Goal: Task Accomplishment & Management: Manage account settings

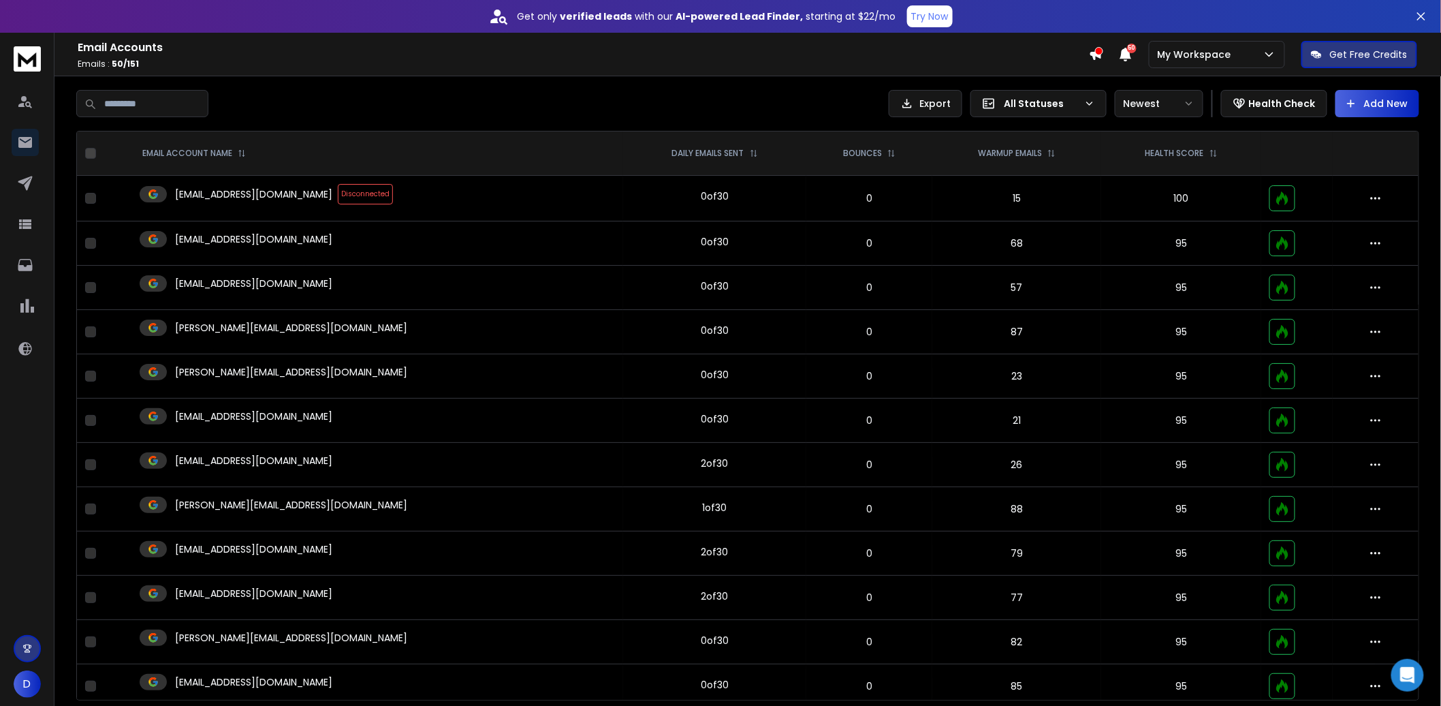
click at [158, 99] on input at bounding box center [142, 103] width 132 height 27
click at [35, 691] on span "D" at bounding box center [27, 683] width 27 height 27
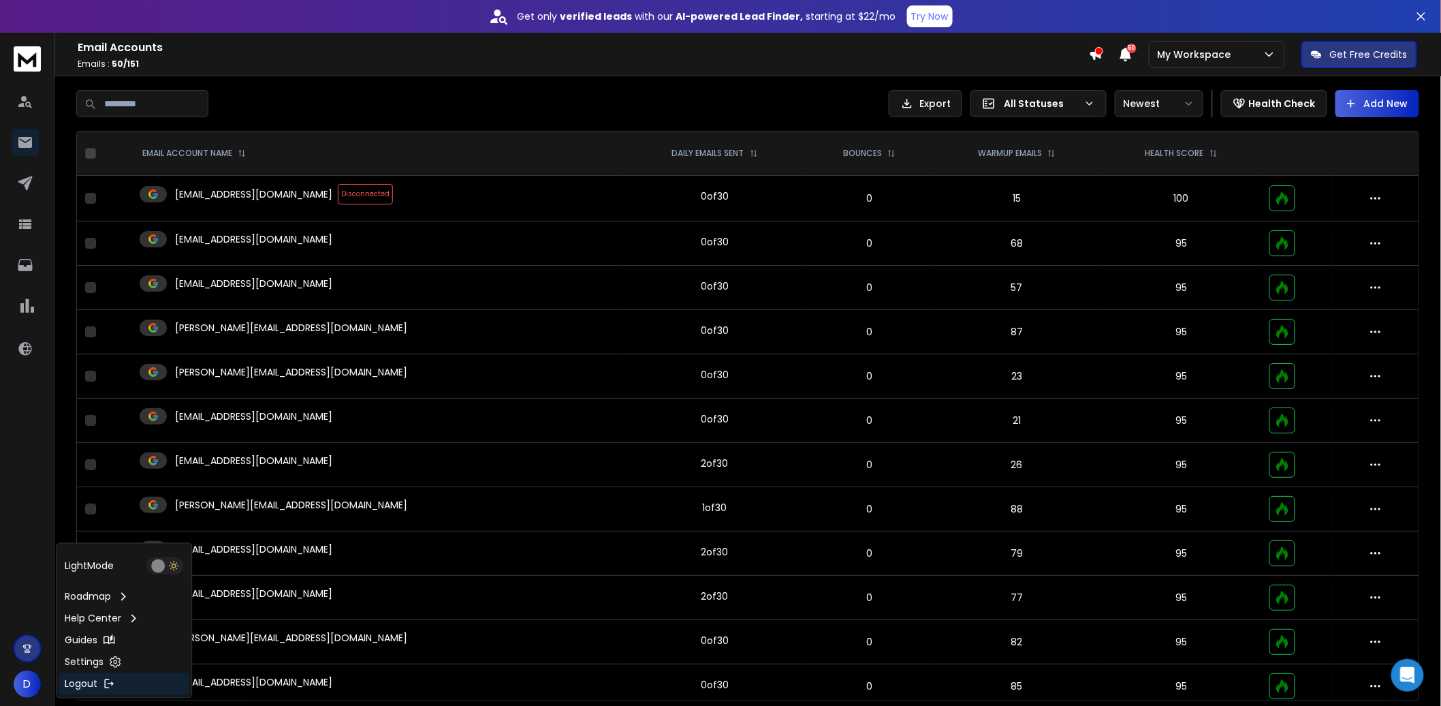
click at [103, 689] on icon at bounding box center [109, 684] width 12 height 12
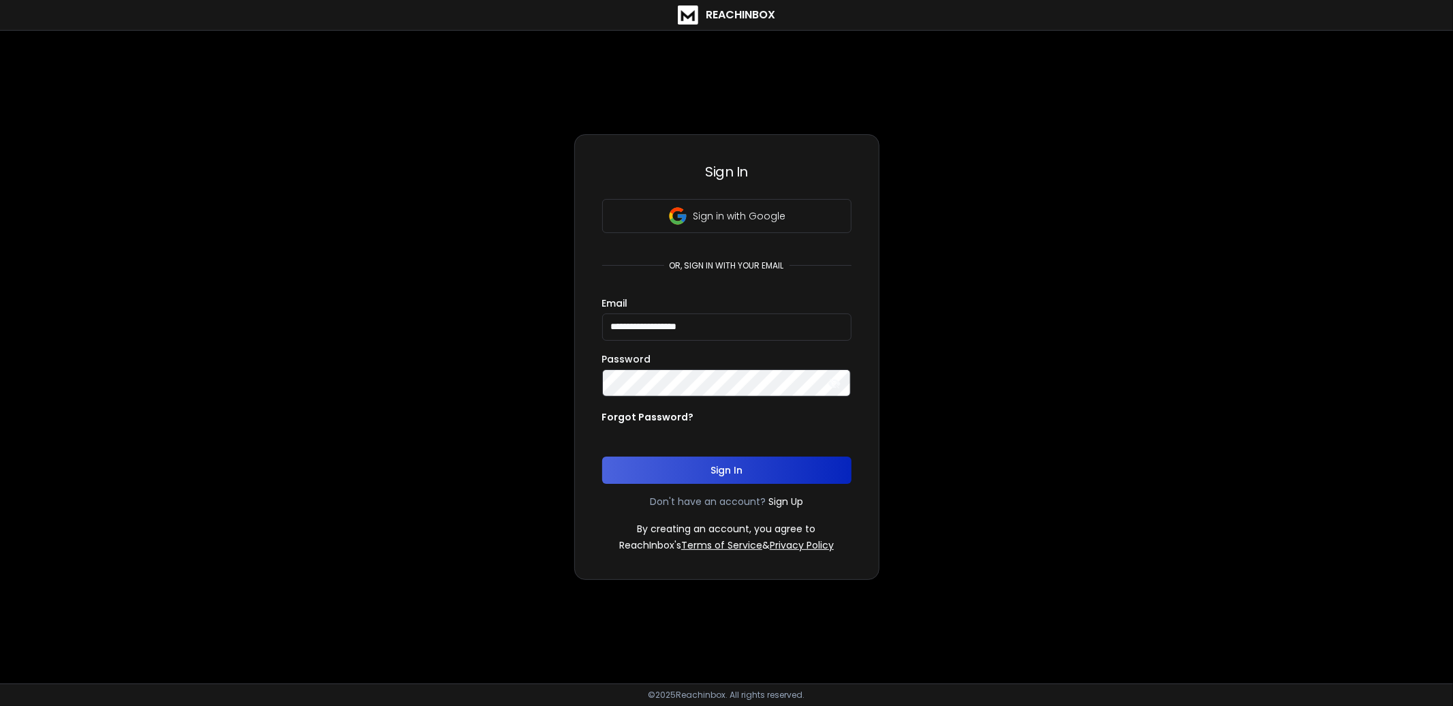
click at [742, 338] on input "**********" at bounding box center [726, 326] width 249 height 27
type input "**********"
click at [753, 480] on button "Sign In" at bounding box center [726, 469] width 249 height 27
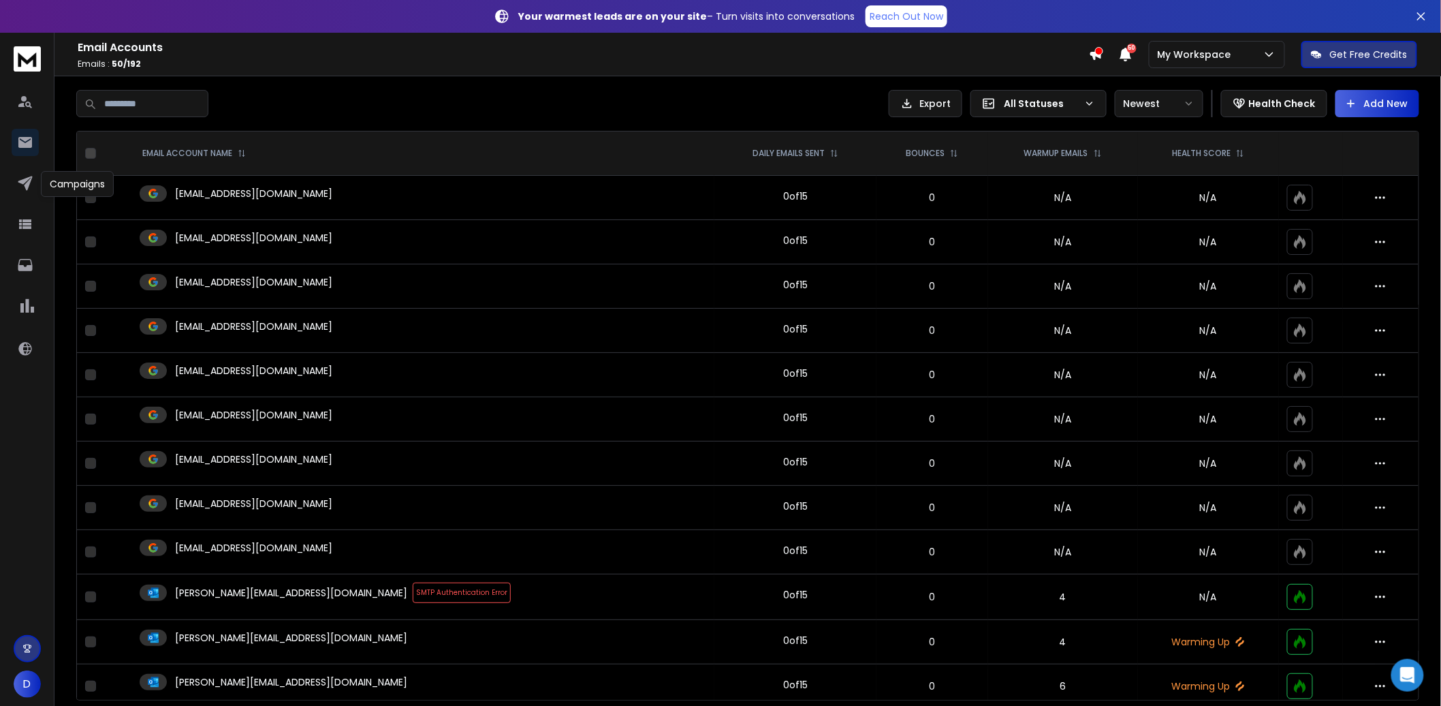
click at [40, 184] on div at bounding box center [27, 186] width 31 height 33
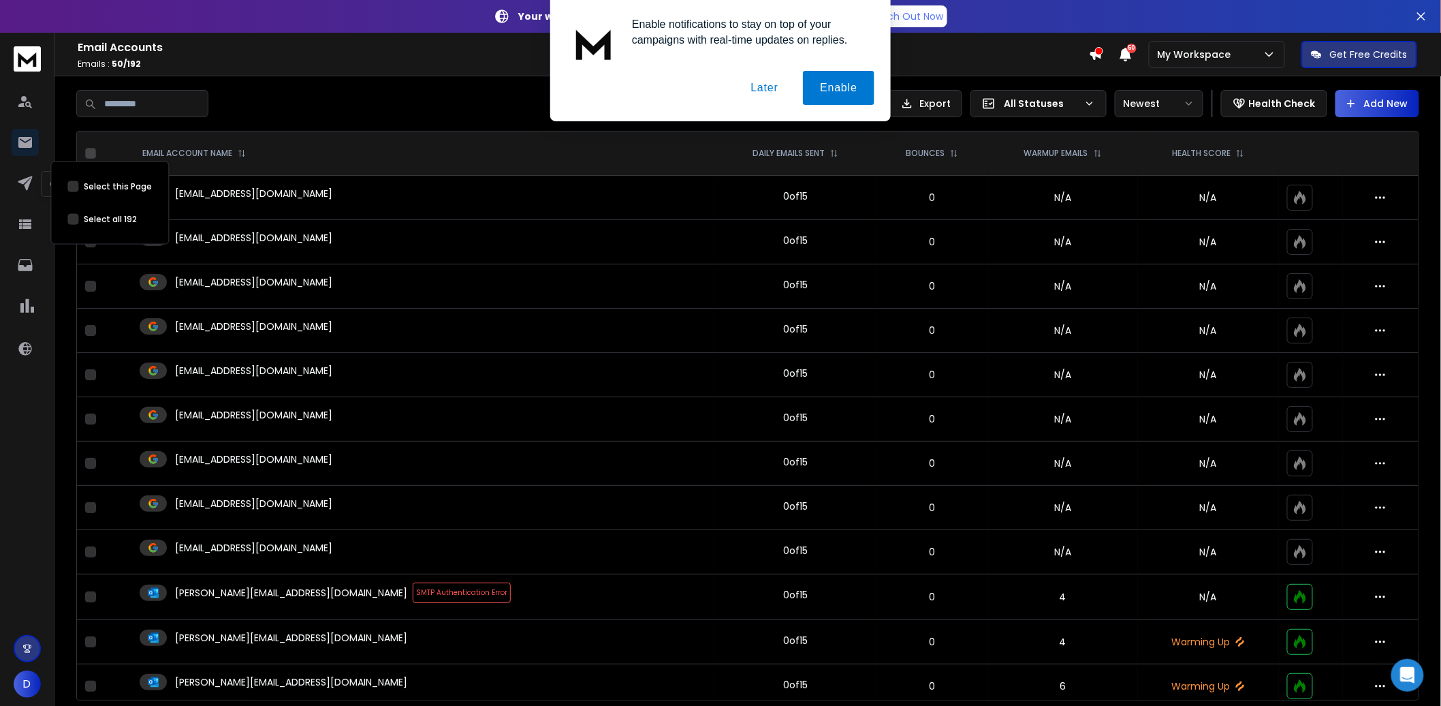
click at [151, 103] on div "Enable notifications to stay on top of your campaigns with real-time updates on…" at bounding box center [720, 60] width 1441 height 121
click at [764, 87] on button "Later" at bounding box center [764, 88] width 61 height 34
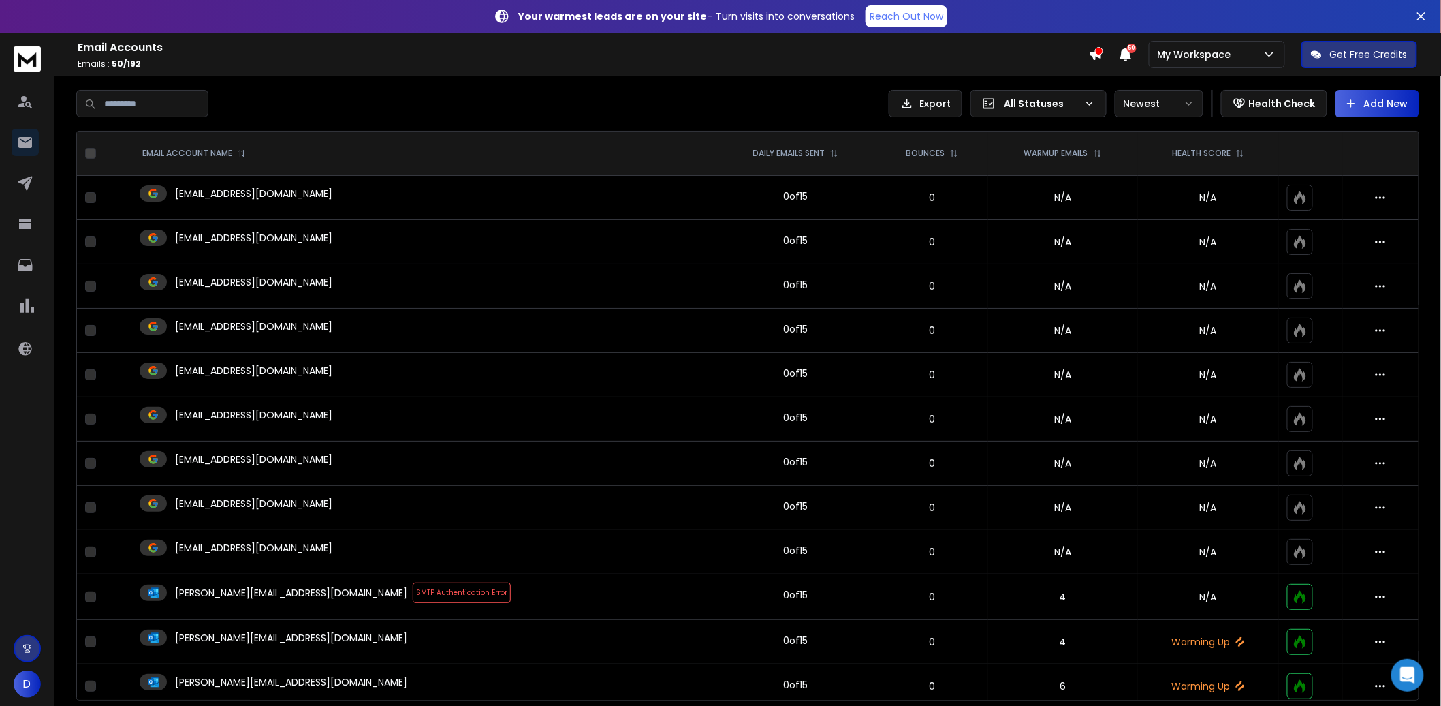
click at [89, 208] on td at bounding box center [104, 198] width 54 height 44
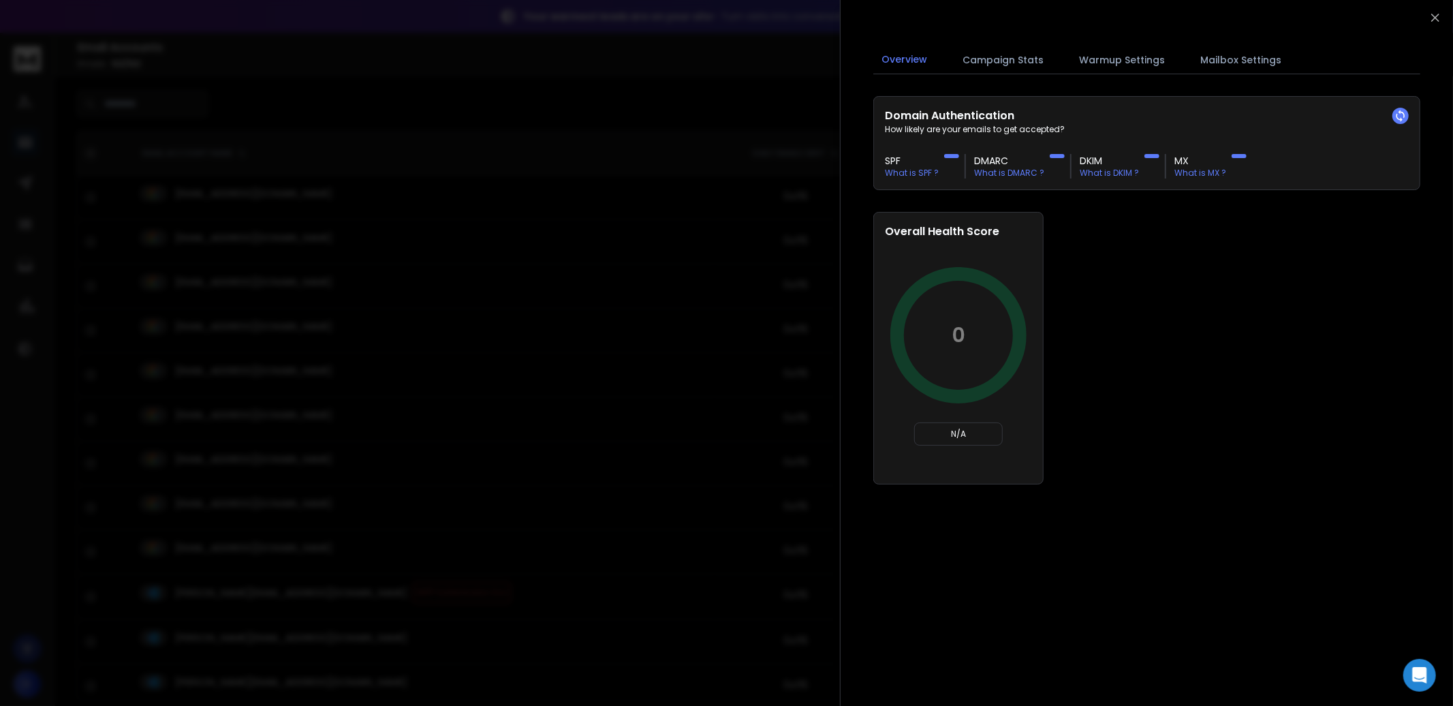
click at [473, 262] on div at bounding box center [726, 353] width 1453 height 706
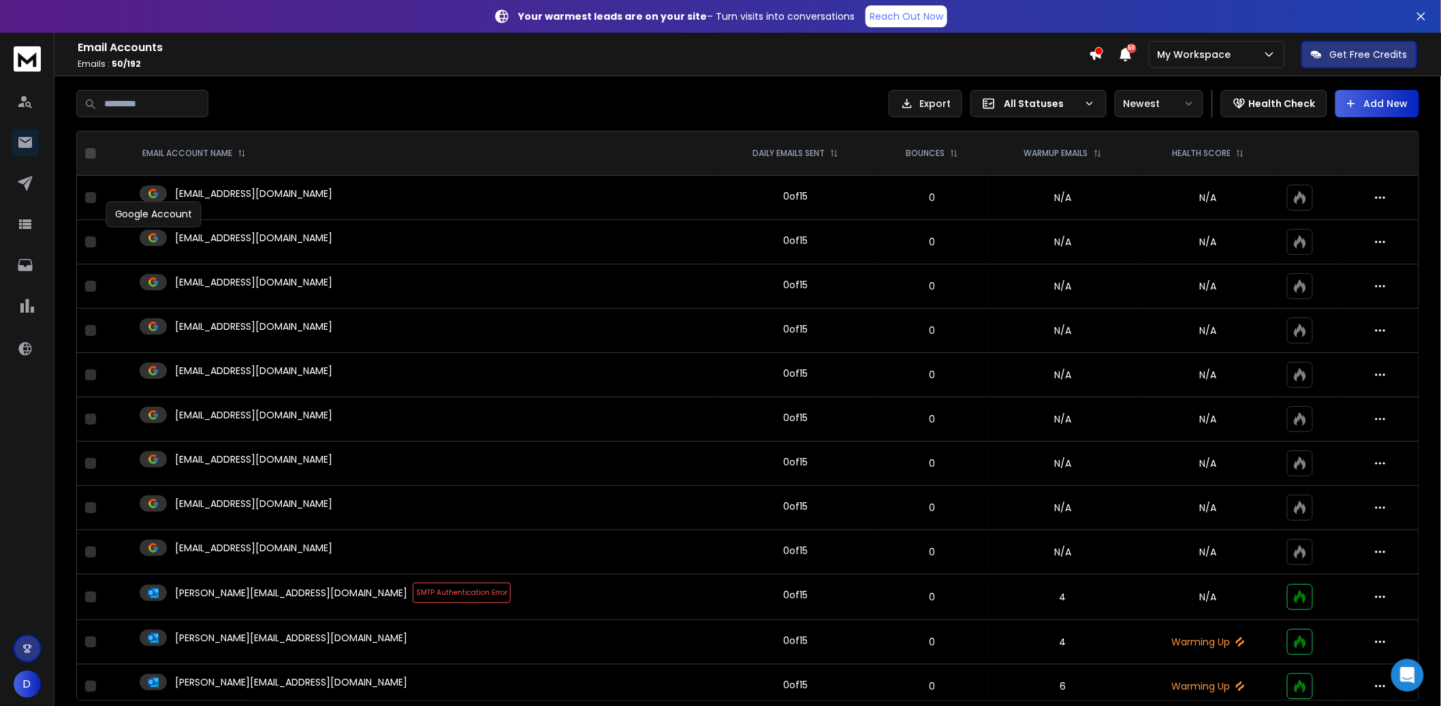
click at [87, 206] on td at bounding box center [104, 198] width 54 height 44
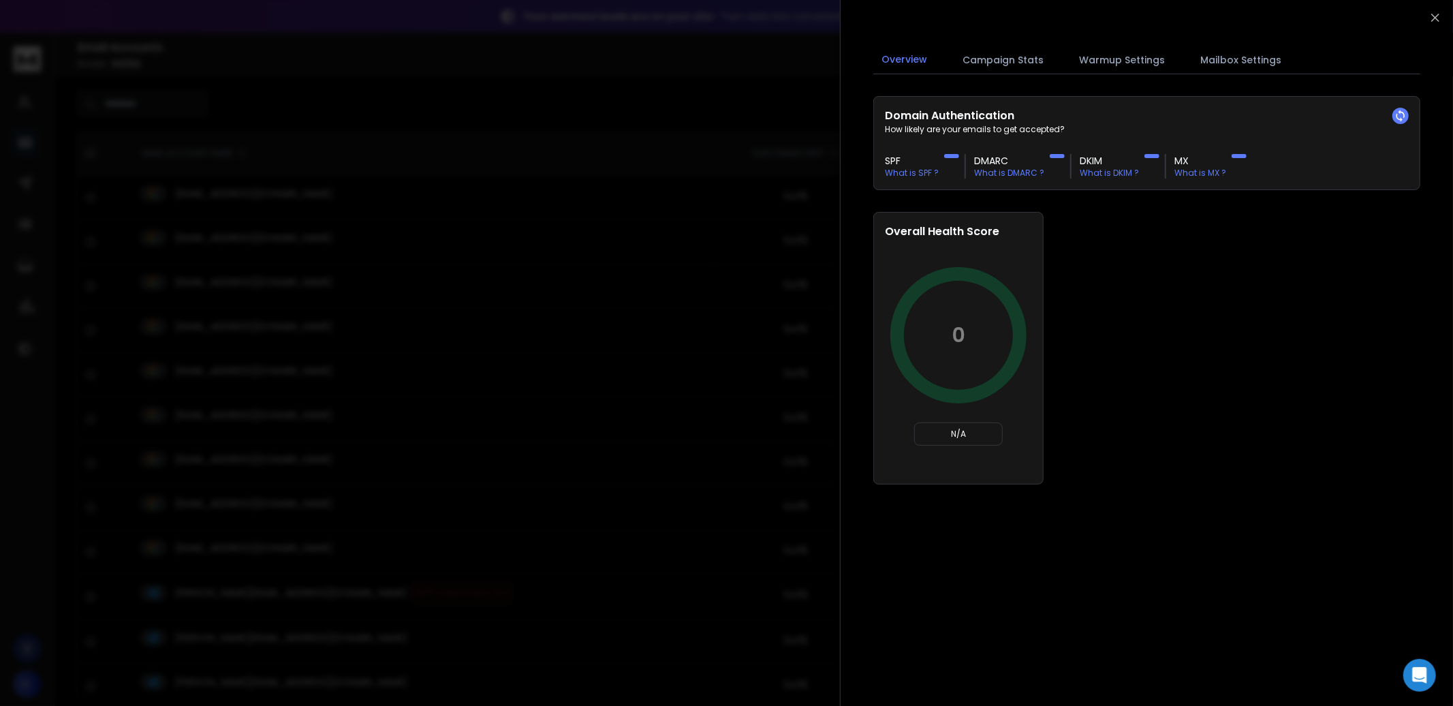
click at [288, 243] on div at bounding box center [726, 353] width 1453 height 706
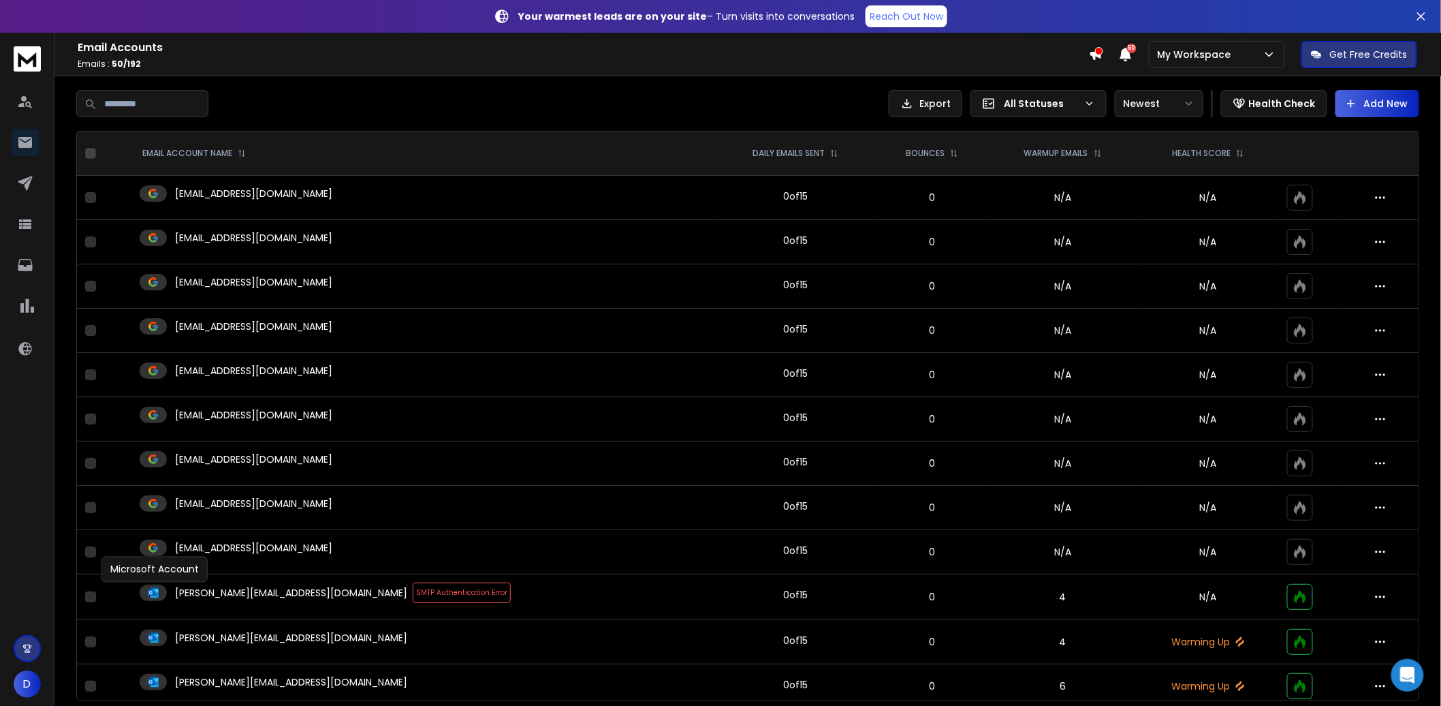
click at [177, 593] on p "[PERSON_NAME][EMAIL_ADDRESS][DOMAIN_NAME]" at bounding box center [291, 593] width 232 height 14
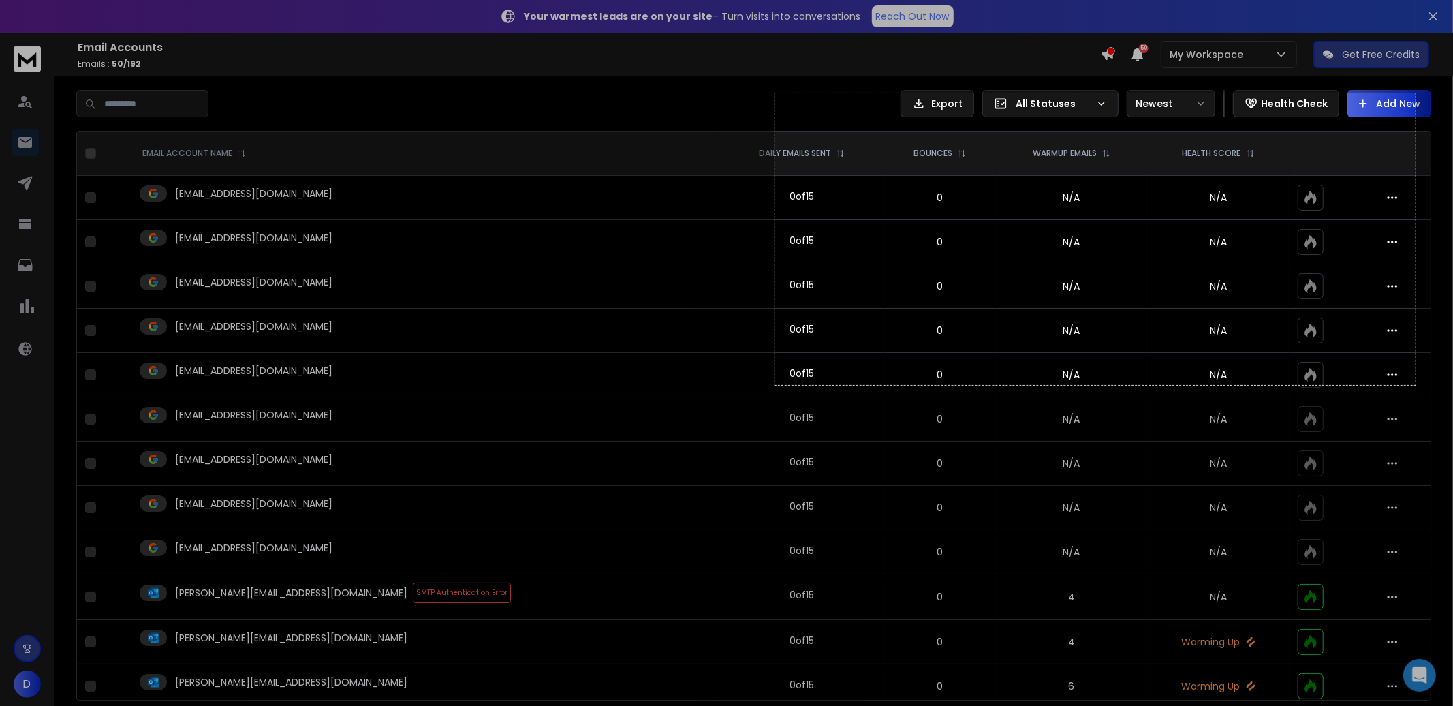
drag, startPoint x: 877, startPoint y: 132, endPoint x: 1415, endPoint y: 385, distance: 594.5
click at [1415, 385] on div "940 X 428" at bounding box center [726, 357] width 1453 height 714
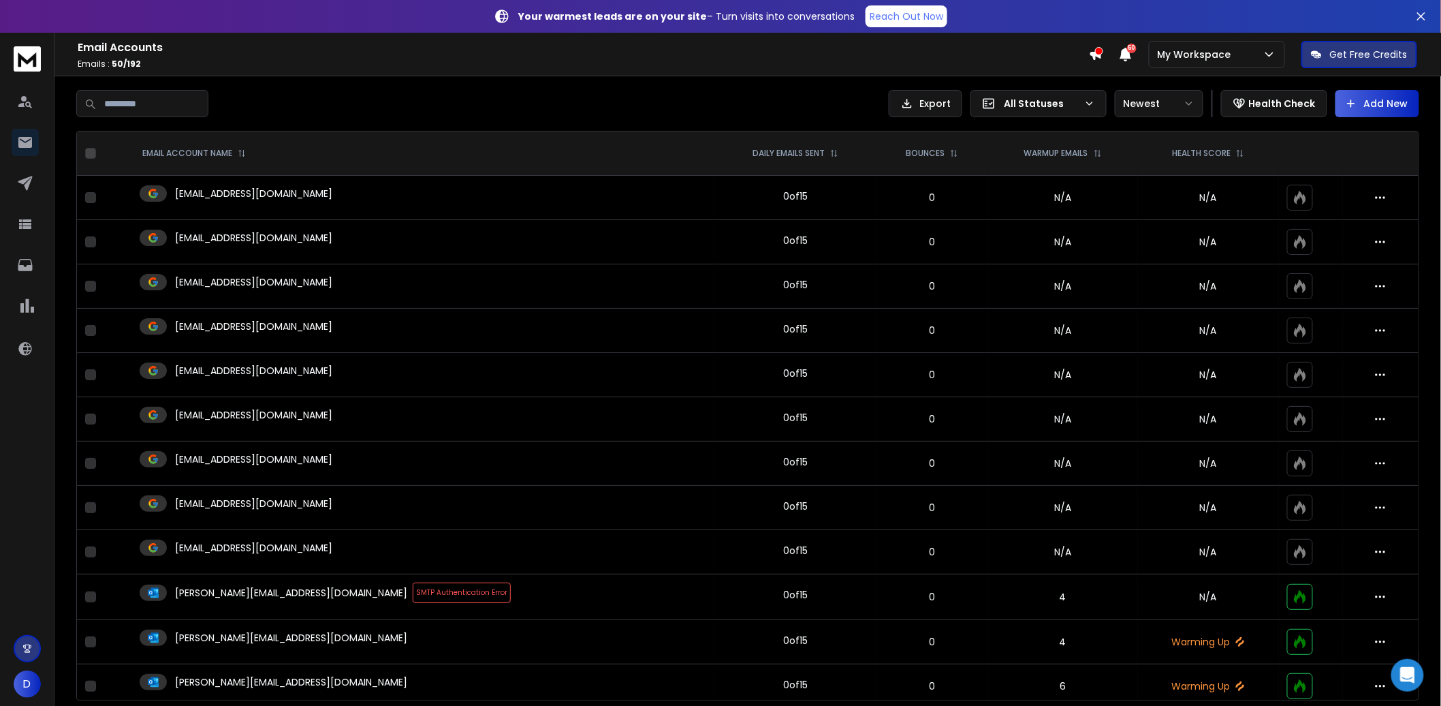
click at [240, 602] on div "kate@SBSCoachingTeam.com SMTP Authentication Error" at bounding box center [423, 592] width 567 height 20
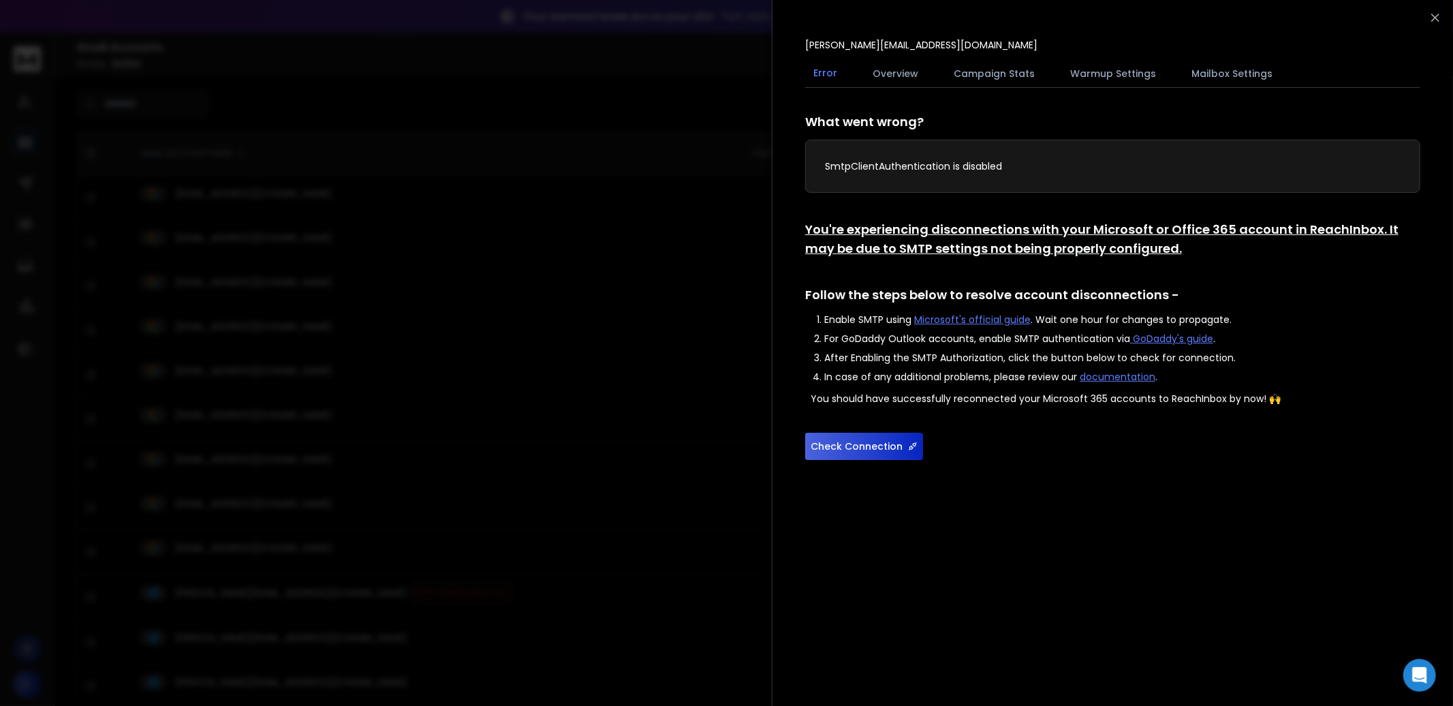
click at [853, 425] on div "What went wrong? SmtpClientAuthentication is disabled You're experiencing disco…" at bounding box center [1112, 285] width 615 height 347
click at [856, 439] on button "Check Connection" at bounding box center [864, 446] width 118 height 27
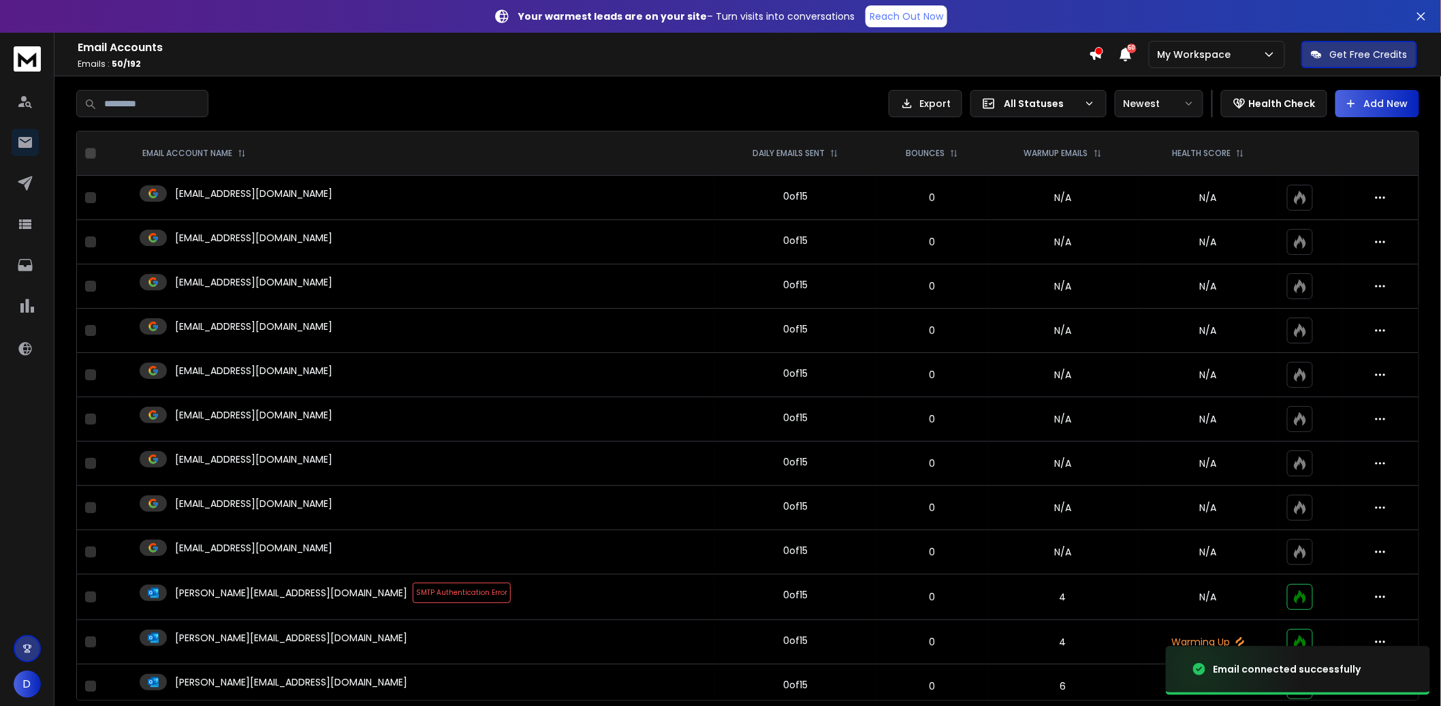
click at [237, 607] on td "kate@SBSCoachingTeam.com SMTP Authentication Error" at bounding box center [422, 597] width 583 height 46
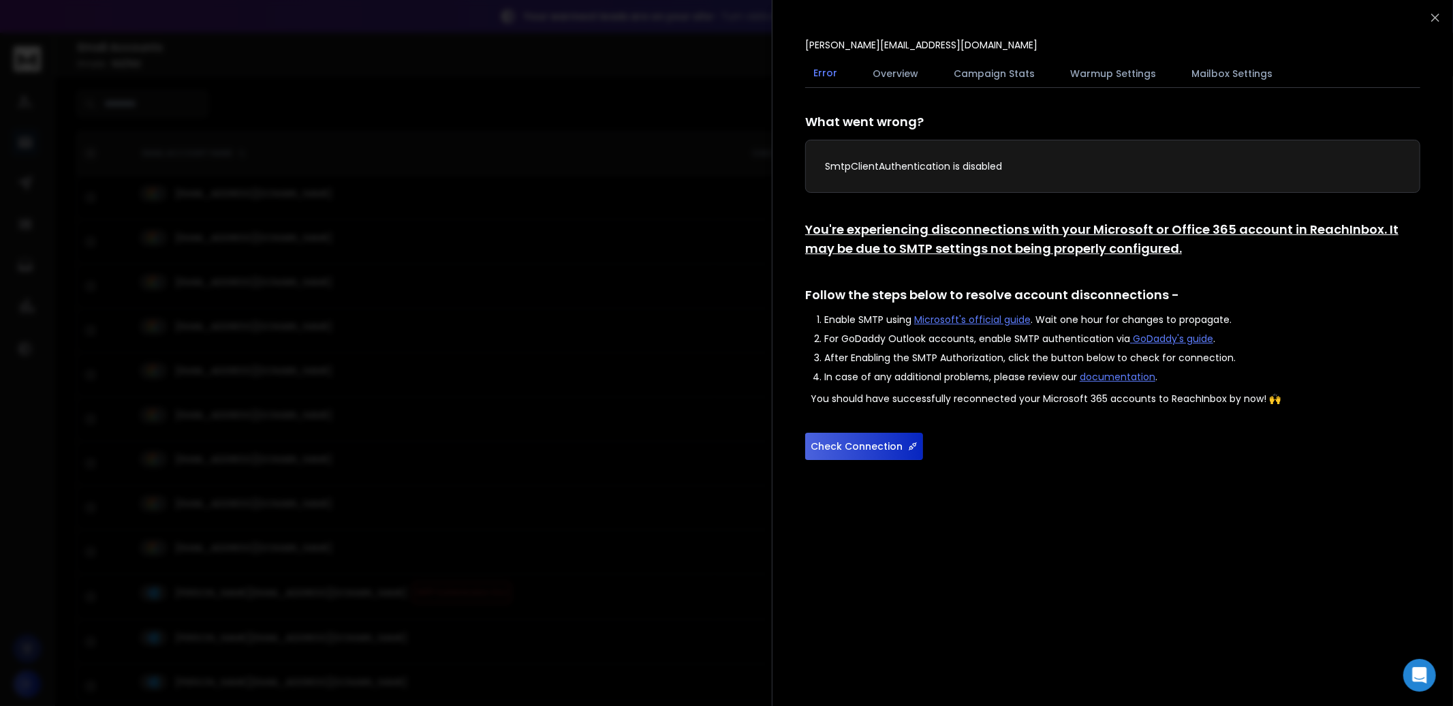
click at [895, 561] on div "Multi Select Table Sheet kate@SBSCoachingTeam.com Error Overview Campaign Stats…" at bounding box center [1112, 353] width 681 height 706
click at [891, 43] on p "[PERSON_NAME][EMAIL_ADDRESS][DOMAIN_NAME]" at bounding box center [921, 45] width 232 height 14
copy p "[PERSON_NAME][EMAIL_ADDRESS][DOMAIN_NAME]"
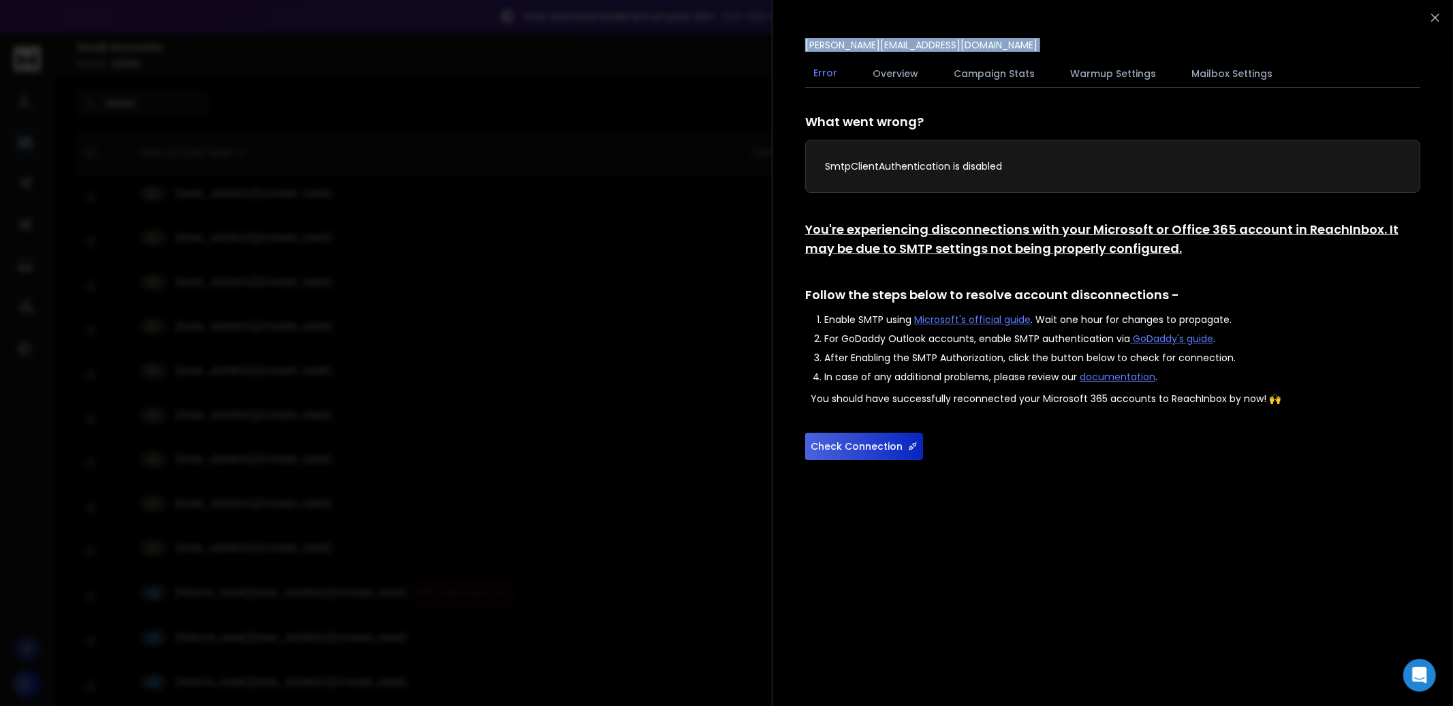
click at [536, 400] on div at bounding box center [726, 353] width 1453 height 706
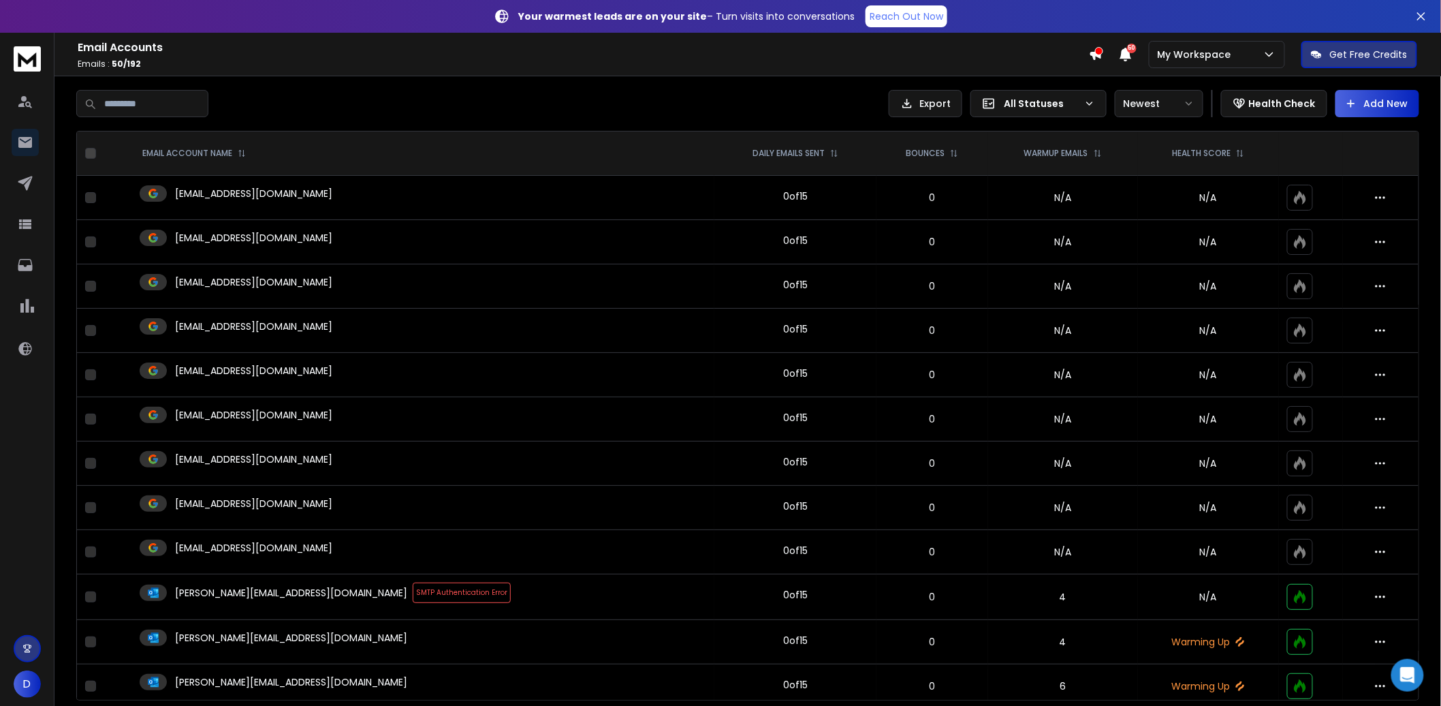
click at [87, 202] on div at bounding box center [108, 197] width 46 height 11
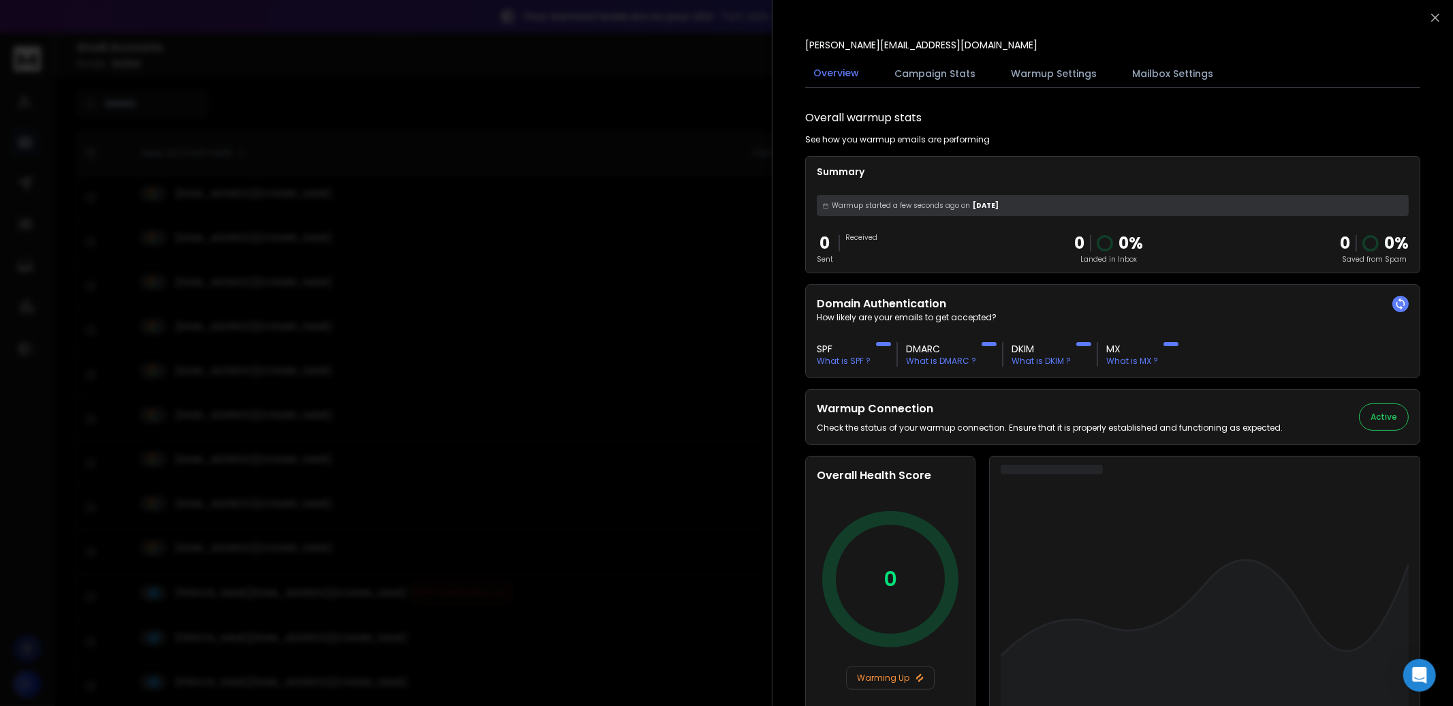
click at [132, 256] on div at bounding box center [726, 353] width 1453 height 706
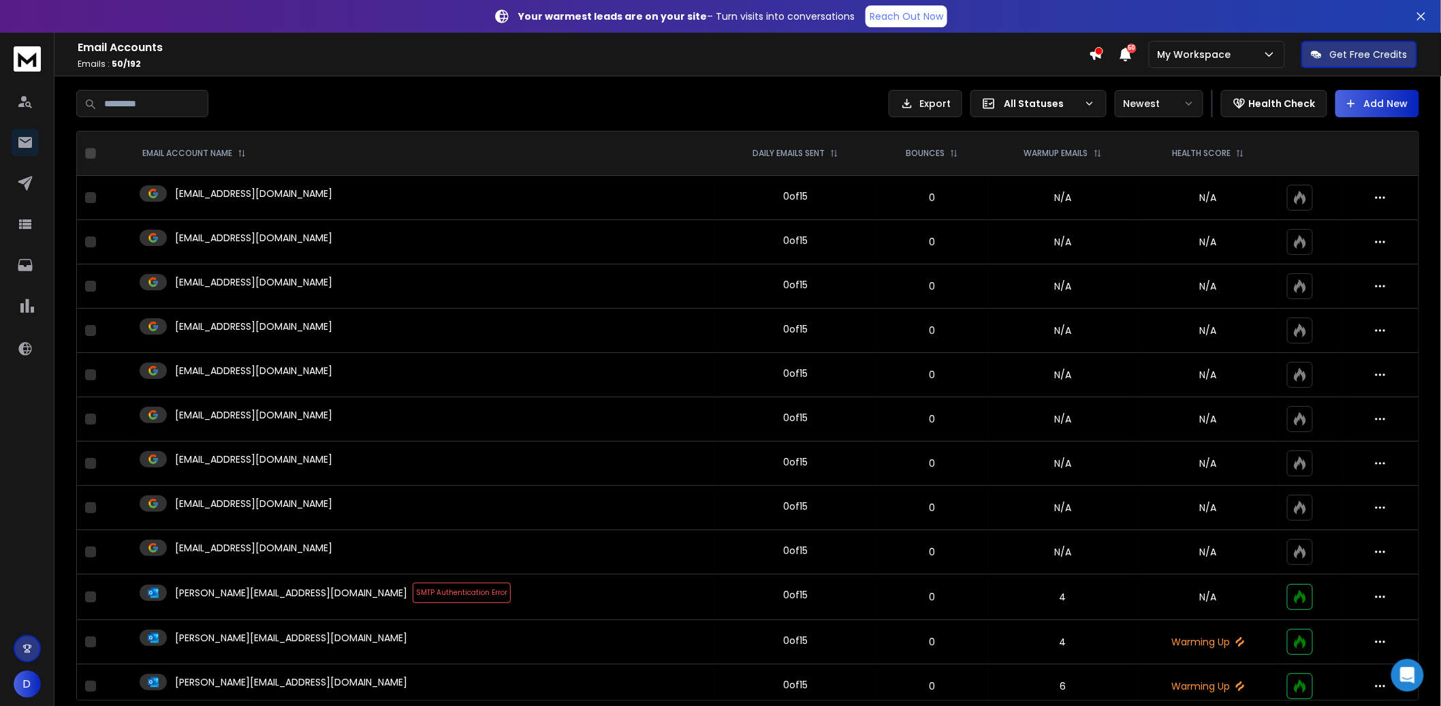
click at [80, 200] on td at bounding box center [104, 198] width 54 height 44
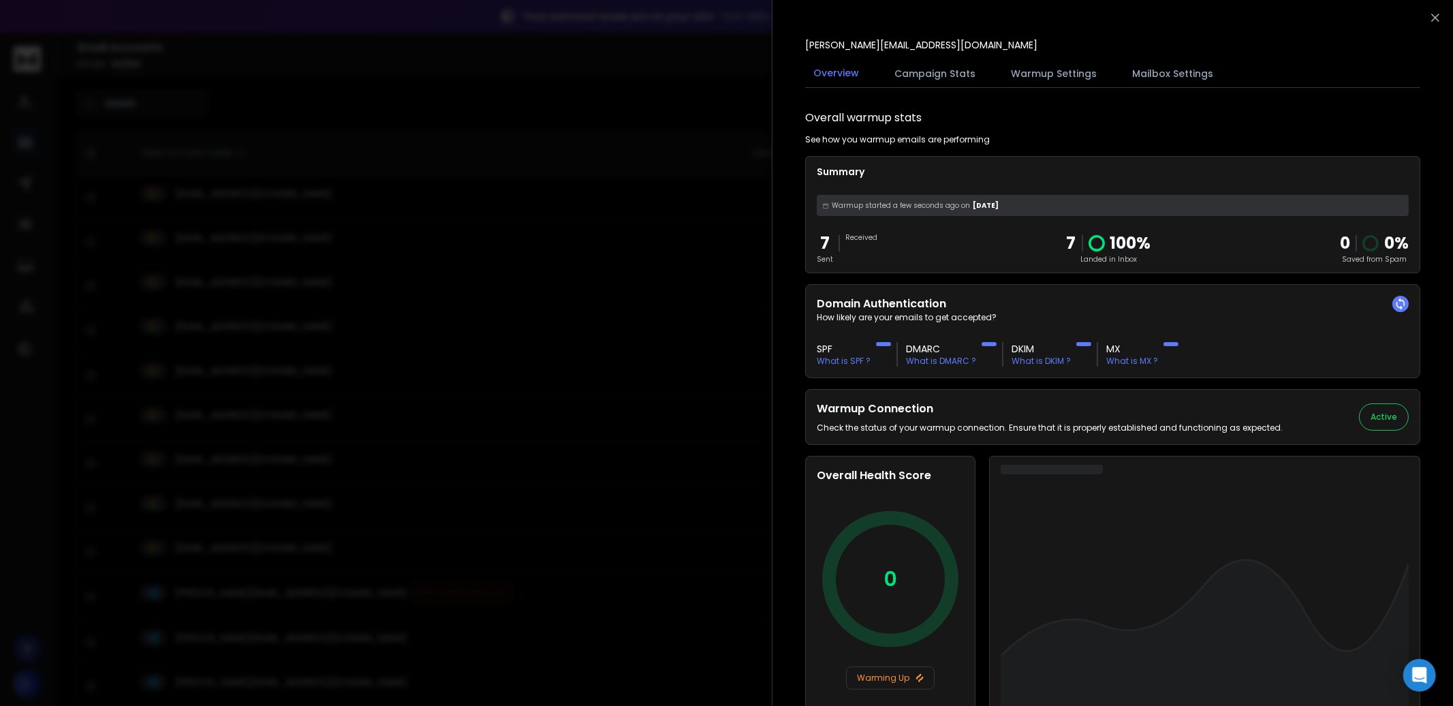
click at [103, 195] on div at bounding box center [726, 353] width 1453 height 706
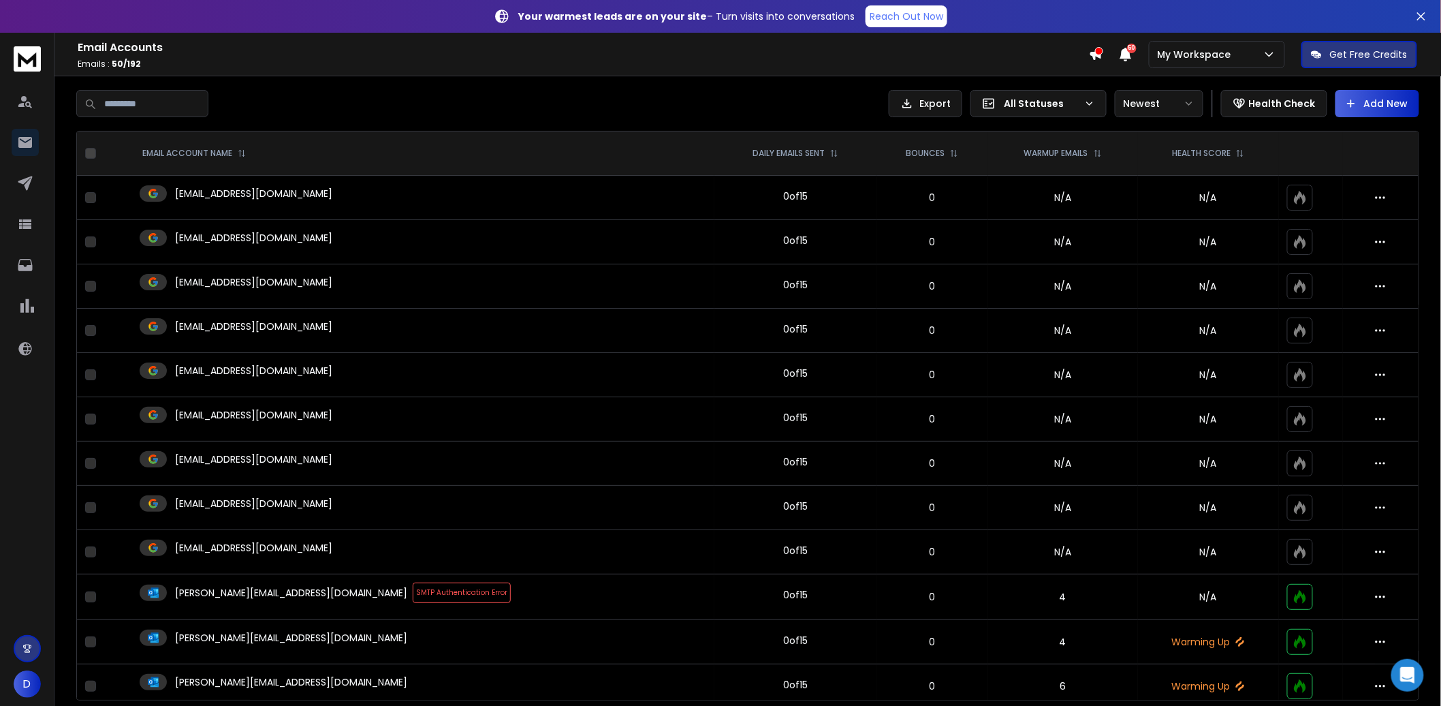
drag, startPoint x: 766, startPoint y: 66, endPoint x: 999, endPoint y: 42, distance: 233.5
click at [766, 65] on p "Emails : 50 / 192" at bounding box center [584, 64] width 1012 height 11
click at [1417, 19] on icon at bounding box center [1421, 16] width 12 height 12
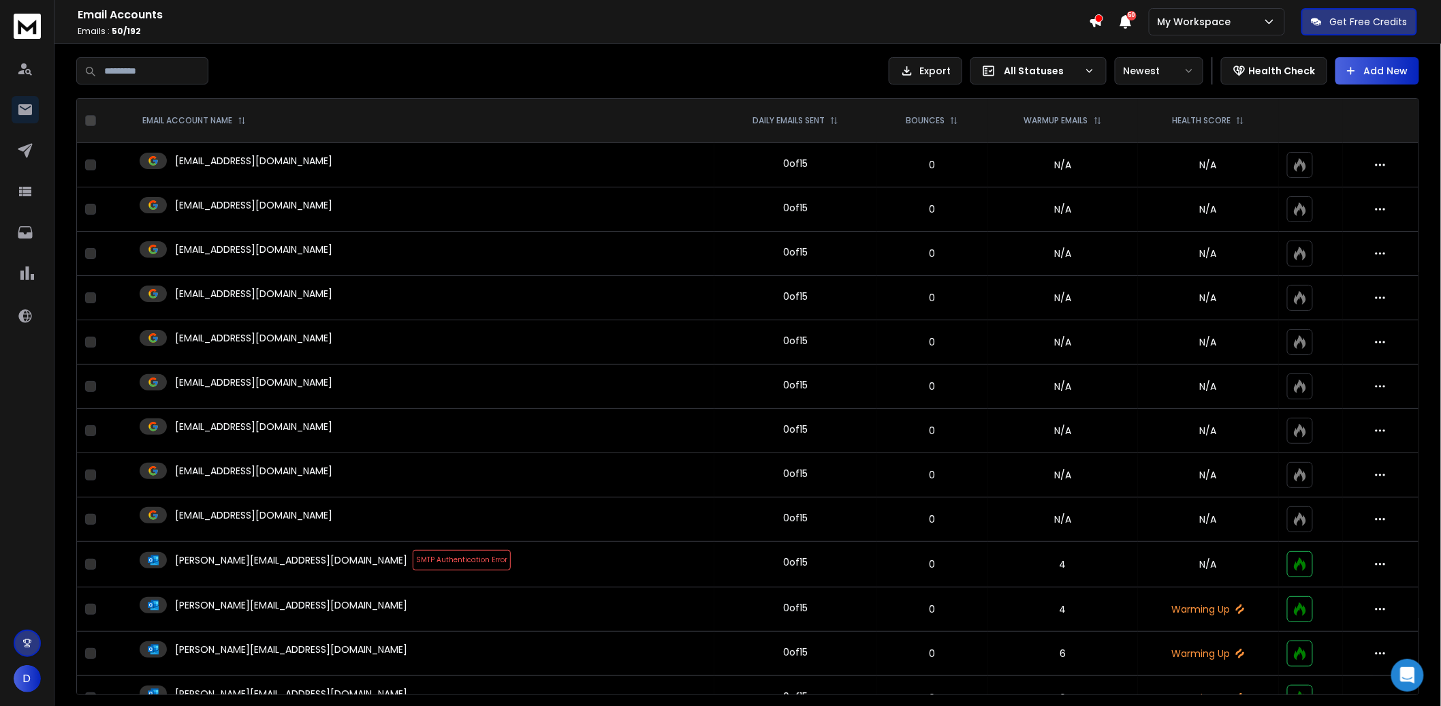
click at [86, 167] on button "button" at bounding box center [90, 164] width 11 height 11
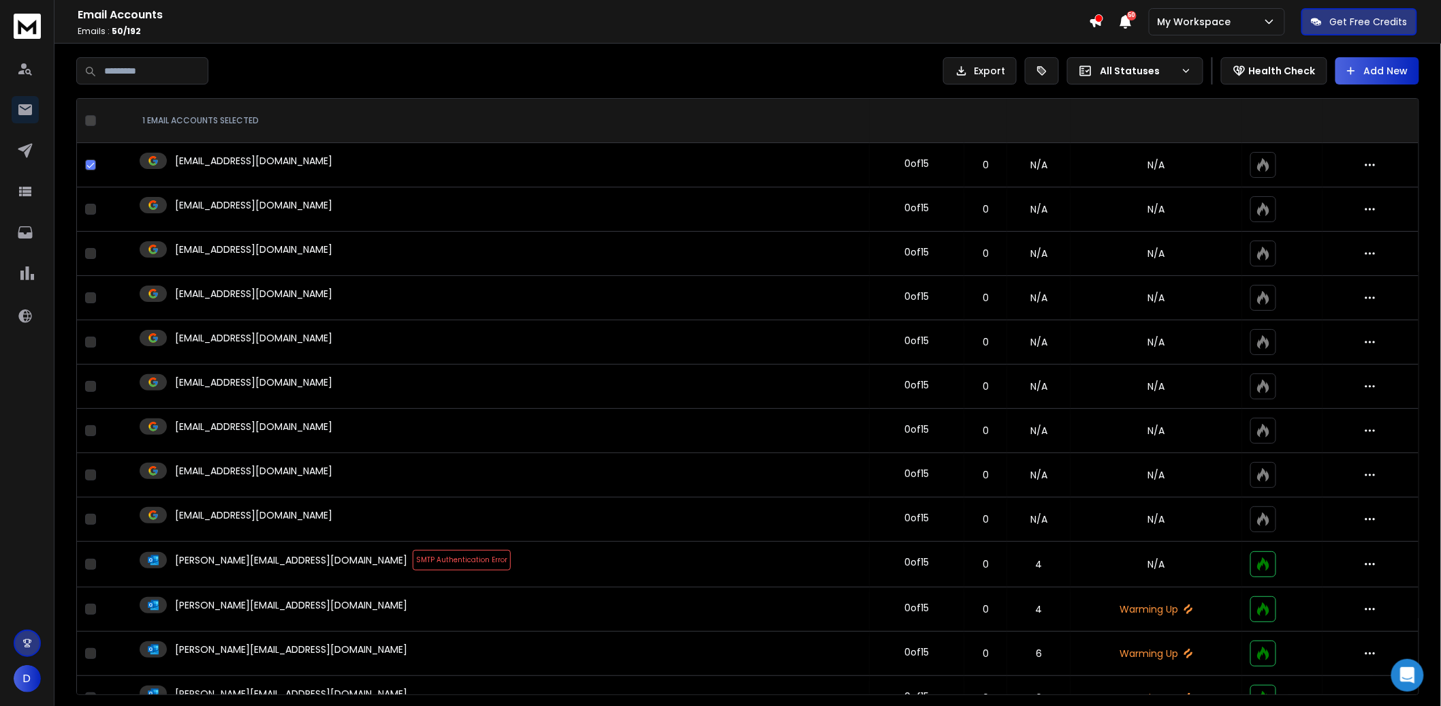
click at [85, 212] on div at bounding box center [108, 209] width 46 height 11
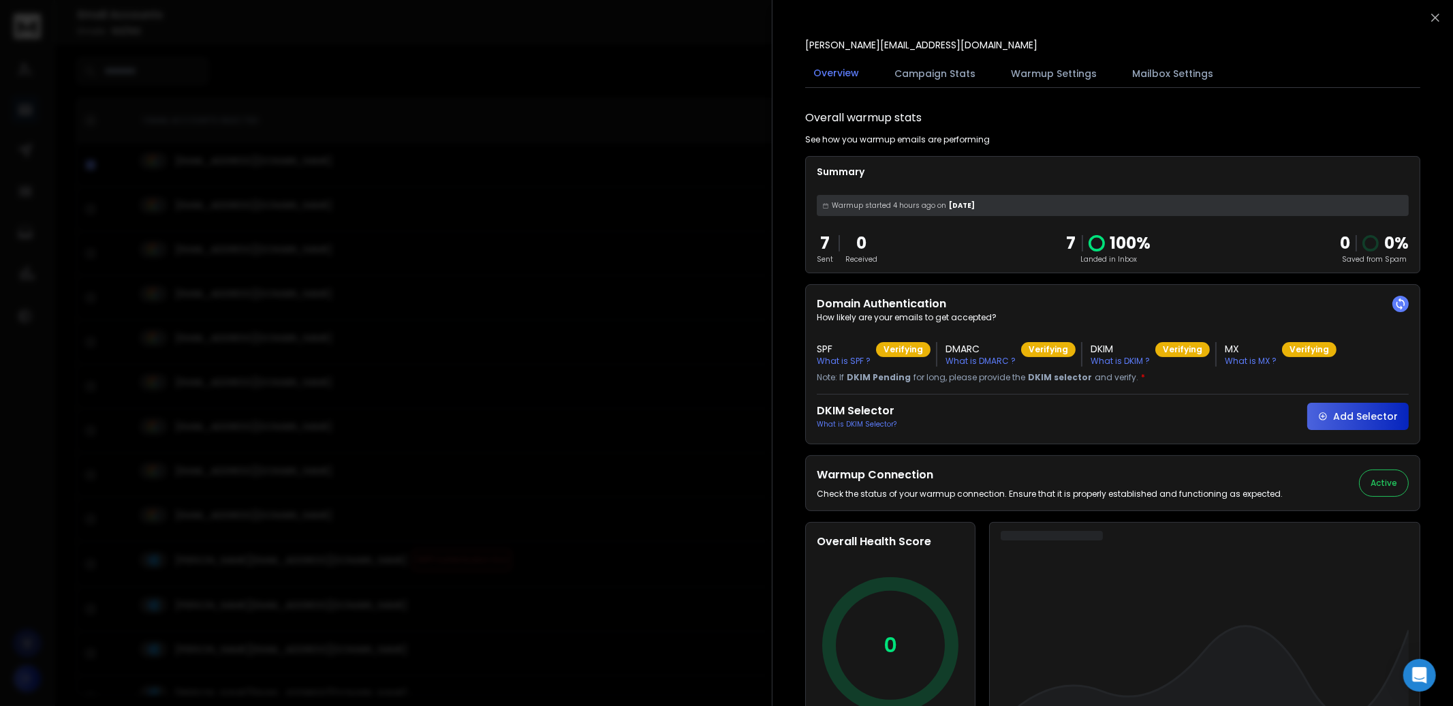
click at [93, 234] on div at bounding box center [726, 353] width 1453 height 706
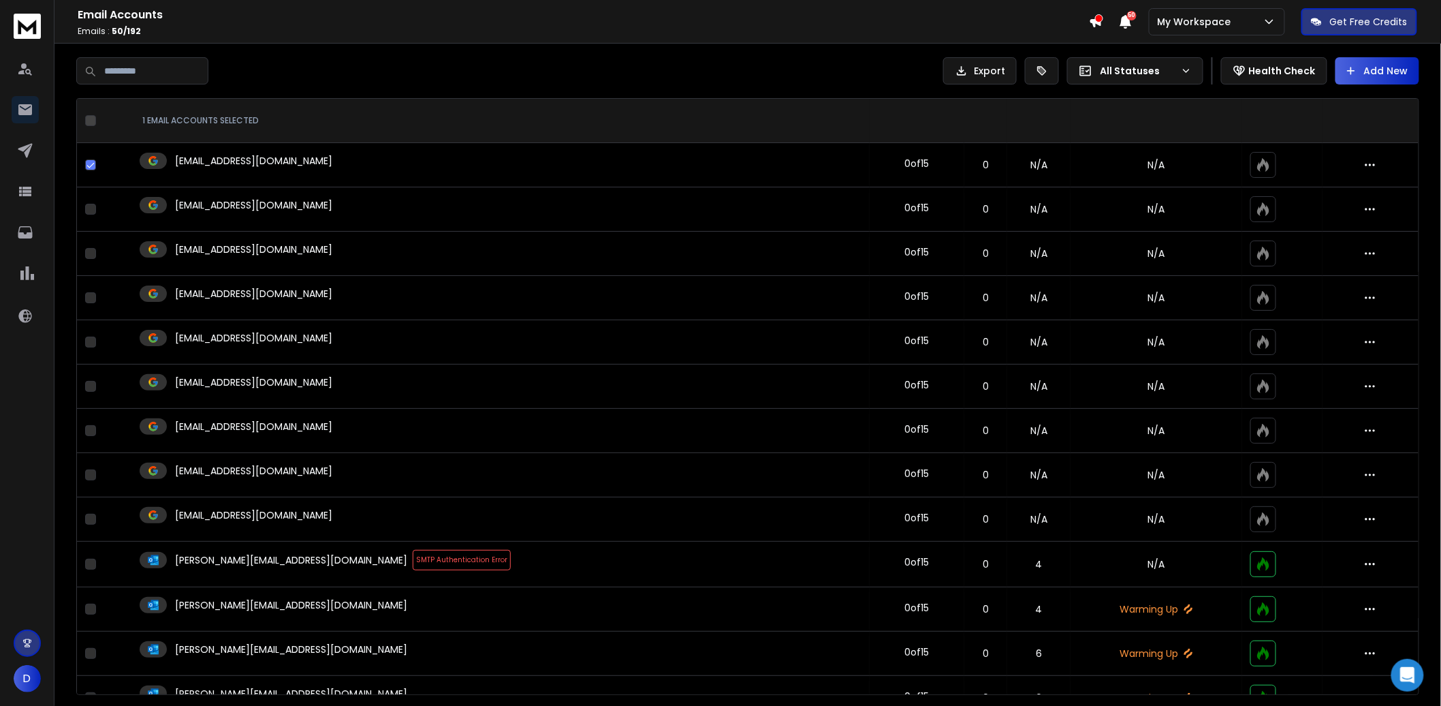
click at [89, 208] on button "button" at bounding box center [90, 209] width 11 height 11
click at [85, 257] on button "button" at bounding box center [90, 253] width 11 height 11
click at [86, 301] on button "button" at bounding box center [90, 297] width 11 height 11
click at [86, 349] on td at bounding box center [104, 342] width 54 height 44
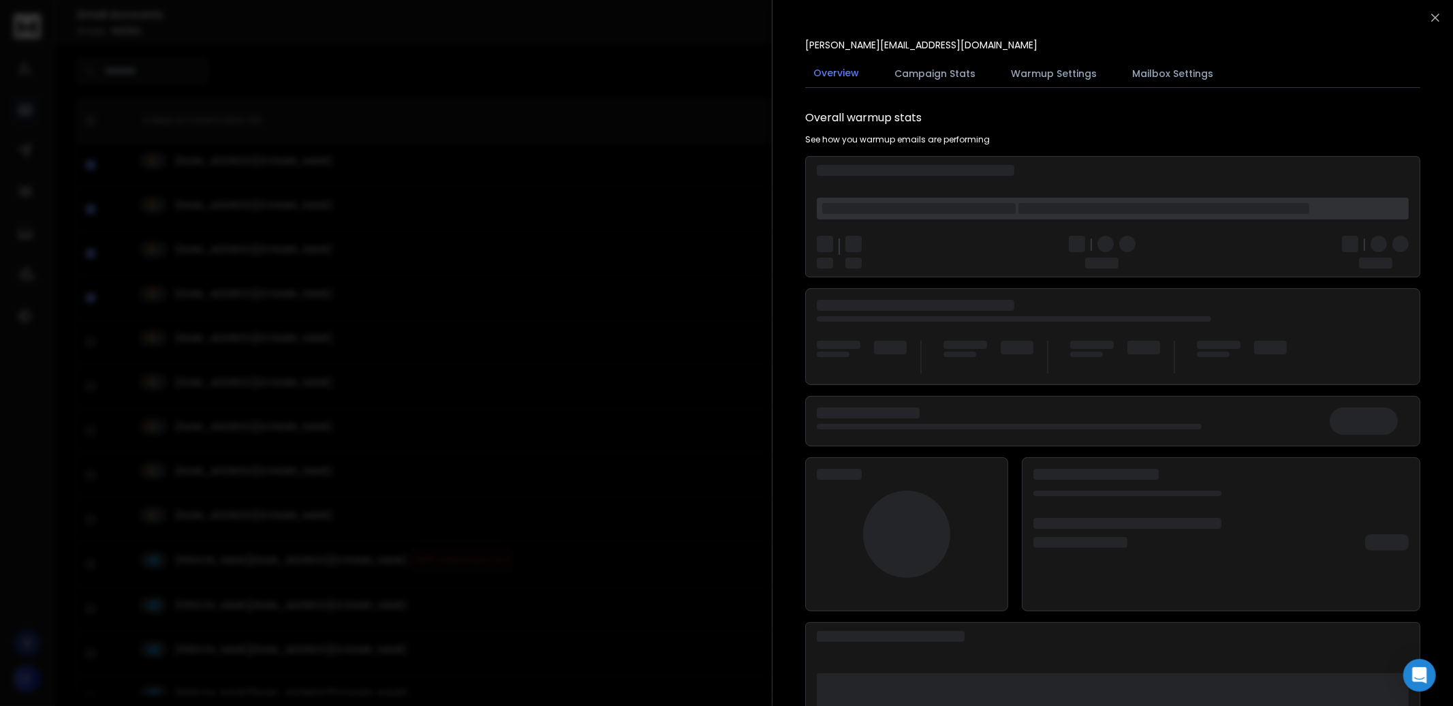
click at [96, 349] on div at bounding box center [726, 353] width 1453 height 706
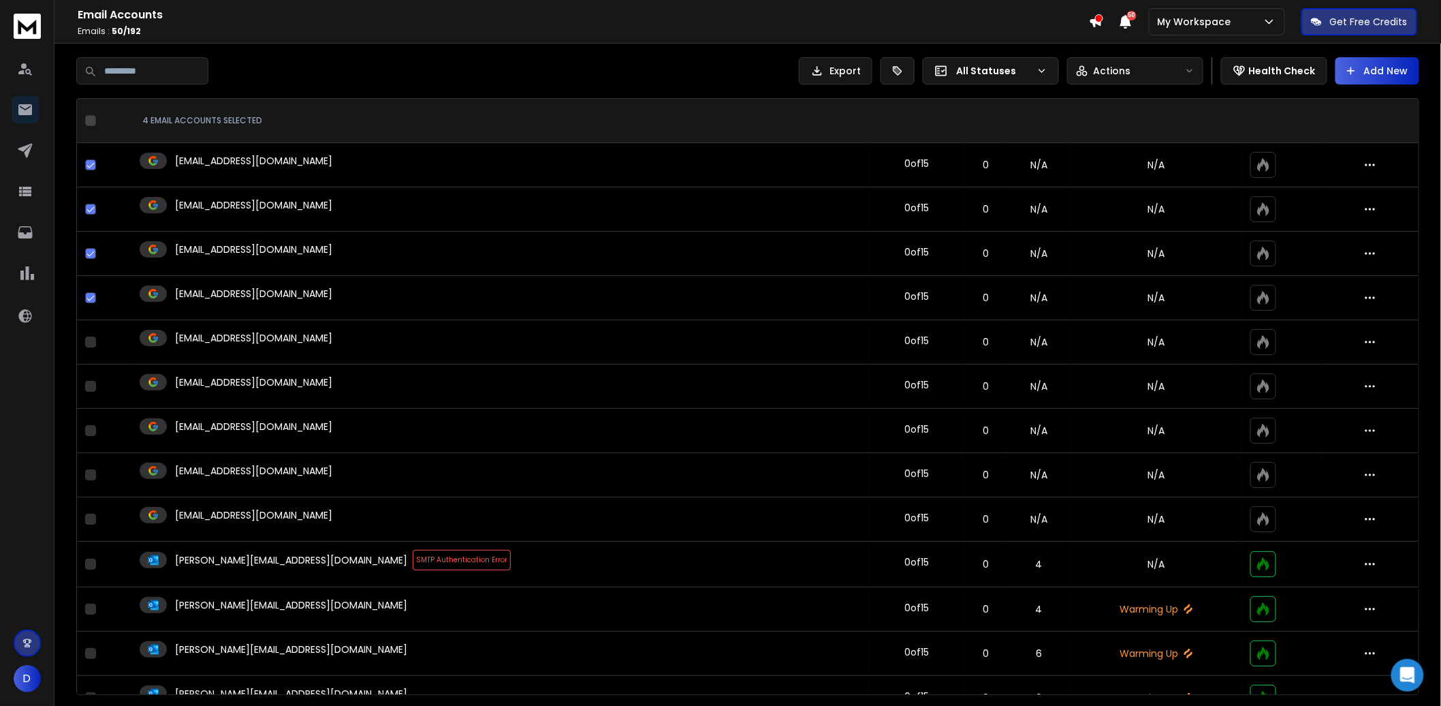
click at [89, 345] on button "button" at bounding box center [90, 341] width 11 height 11
click at [89, 392] on button "button" at bounding box center [90, 386] width 11 height 11
click at [86, 431] on button "button" at bounding box center [90, 430] width 11 height 11
click at [87, 475] on button "button" at bounding box center [90, 474] width 11 height 11
click at [89, 521] on button "button" at bounding box center [90, 519] width 11 height 11
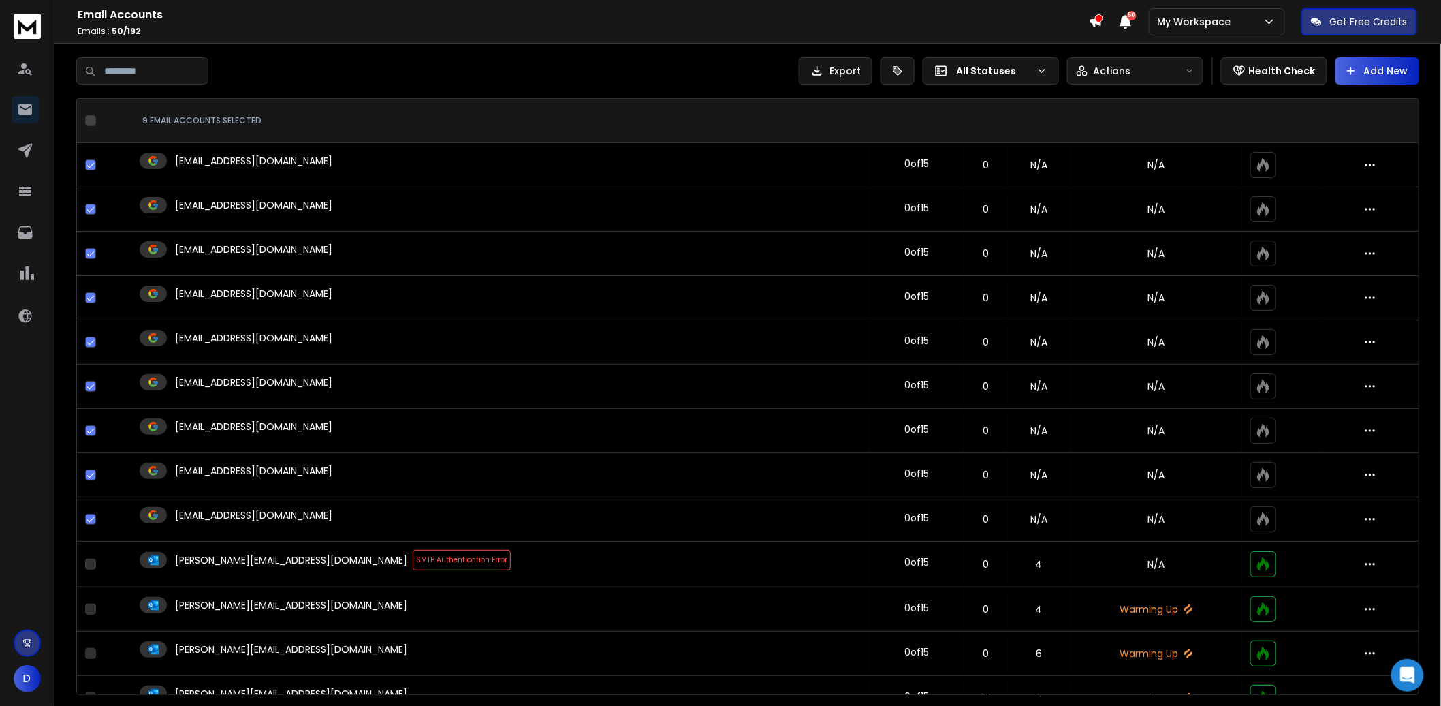
click at [1167, 52] on div "Export All Statuses Actions Health Check Add New 9 EMAIL ACCOUNTS SELECTED hmol…" at bounding box center [747, 376] width 1387 height 665
click at [1167, 59] on button "Actions" at bounding box center [1135, 70] width 136 height 27
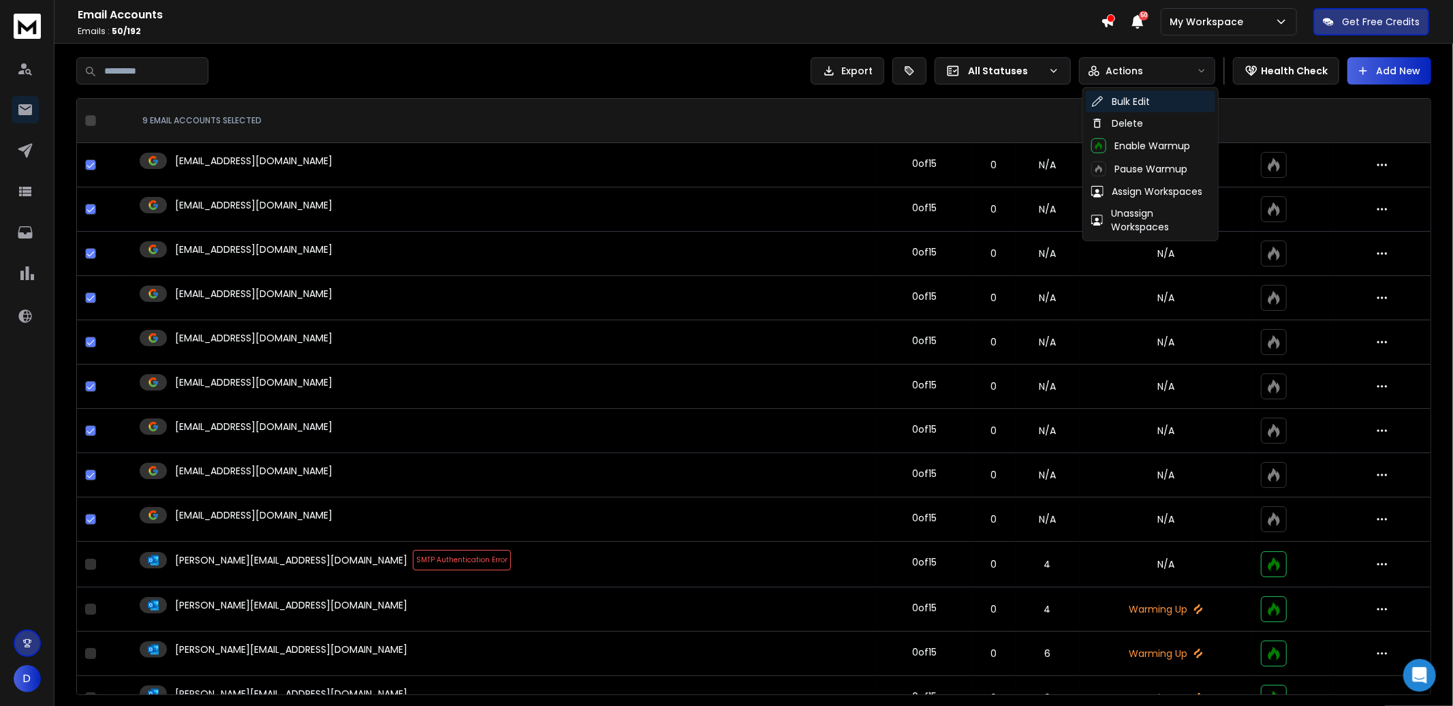
click at [1152, 104] on div "Bulk Edit" at bounding box center [1150, 102] width 129 height 22
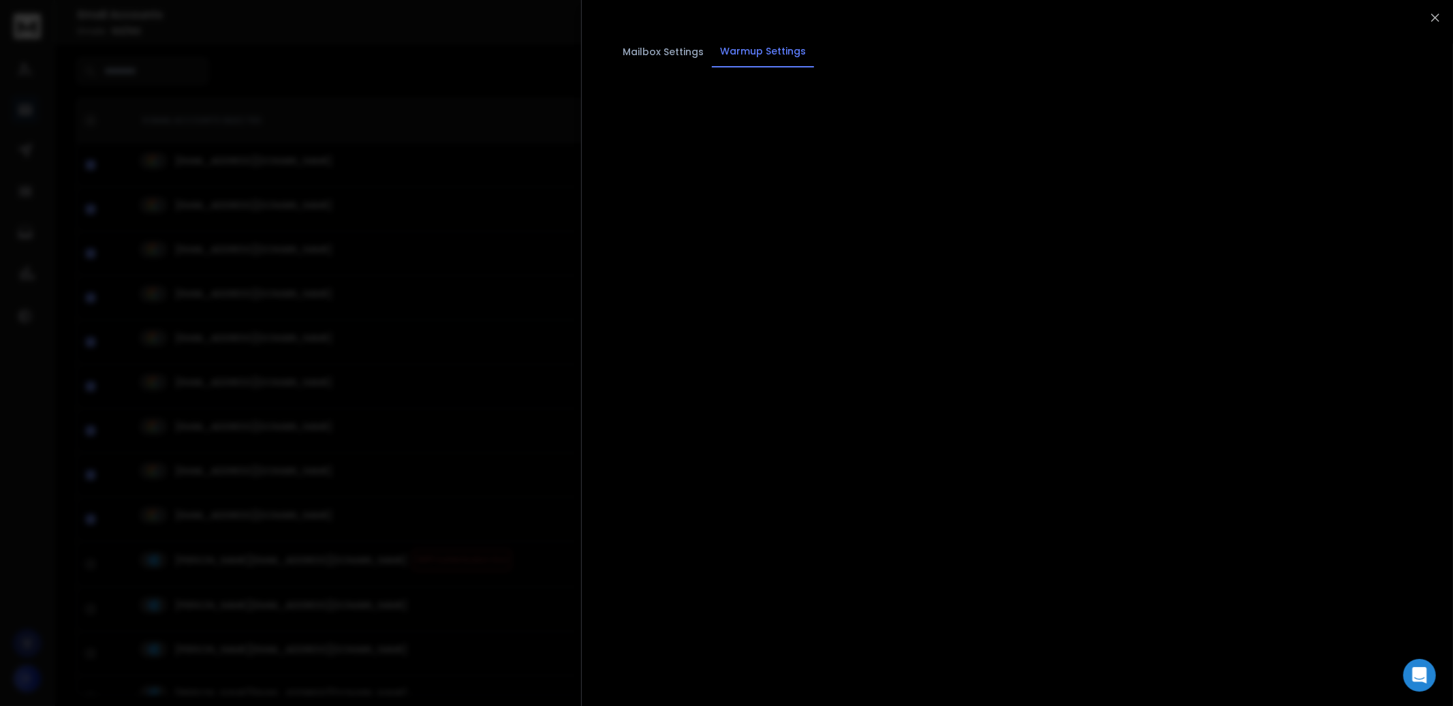
click at [772, 55] on button "Warmup Settings" at bounding box center [763, 51] width 102 height 31
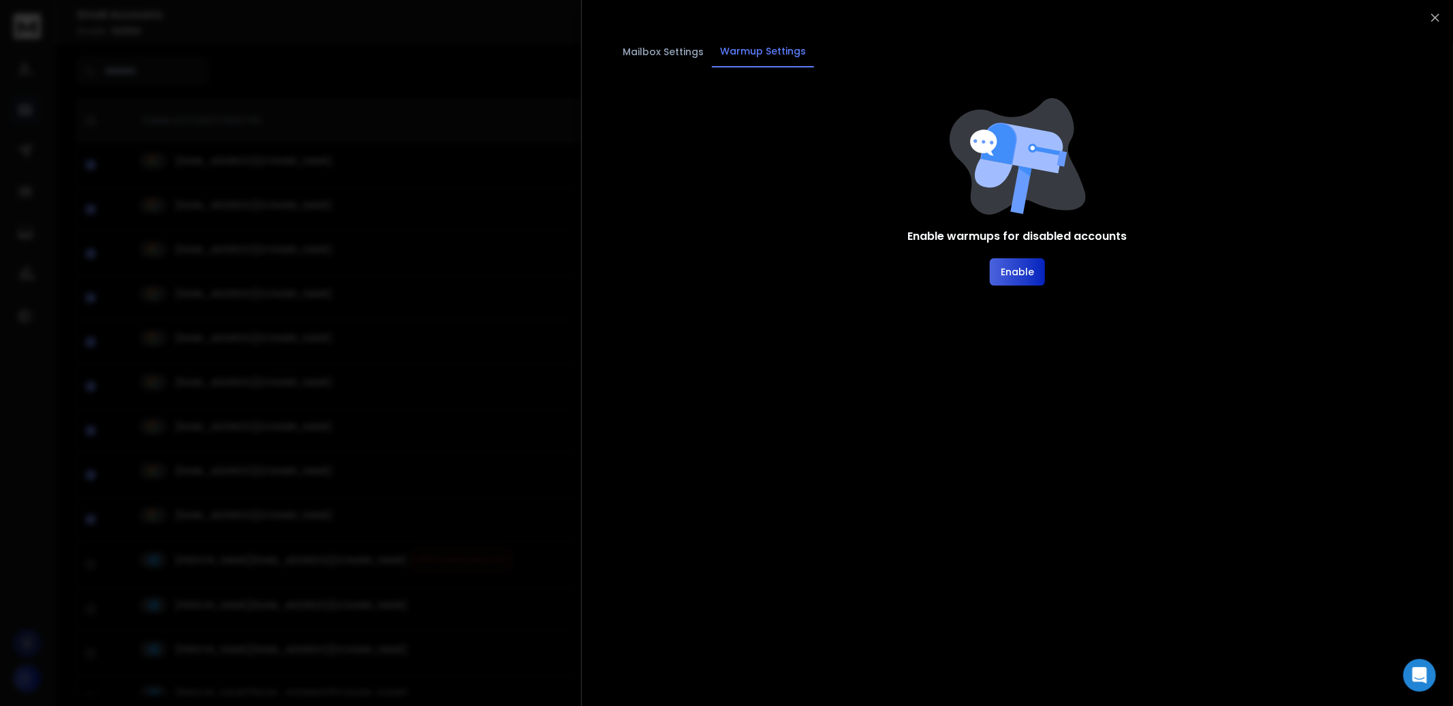
click at [516, 162] on div at bounding box center [726, 353] width 1453 height 706
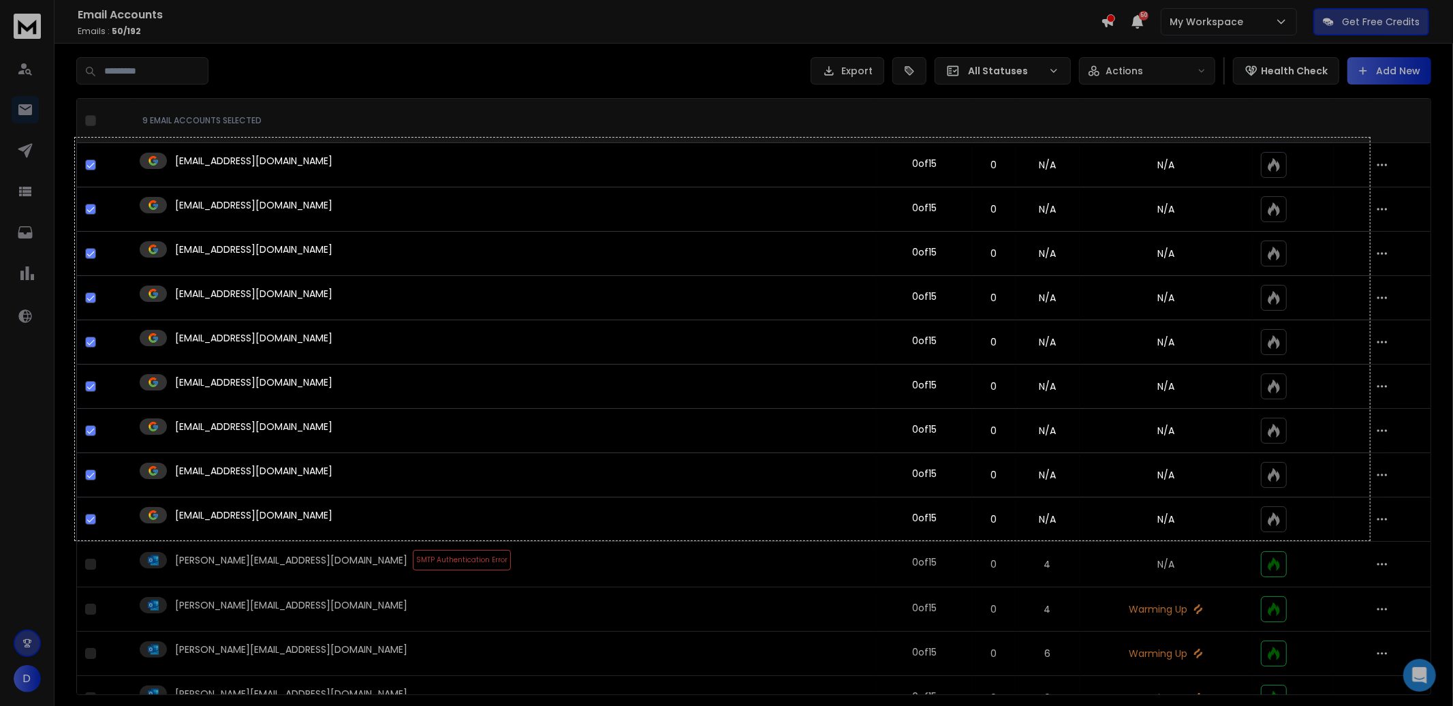
drag, startPoint x: 75, startPoint y: 138, endPoint x: 1370, endPoint y: 540, distance: 1356.0
click at [1370, 540] on div "1901 X 591" at bounding box center [726, 354] width 1453 height 709
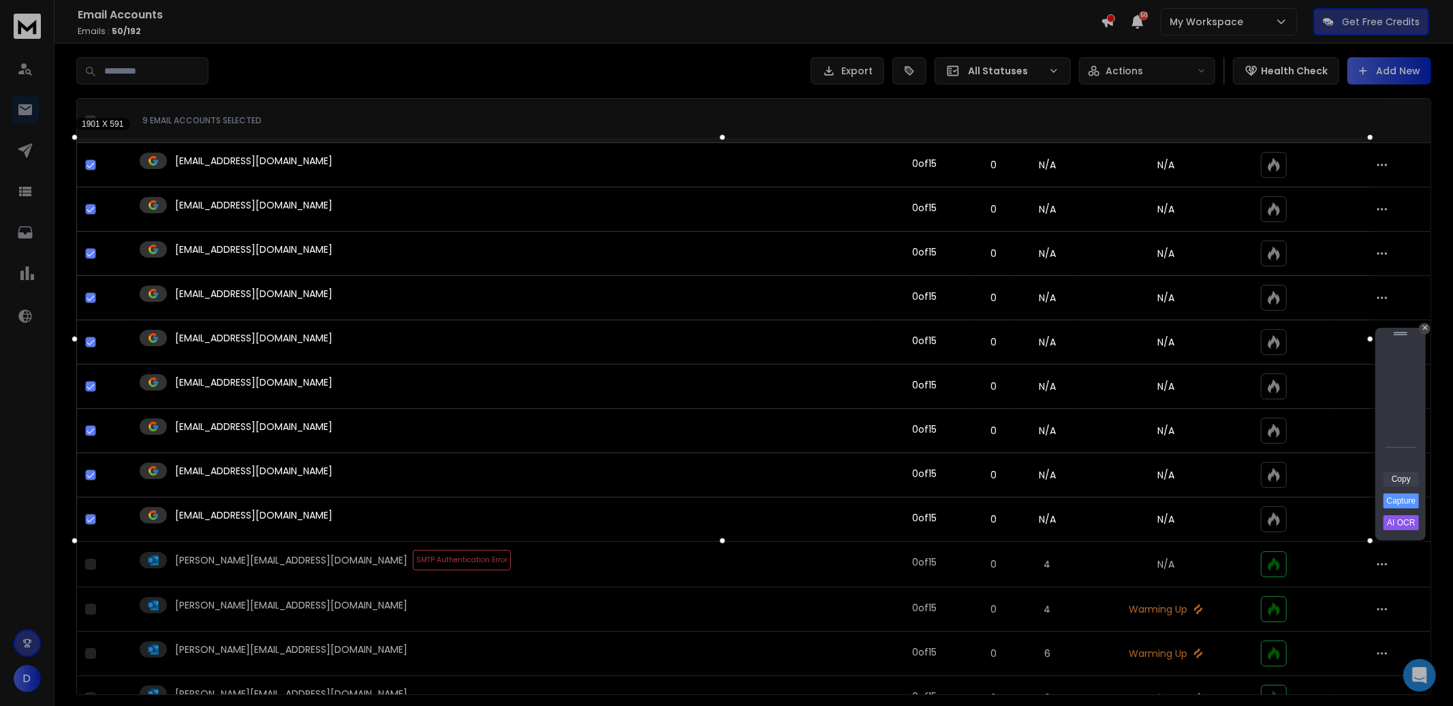
click at [1409, 484] on link "Copy" at bounding box center [1400, 478] width 35 height 15
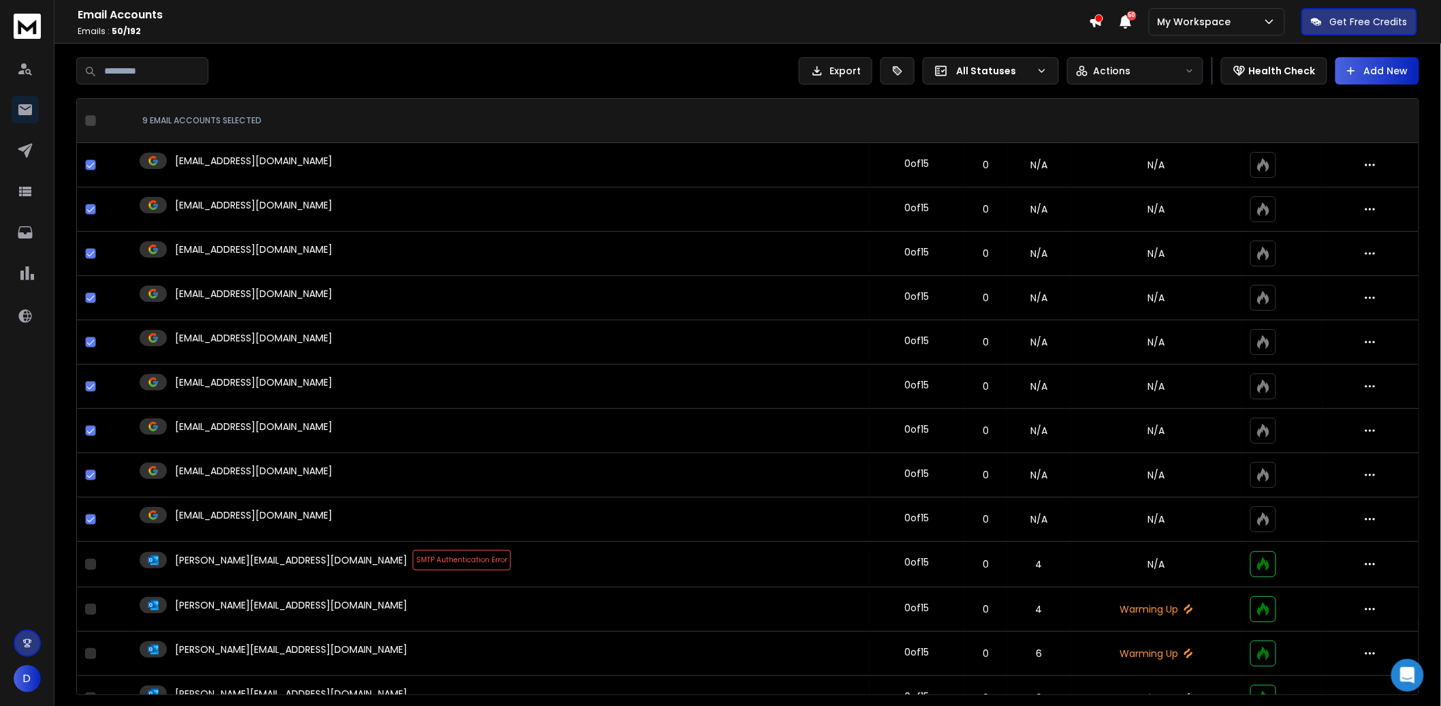
click at [11, 491] on div "D" at bounding box center [27, 353] width 54 height 706
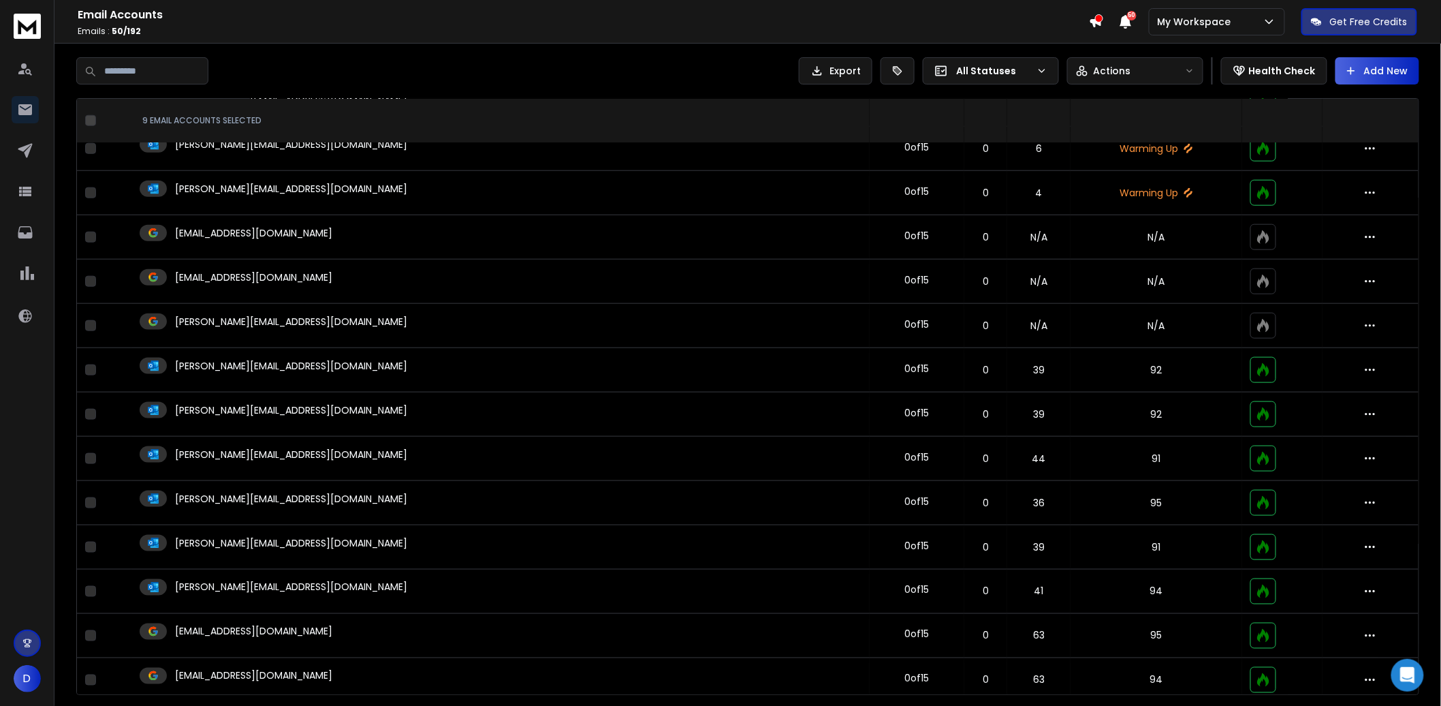
scroll to position [605, 0]
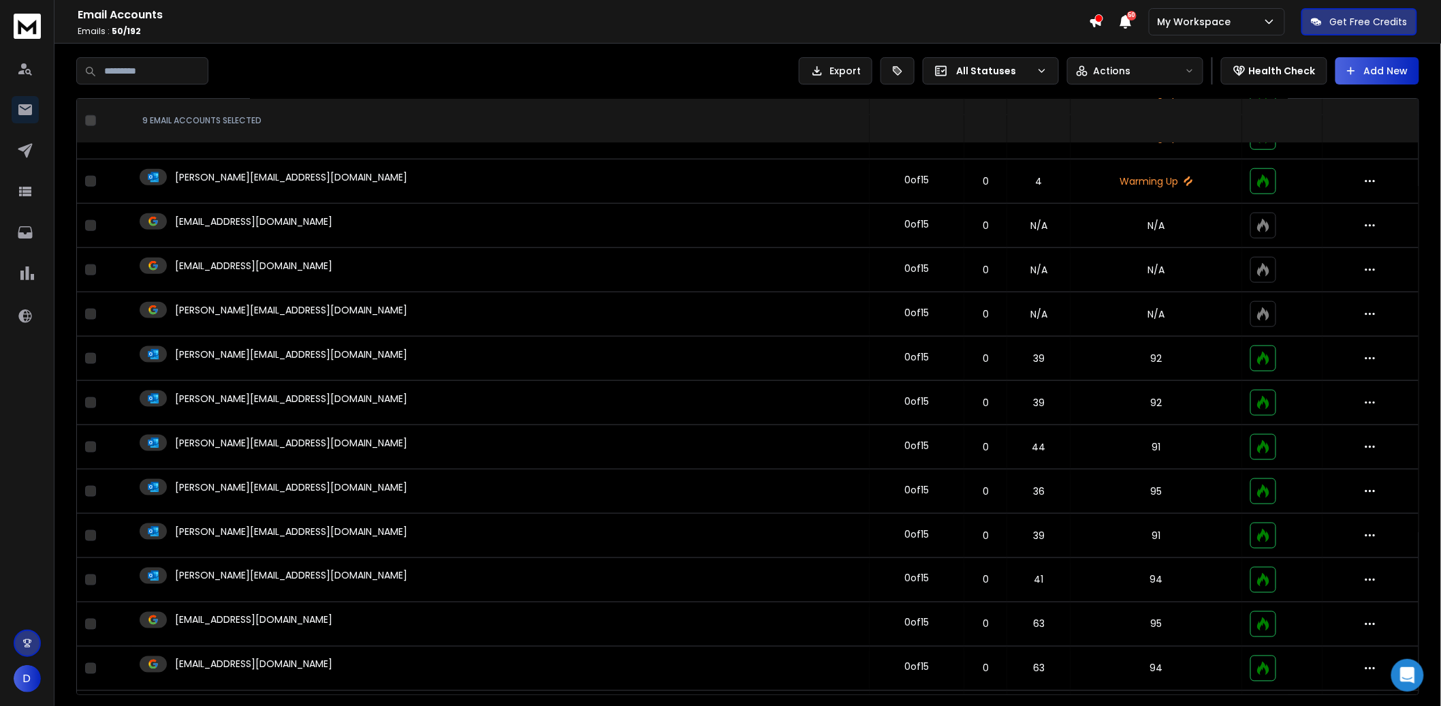
click at [229, 405] on p "[PERSON_NAME][EMAIL_ADDRESS][DOMAIN_NAME]" at bounding box center [291, 399] width 232 height 14
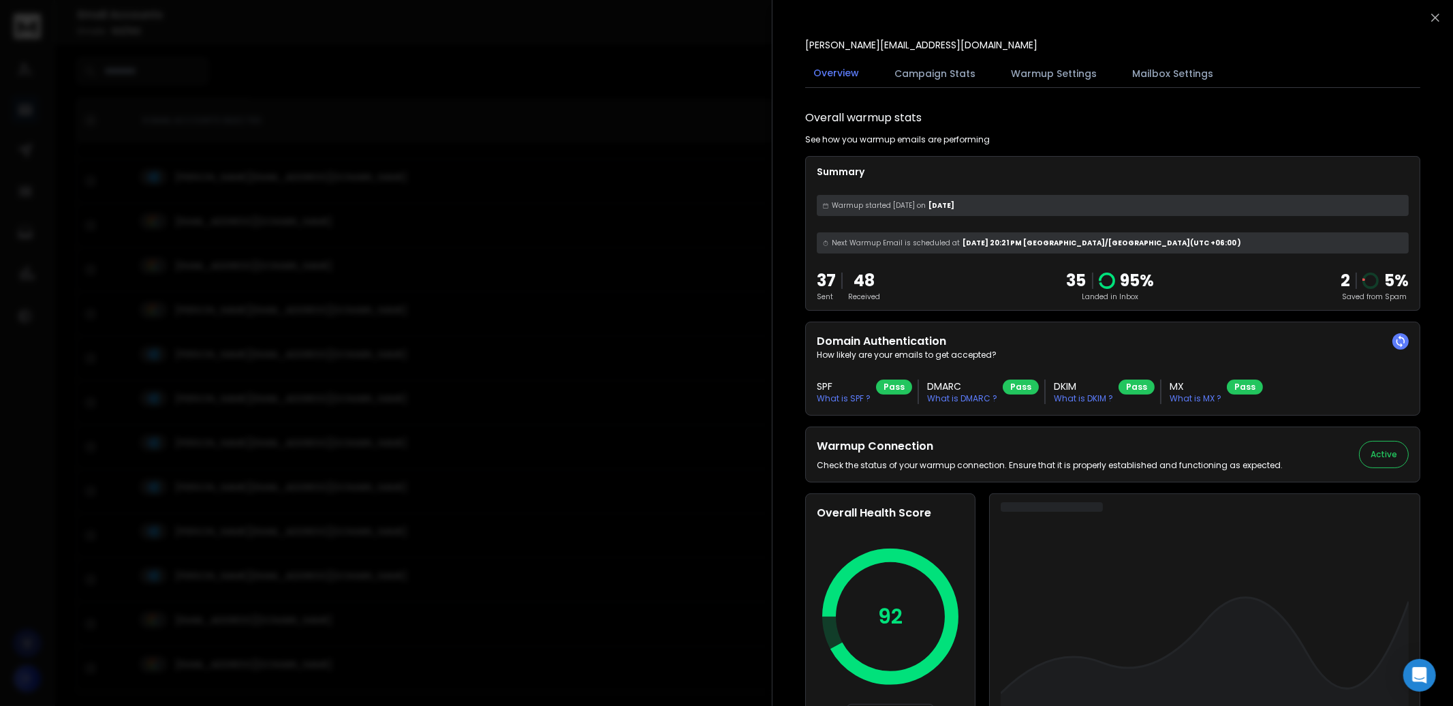
click at [352, 405] on div at bounding box center [726, 353] width 1453 height 706
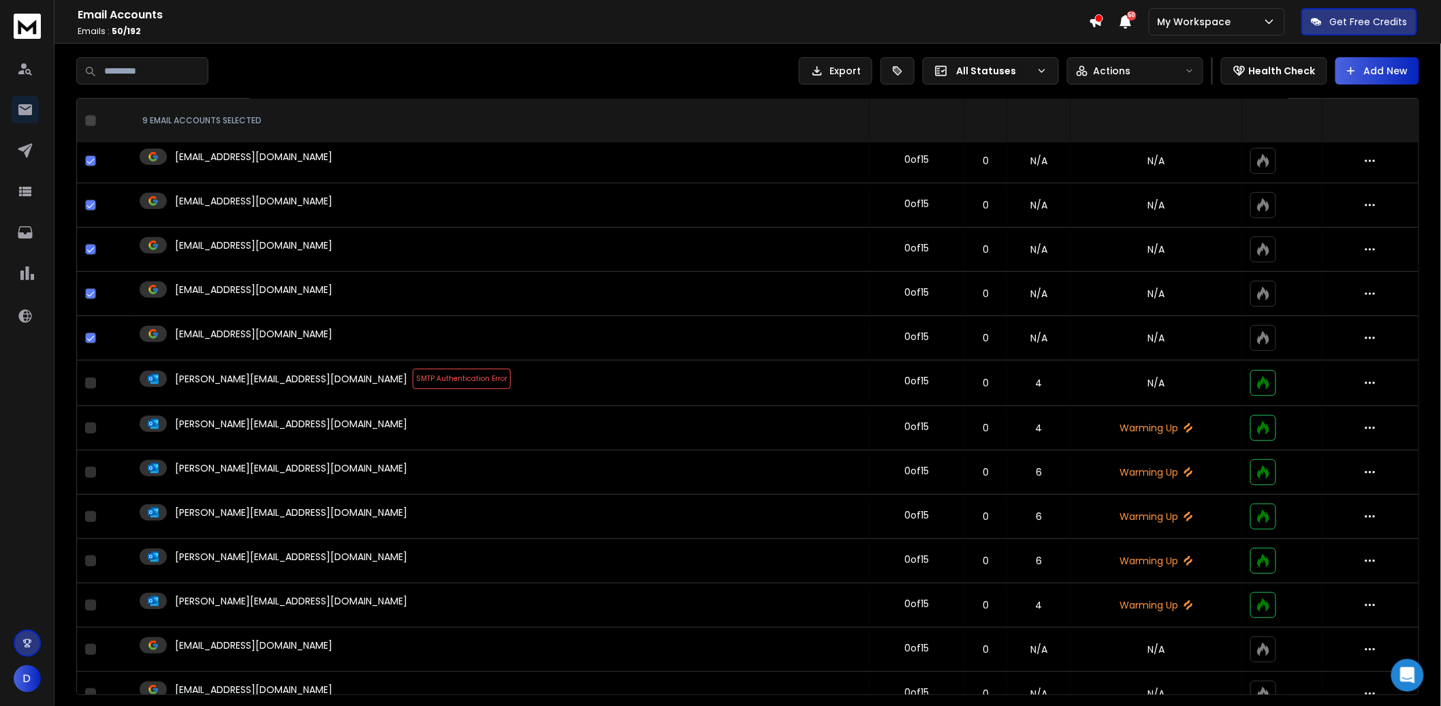
scroll to position [0, 0]
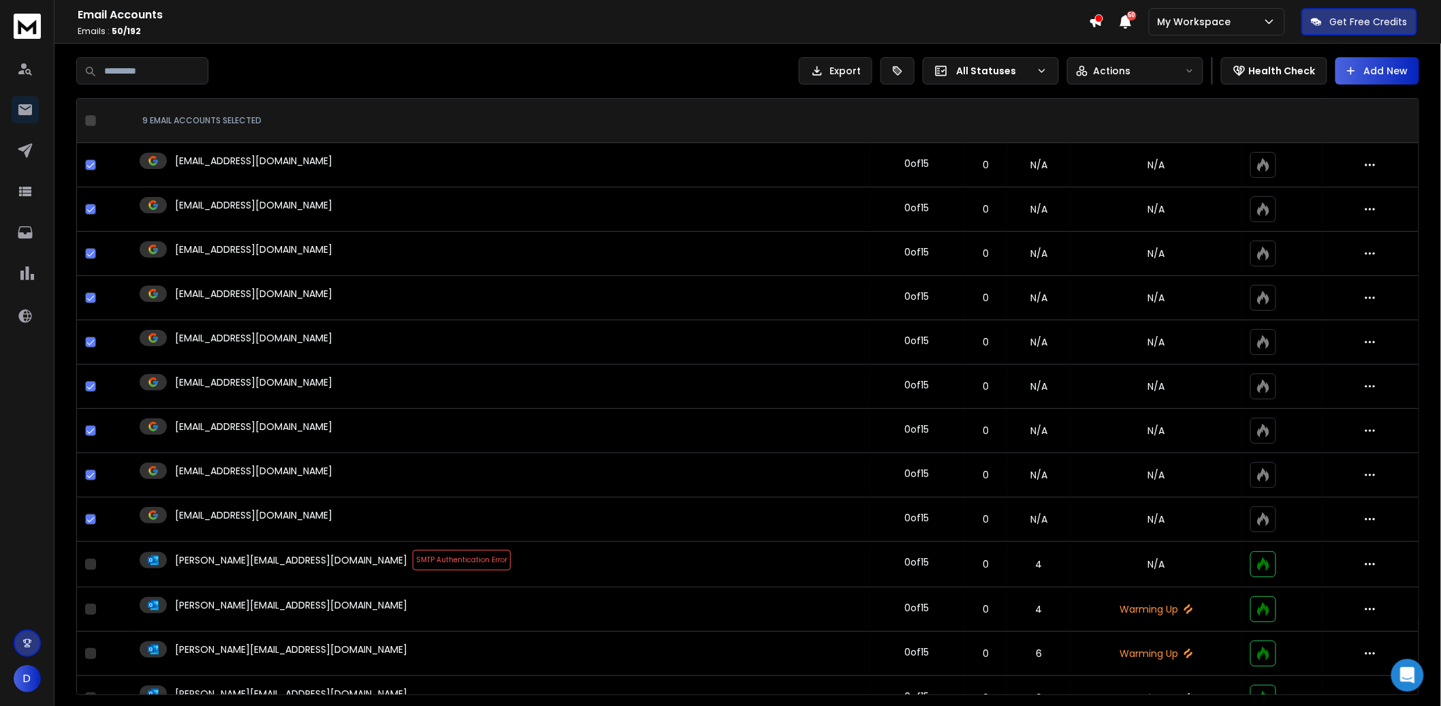
click at [332, 166] on p "[EMAIL_ADDRESS][DOMAIN_NAME]" at bounding box center [253, 161] width 157 height 14
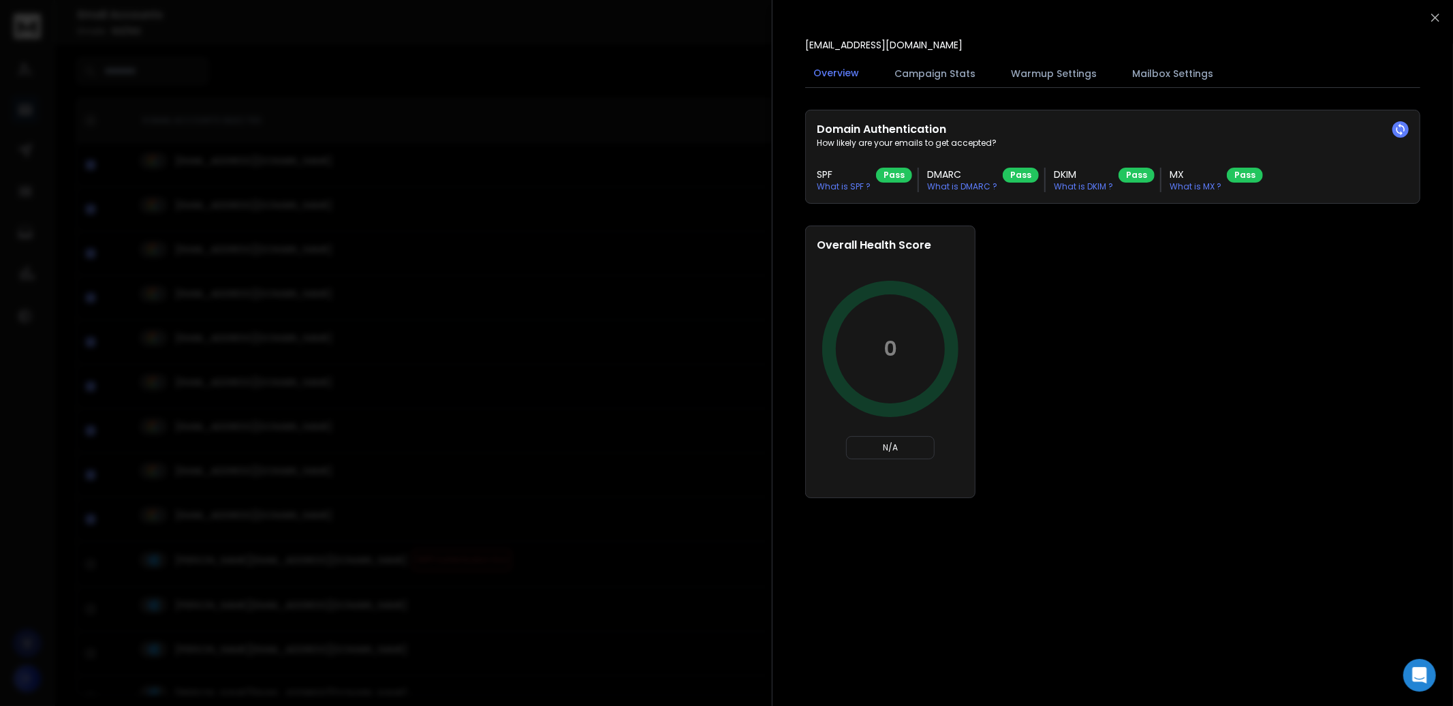
click at [593, 166] on div at bounding box center [726, 353] width 1453 height 706
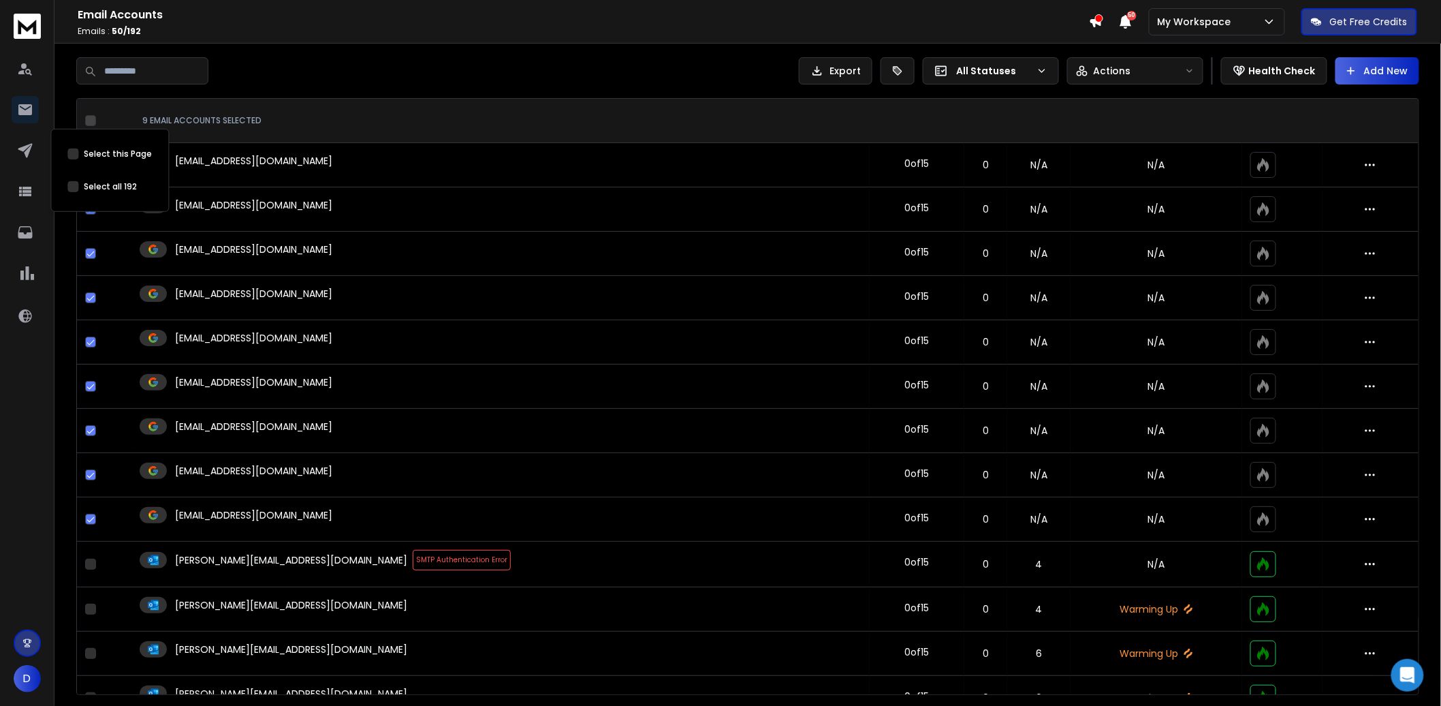
click at [87, 119] on button "Select this Page" at bounding box center [90, 120] width 11 height 11
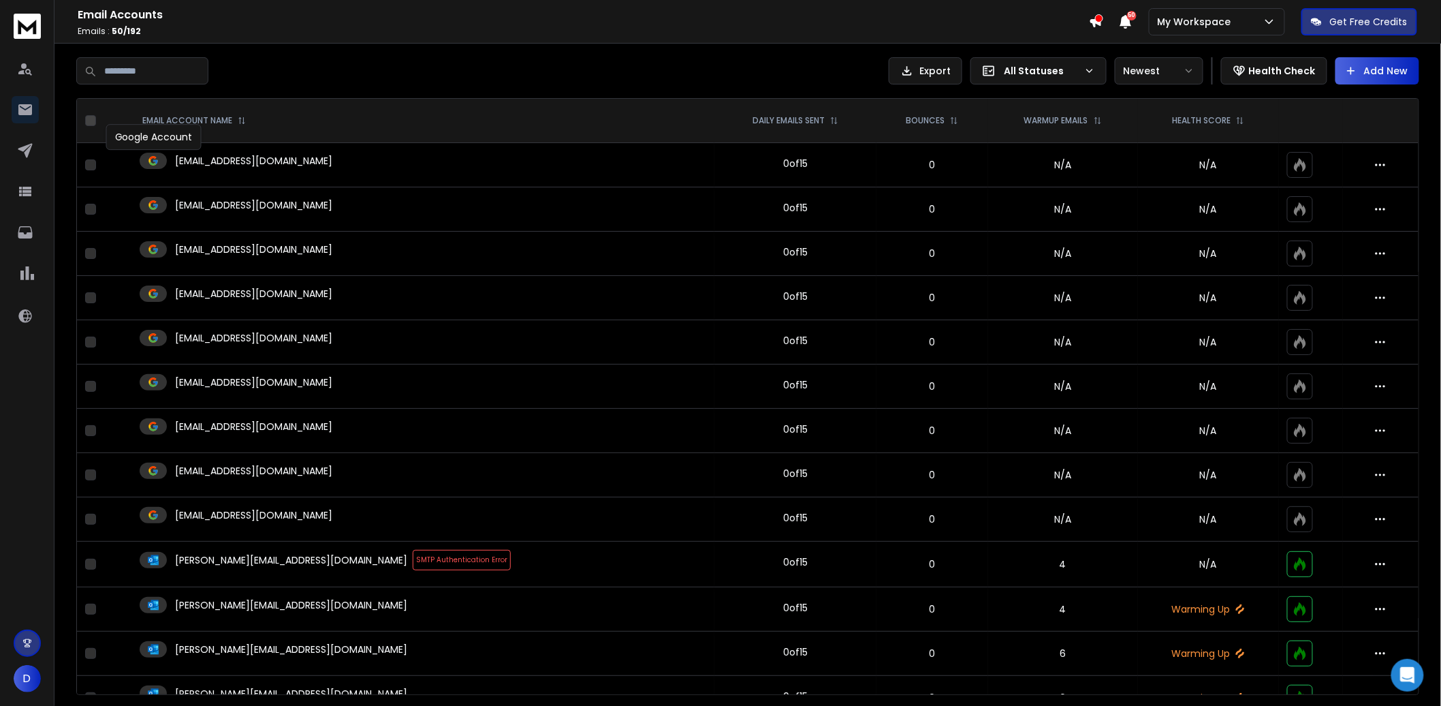
click at [228, 159] on p "[EMAIL_ADDRESS][DOMAIN_NAME]" at bounding box center [253, 161] width 157 height 14
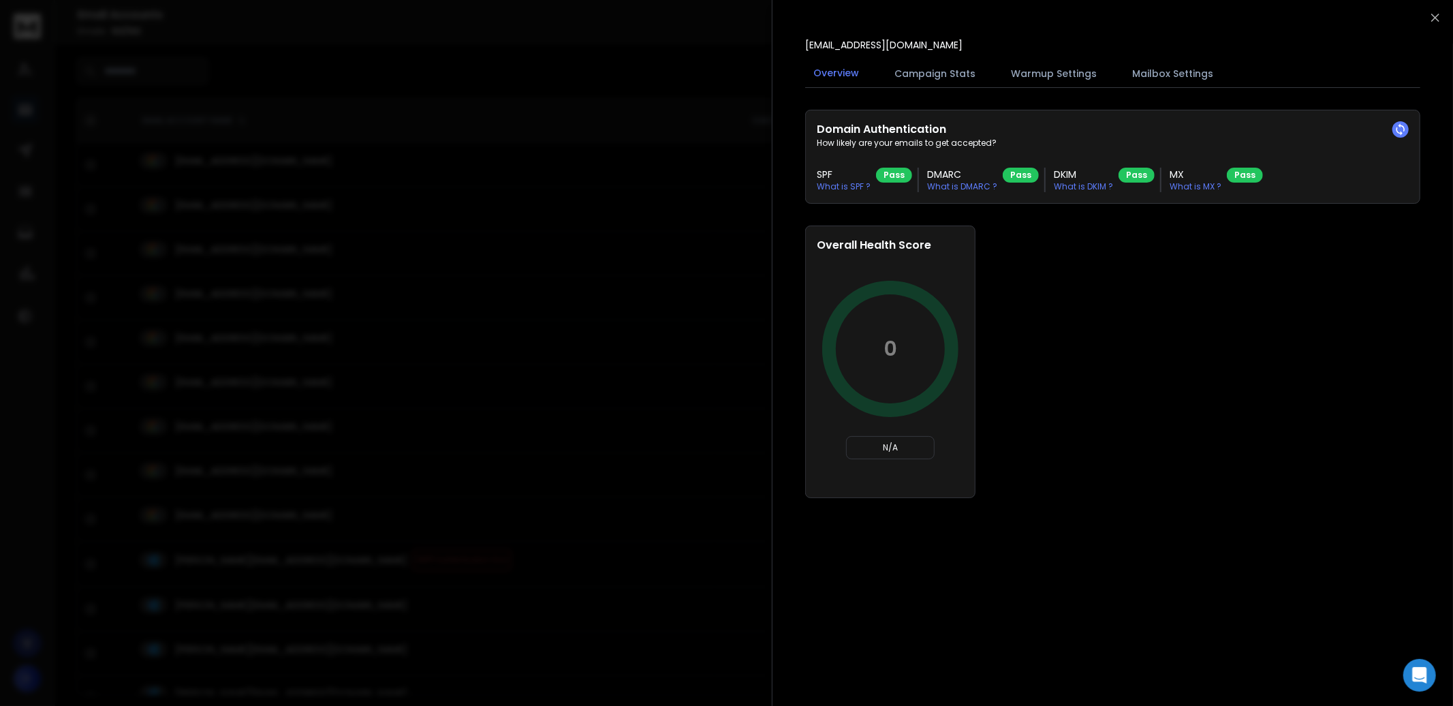
click at [1048, 65] on button "Warmup Settings" at bounding box center [1054, 74] width 102 height 30
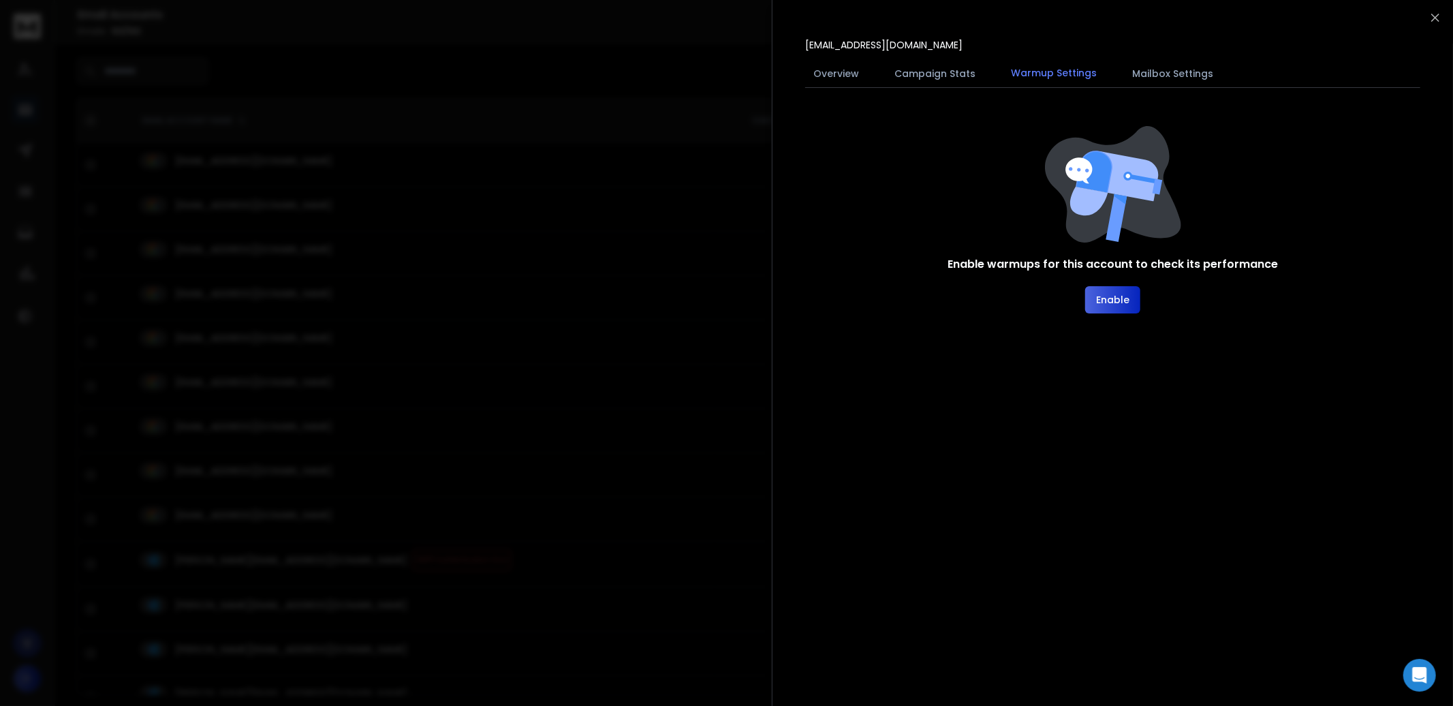
click at [962, 71] on button "Campaign Stats" at bounding box center [934, 74] width 97 height 30
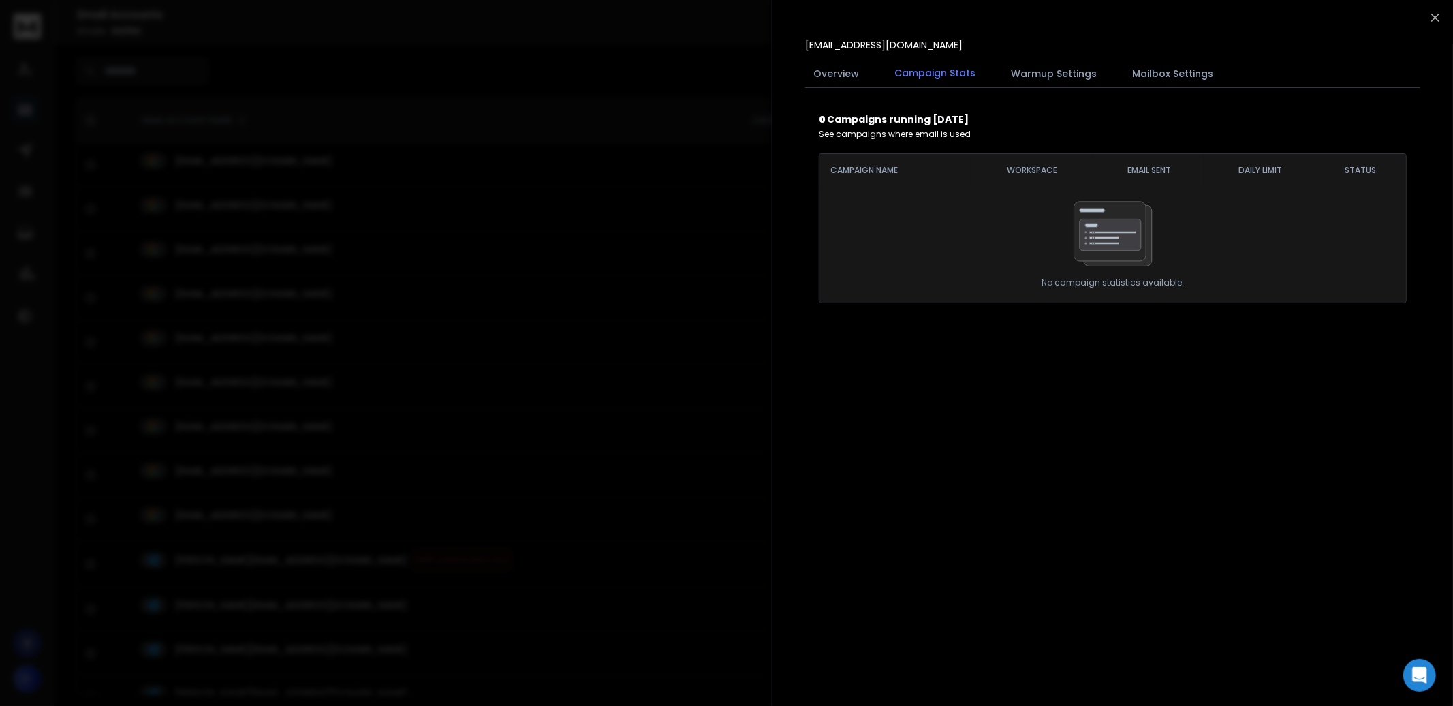
click at [1026, 63] on button "Warmup Settings" at bounding box center [1054, 74] width 102 height 30
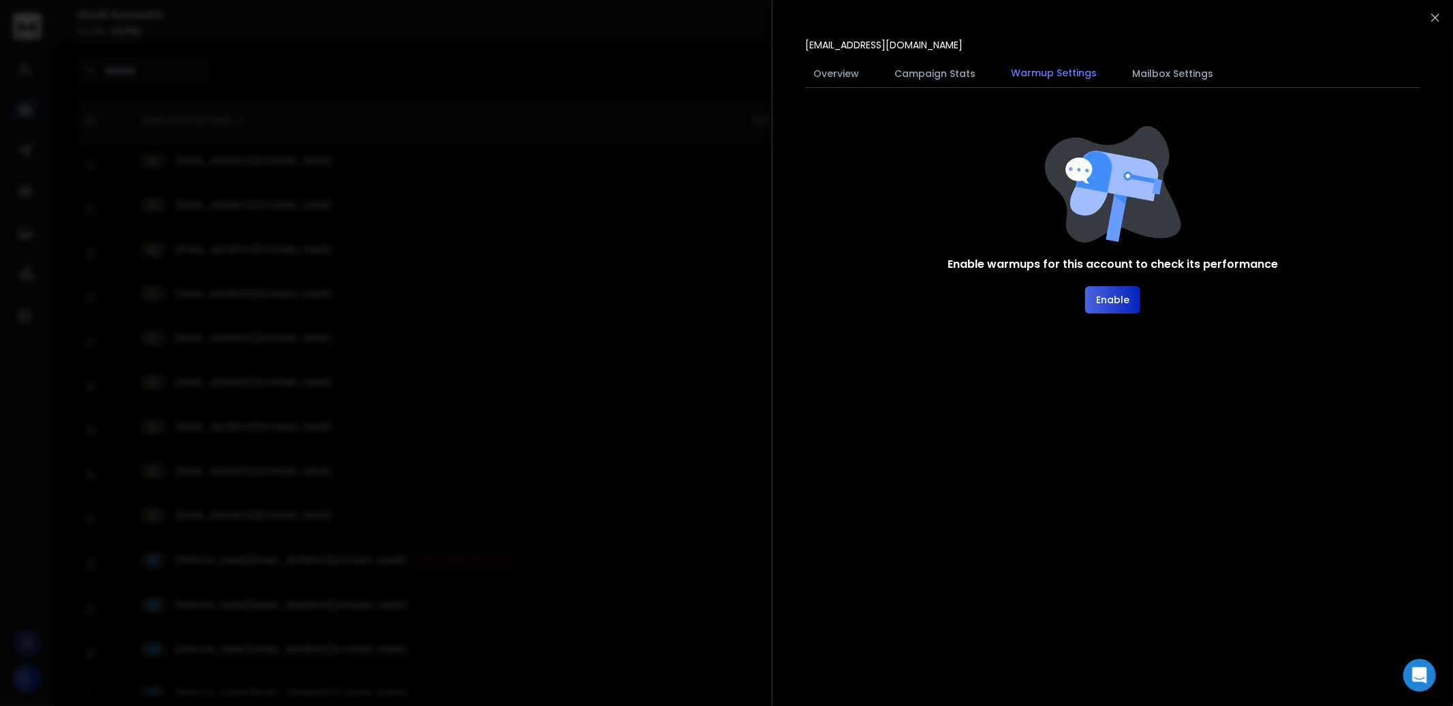
click at [645, 239] on div at bounding box center [726, 353] width 1453 height 706
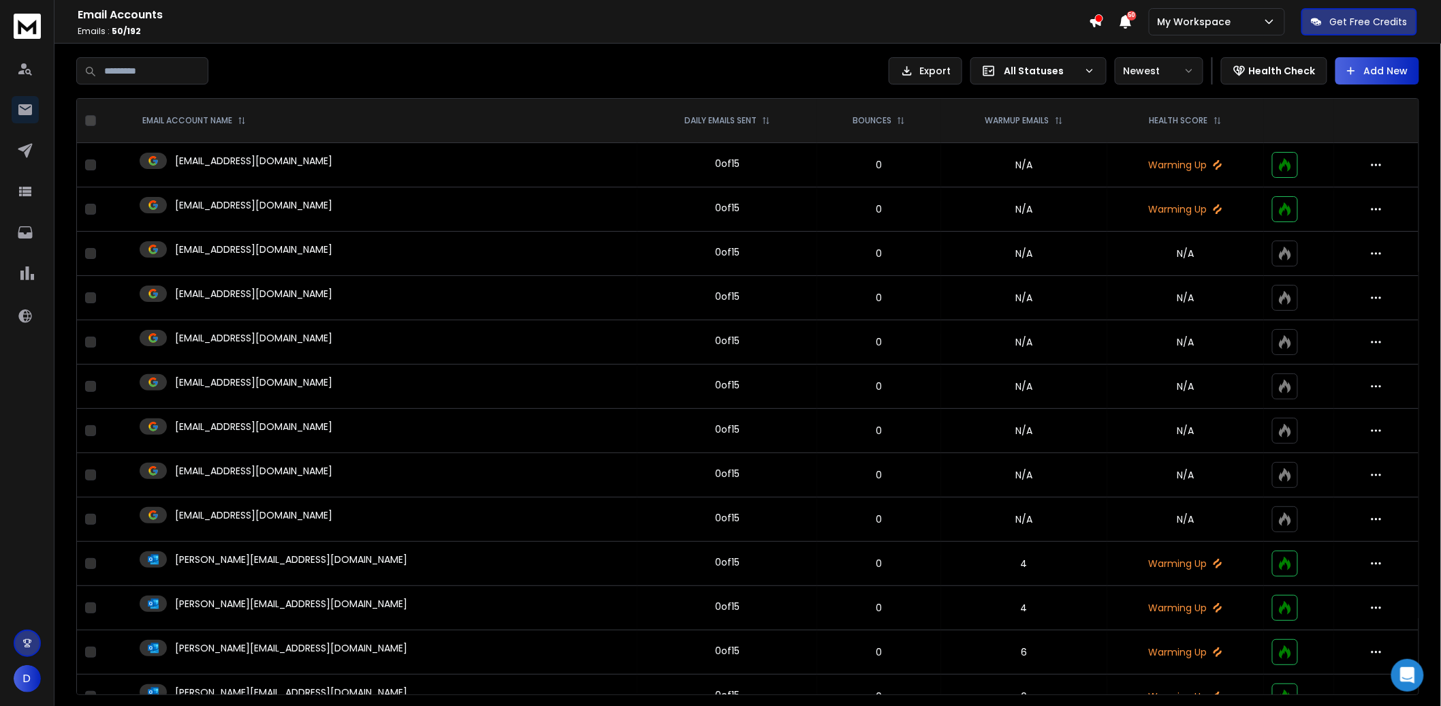
click at [332, 166] on p "[EMAIL_ADDRESS][DOMAIN_NAME]" at bounding box center [253, 161] width 157 height 14
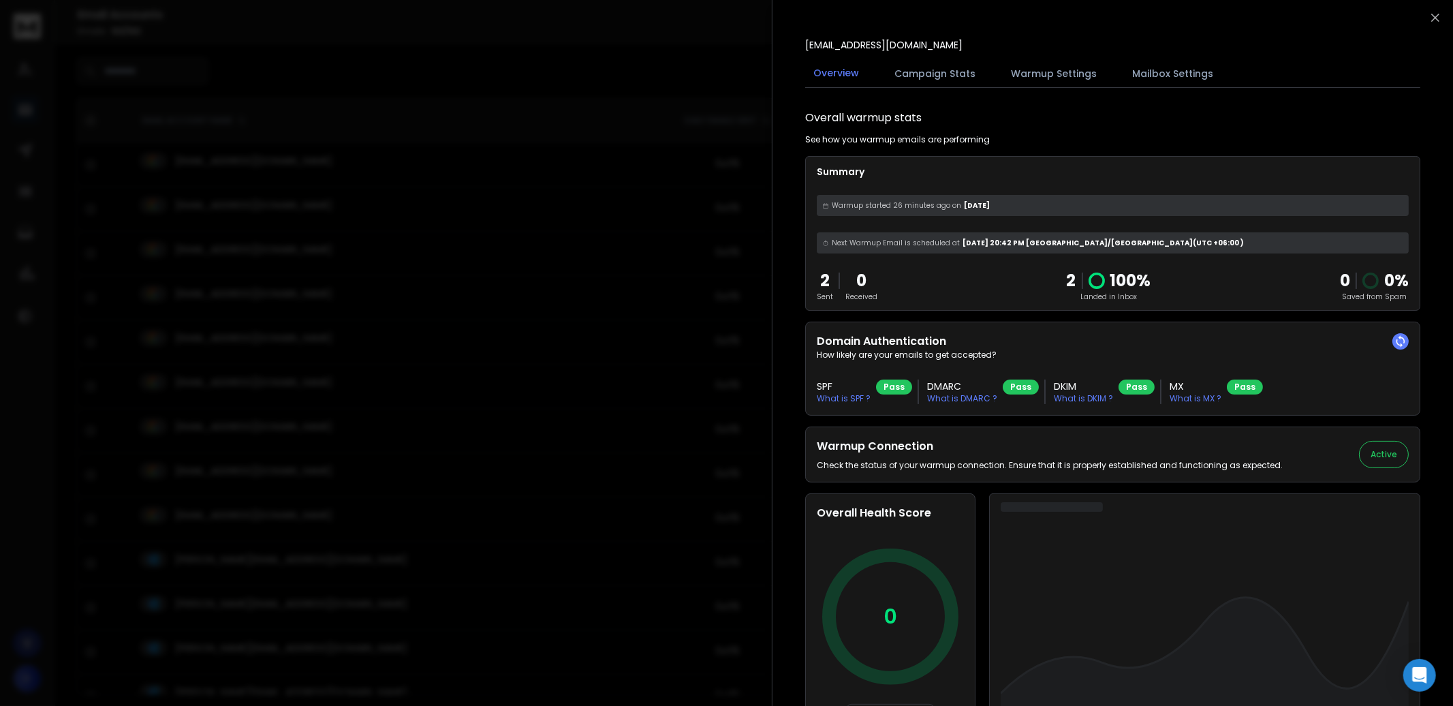
click at [1061, 63] on button "Warmup Settings" at bounding box center [1054, 74] width 102 height 30
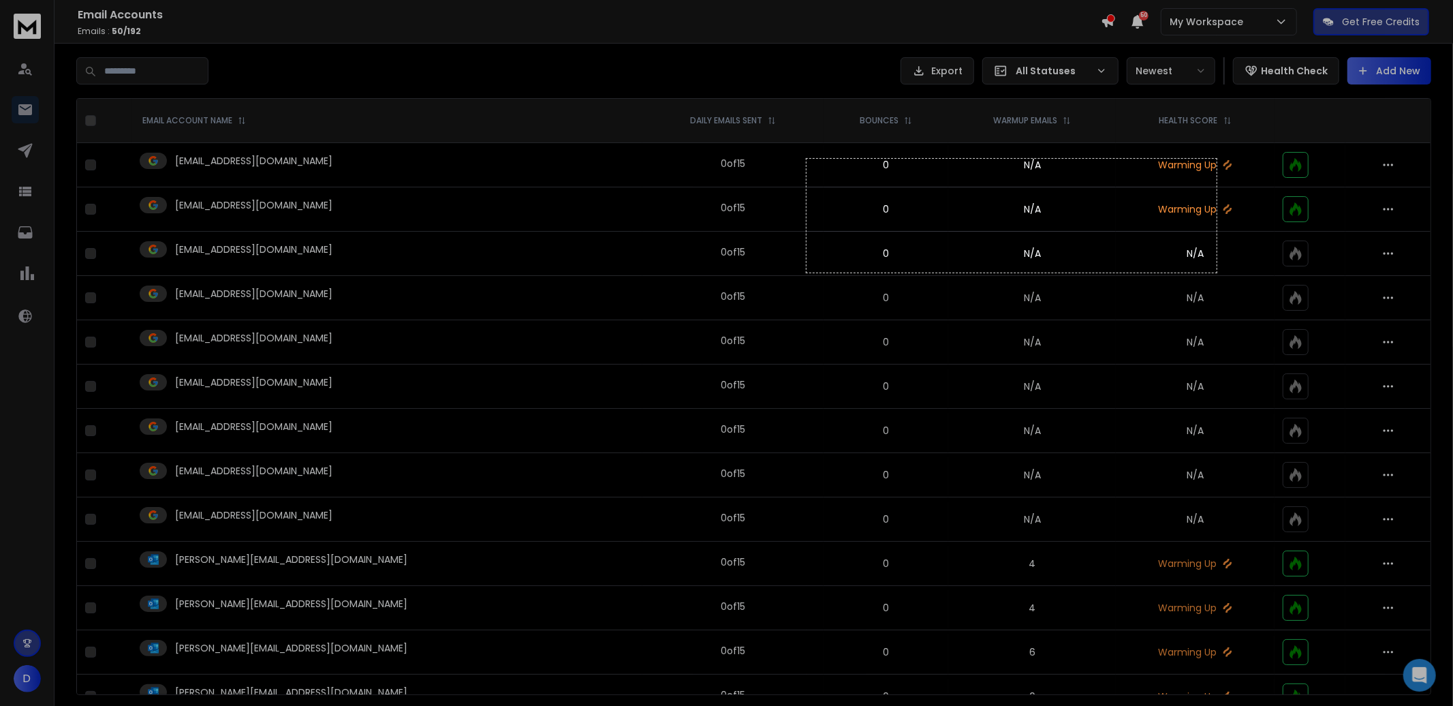
drag, startPoint x: 1022, startPoint y: 201, endPoint x: 1217, endPoint y: 272, distance: 206.9
click at [1217, 272] on div "602 X 167" at bounding box center [726, 354] width 1453 height 709
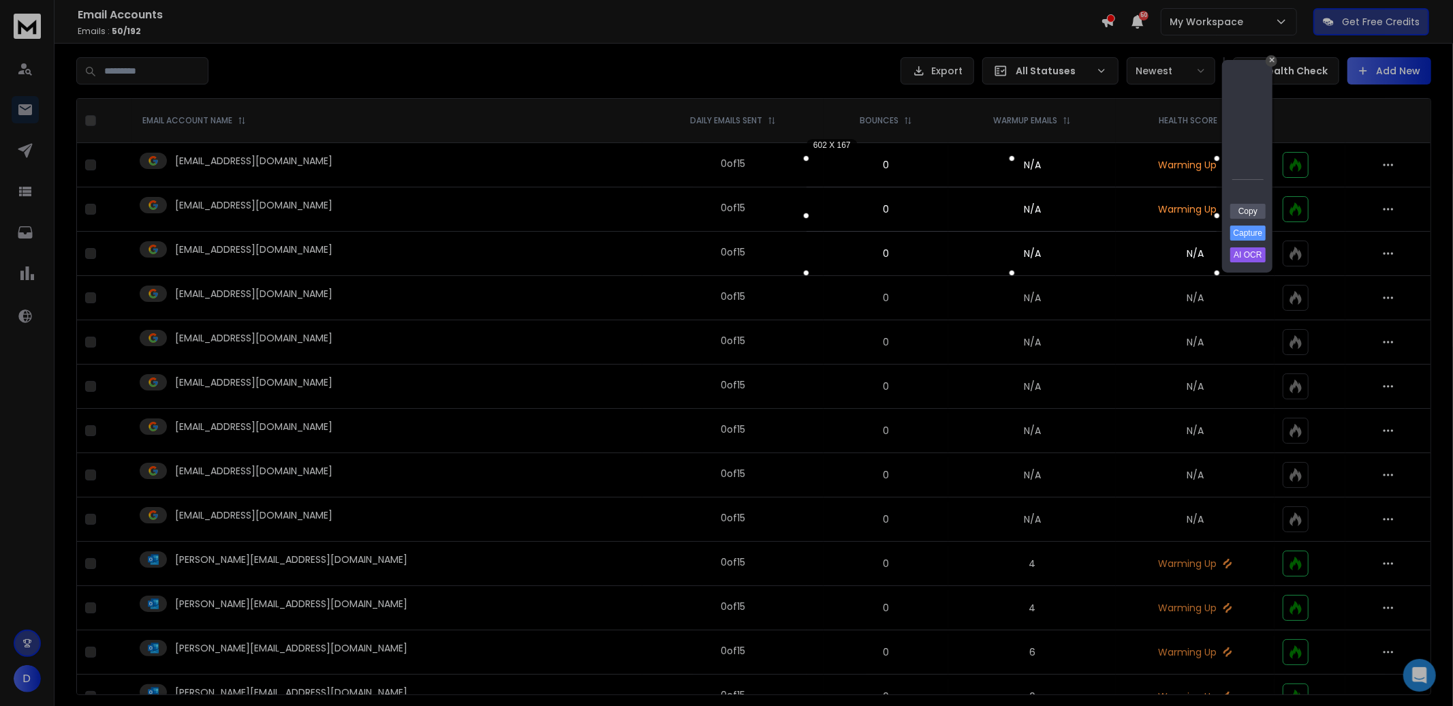
click at [1345, 165] on div at bounding box center [1335, 136] width 236 height 272
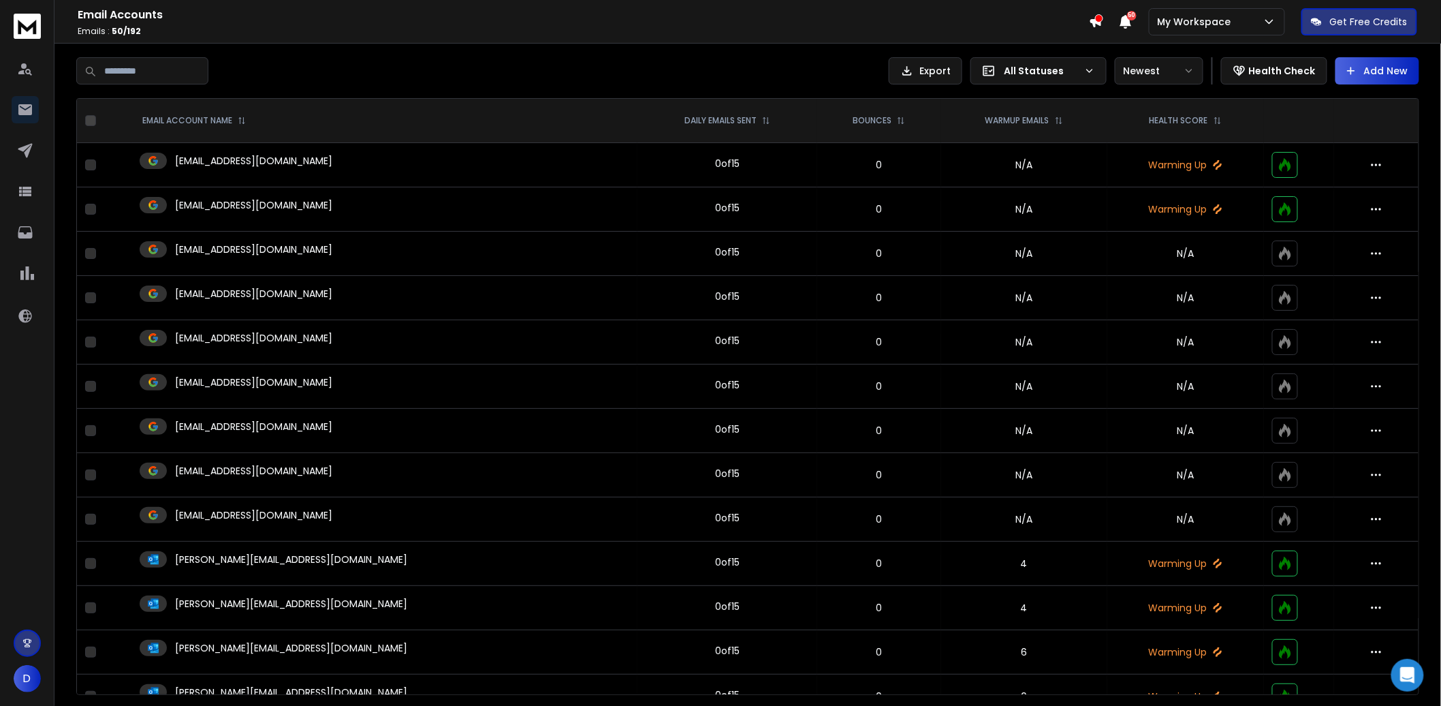
click at [281, 178] on td "[EMAIL_ADDRESS][DOMAIN_NAME]" at bounding box center [384, 165] width 506 height 44
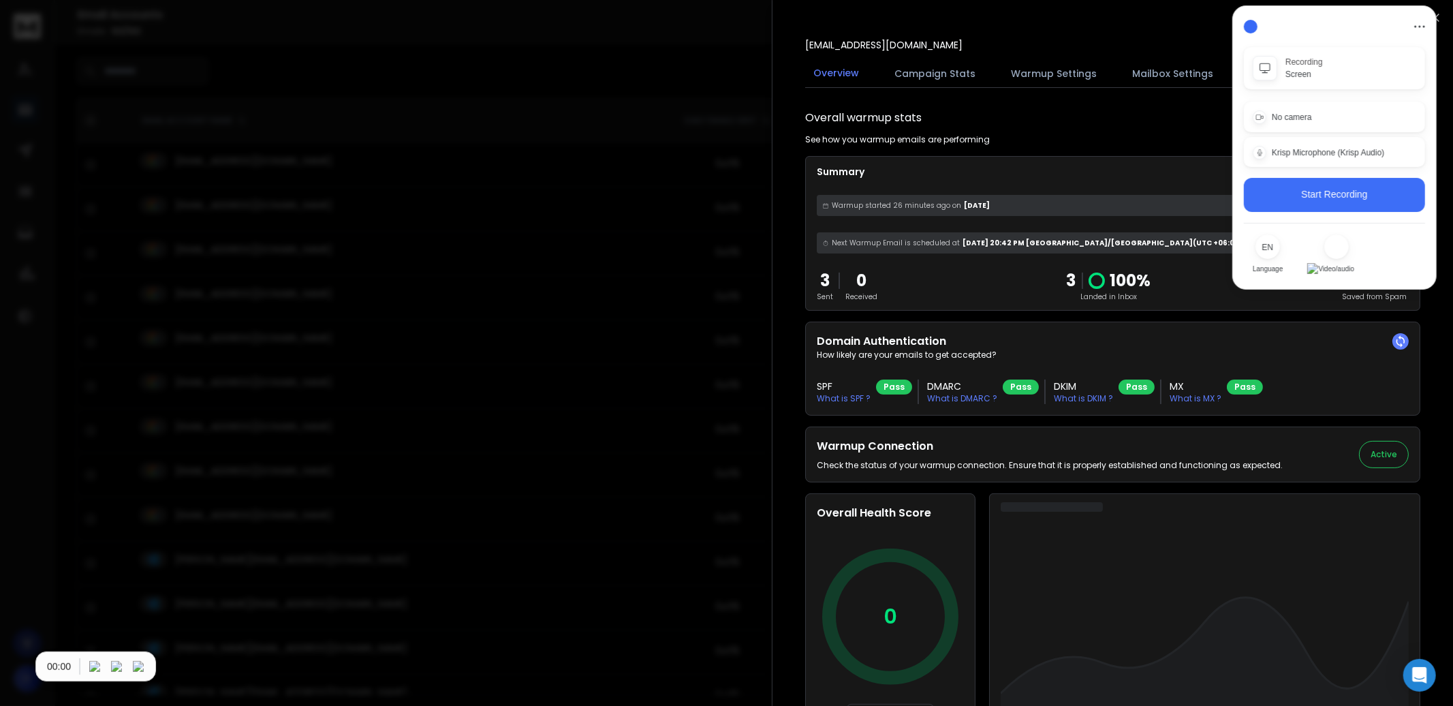
click at [1331, 193] on button "Start Recording" at bounding box center [1334, 195] width 181 height 34
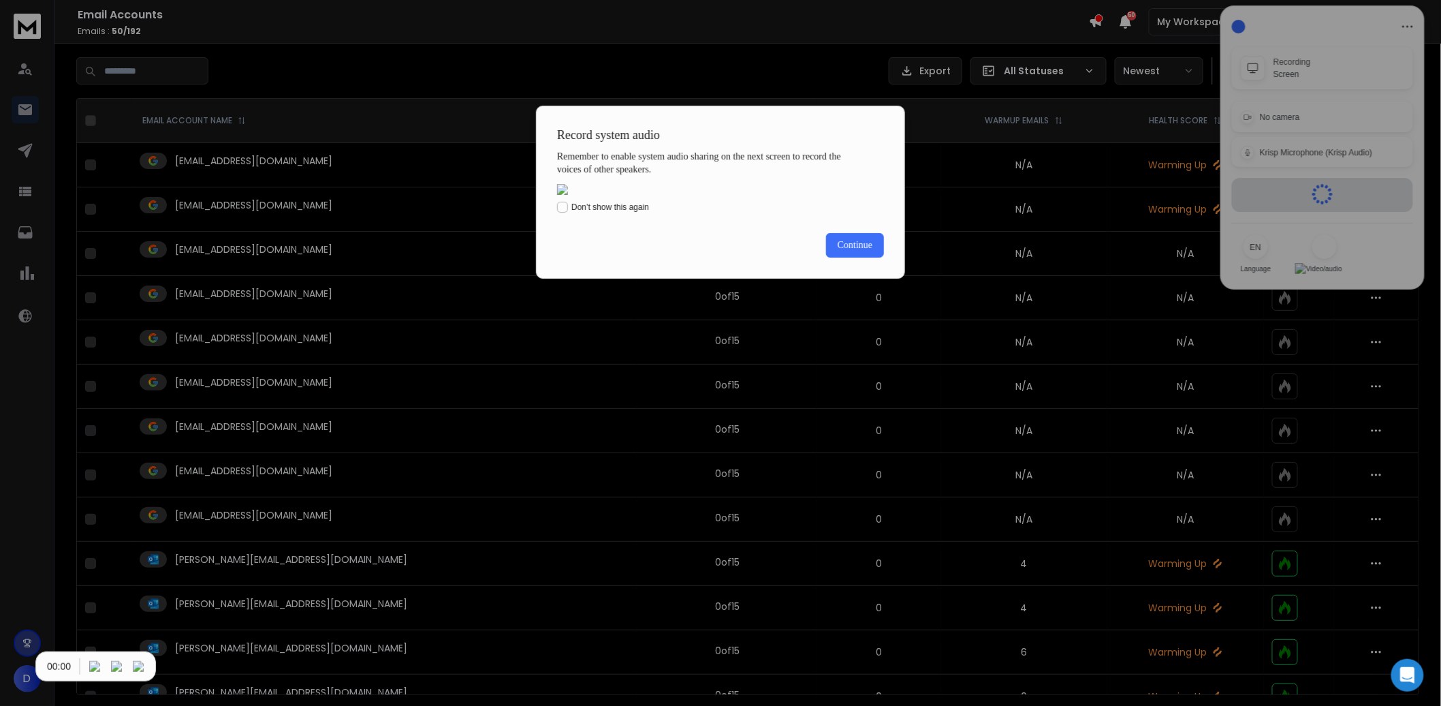
click at [859, 257] on button "Continue" at bounding box center [855, 245] width 58 height 25
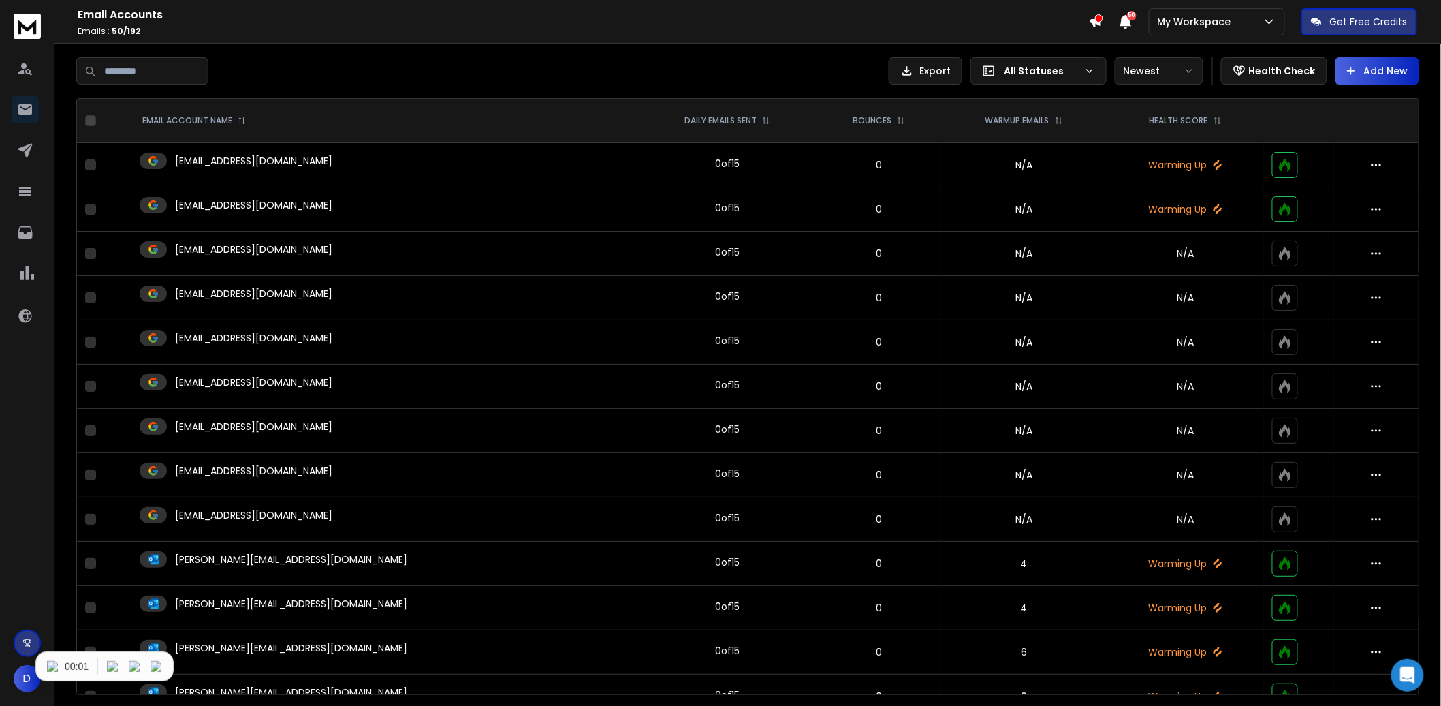
click at [316, 139] on th "EMAIL ACCOUNT NAME" at bounding box center [384, 121] width 506 height 44
click at [319, 159] on p "[EMAIL_ADDRESS][DOMAIN_NAME]" at bounding box center [253, 161] width 157 height 14
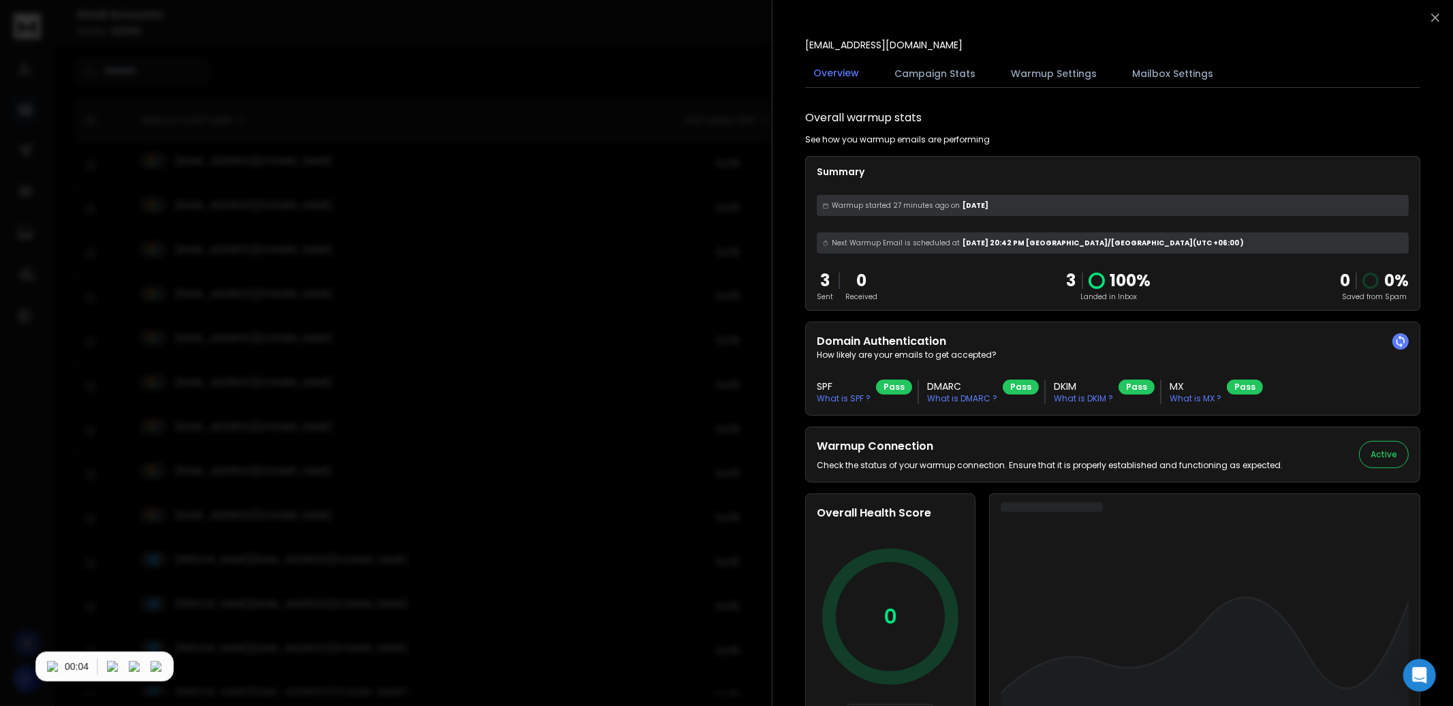
click at [1020, 67] on button "Warmup Settings" at bounding box center [1054, 74] width 102 height 30
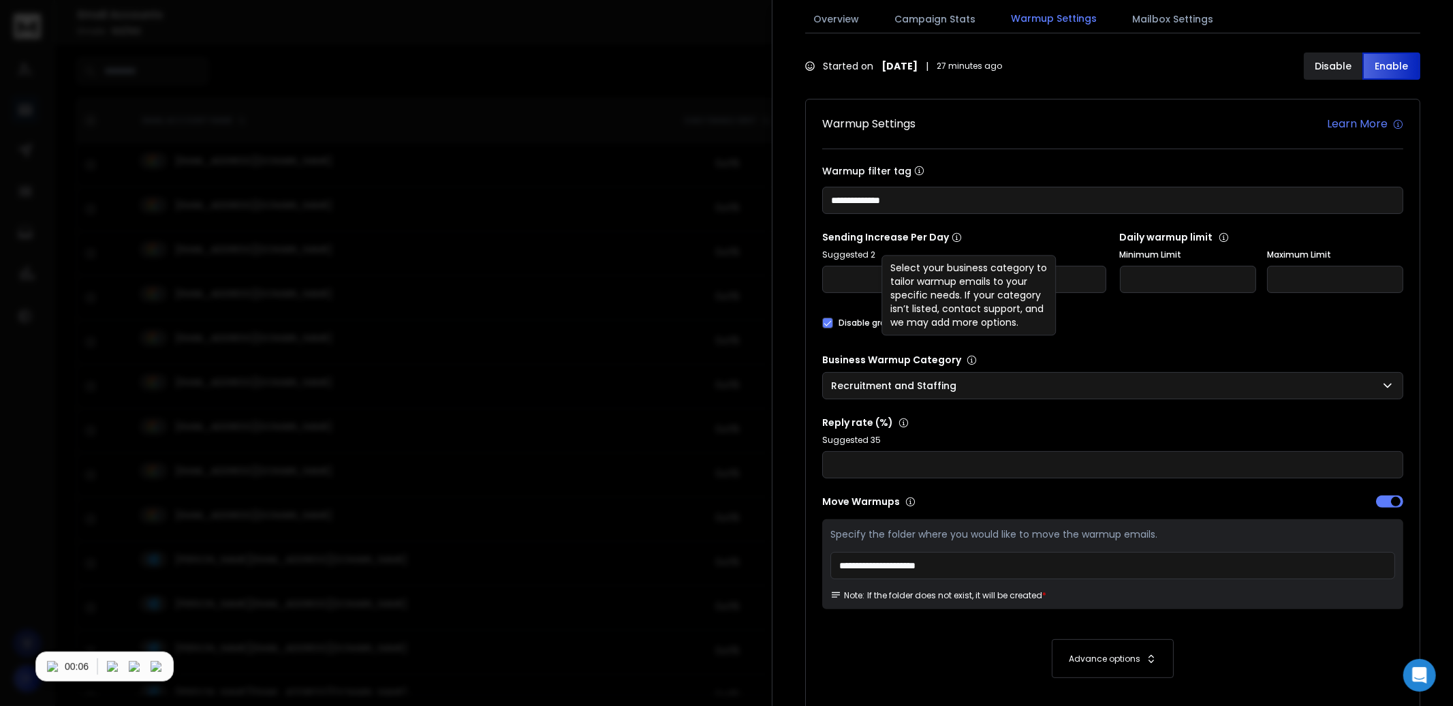
scroll to position [76, 0]
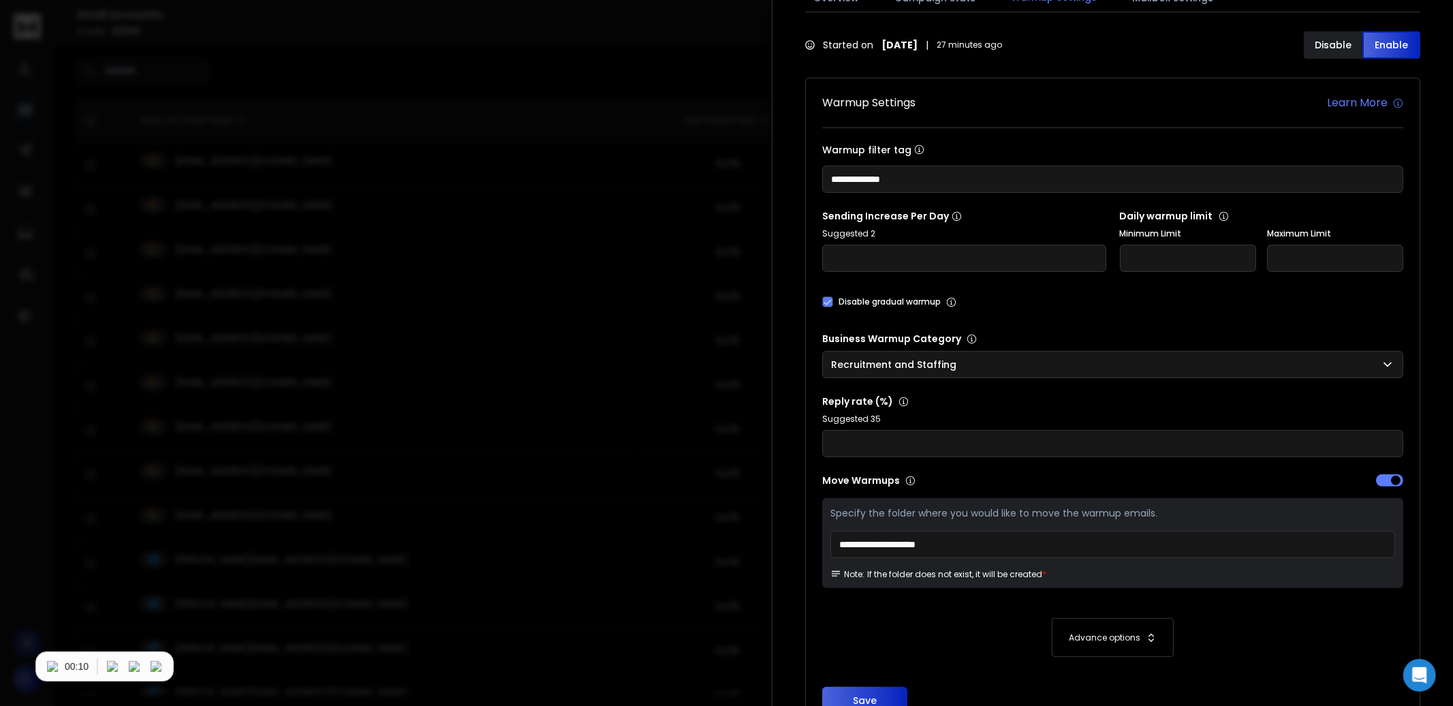
drag, startPoint x: 854, startPoint y: 260, endPoint x: 777, endPoint y: 274, distance: 78.2
click at [777, 274] on div "**********" at bounding box center [1112, 353] width 681 height 706
type input "**"
type input "*"
click at [1091, 288] on div "Disable gradual warmup" at bounding box center [1112, 301] width 581 height 27
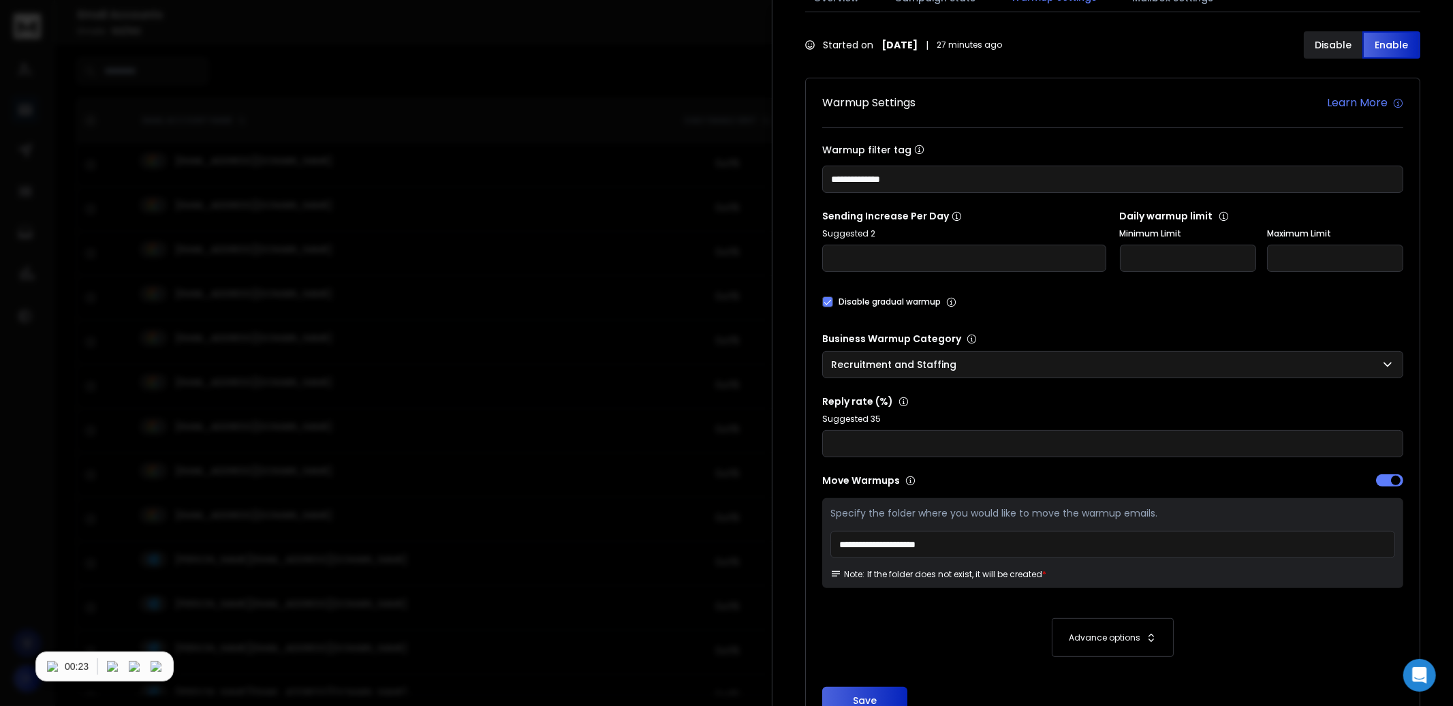
drag, startPoint x: 1236, startPoint y: 260, endPoint x: 1189, endPoint y: 255, distance: 47.2
click at [1189, 255] on div "Minimum Limit * Maximum Limit **" at bounding box center [1262, 250] width 284 height 44
type input "**"
click at [1146, 322] on form "**********" at bounding box center [1112, 404] width 581 height 619
click at [111, 665] on img at bounding box center [112, 666] width 11 height 11
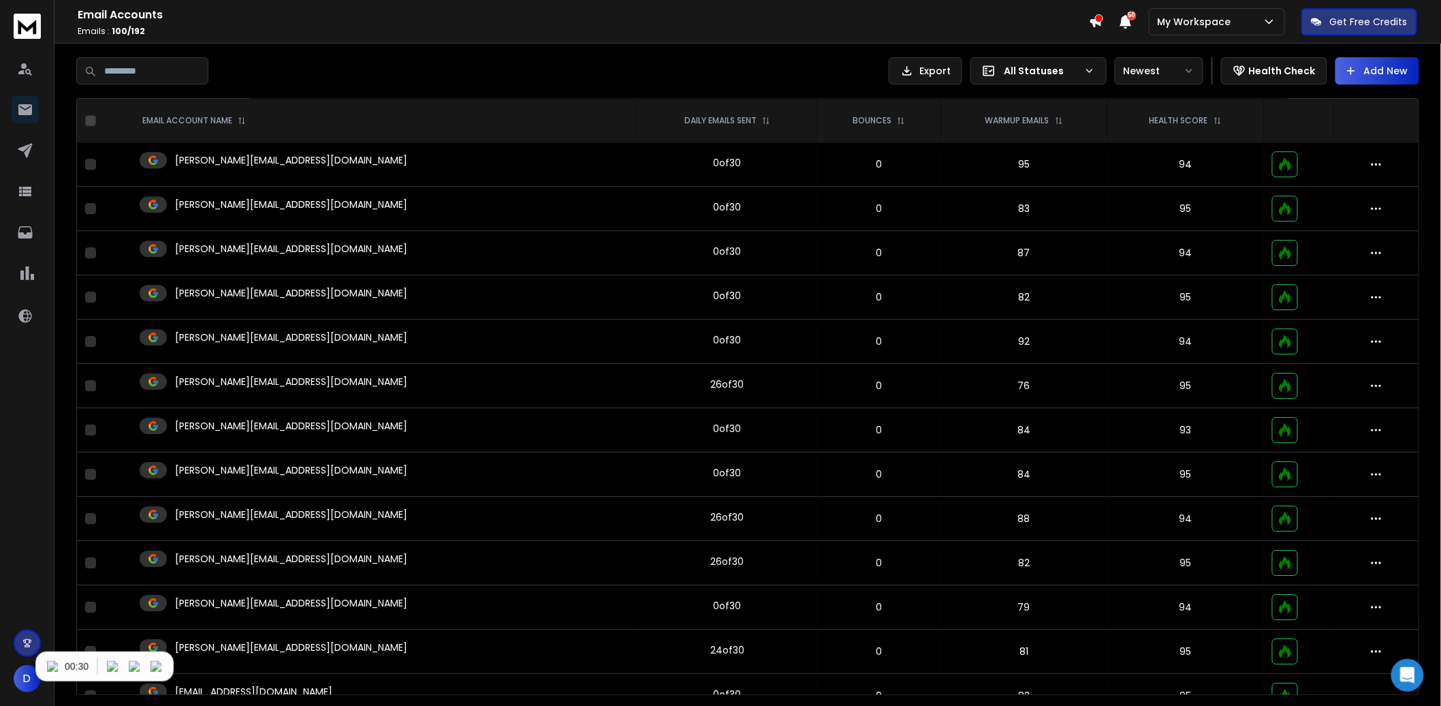
scroll to position [3913, 0]
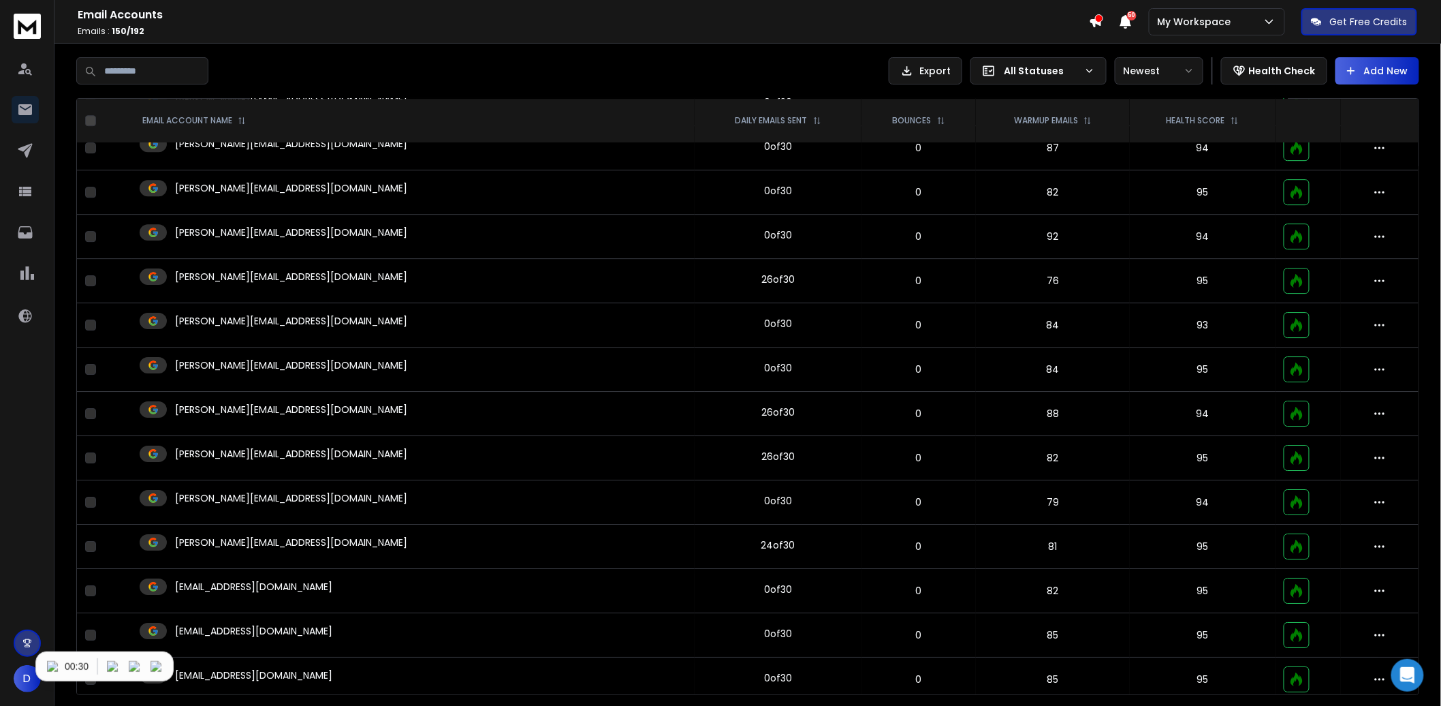
click at [244, 593] on p "chane@surulabstech.com" at bounding box center [253, 587] width 157 height 14
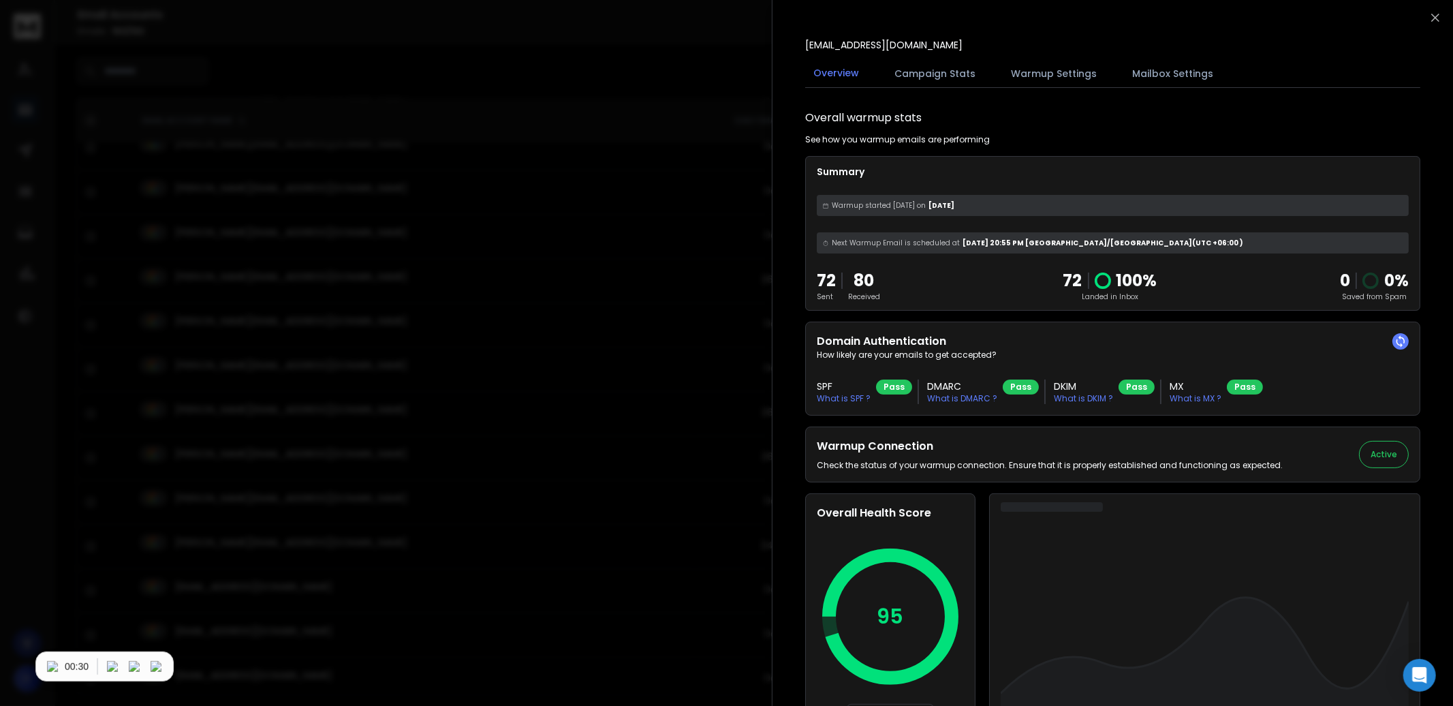
click at [1067, 66] on button "Warmup Settings" at bounding box center [1054, 74] width 102 height 30
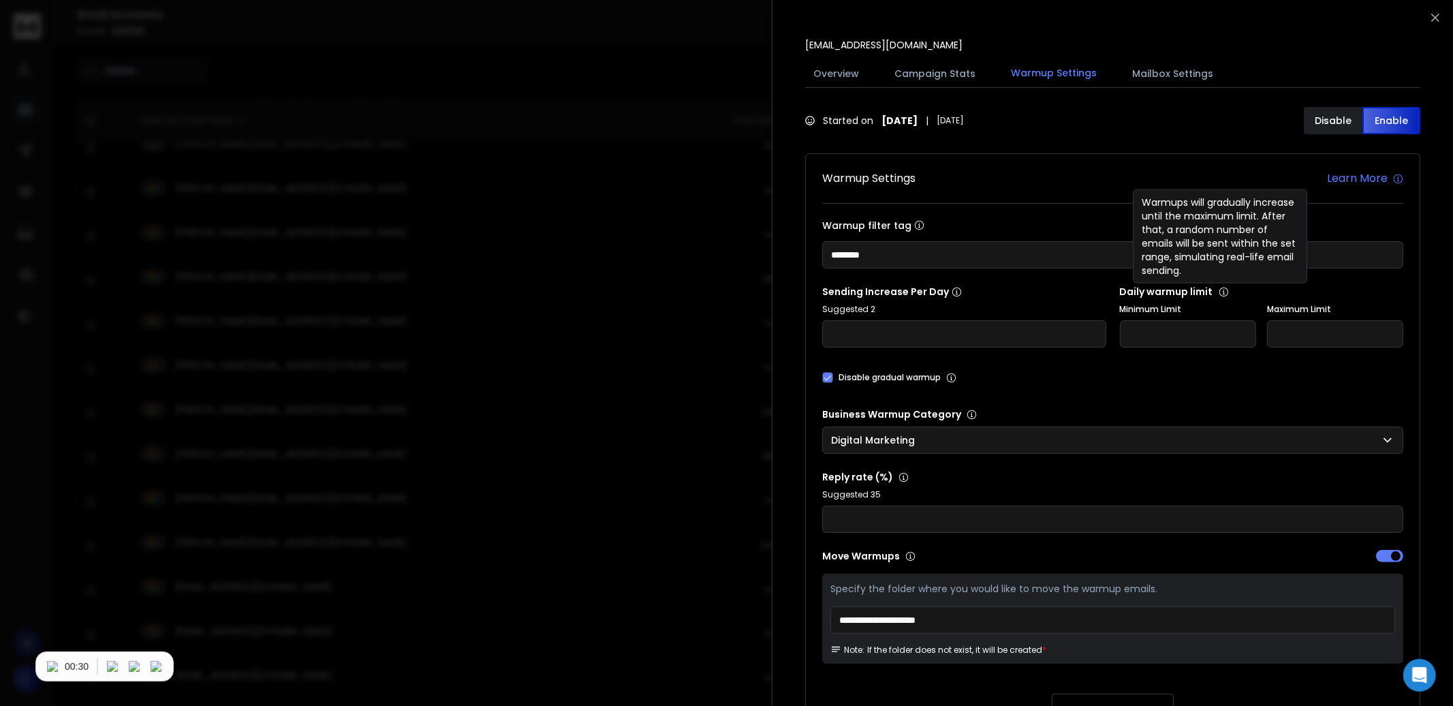
click at [527, 439] on div at bounding box center [726, 353] width 1453 height 706
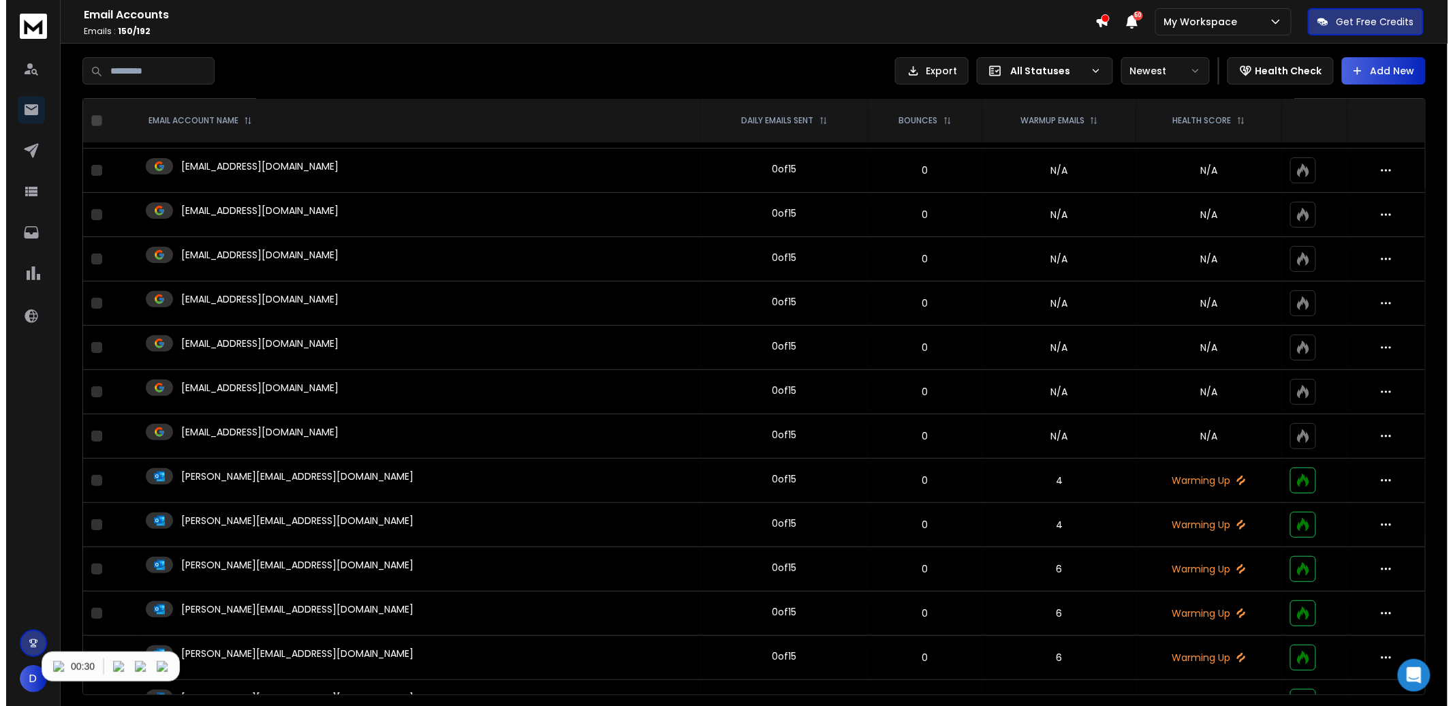
scroll to position [0, 0]
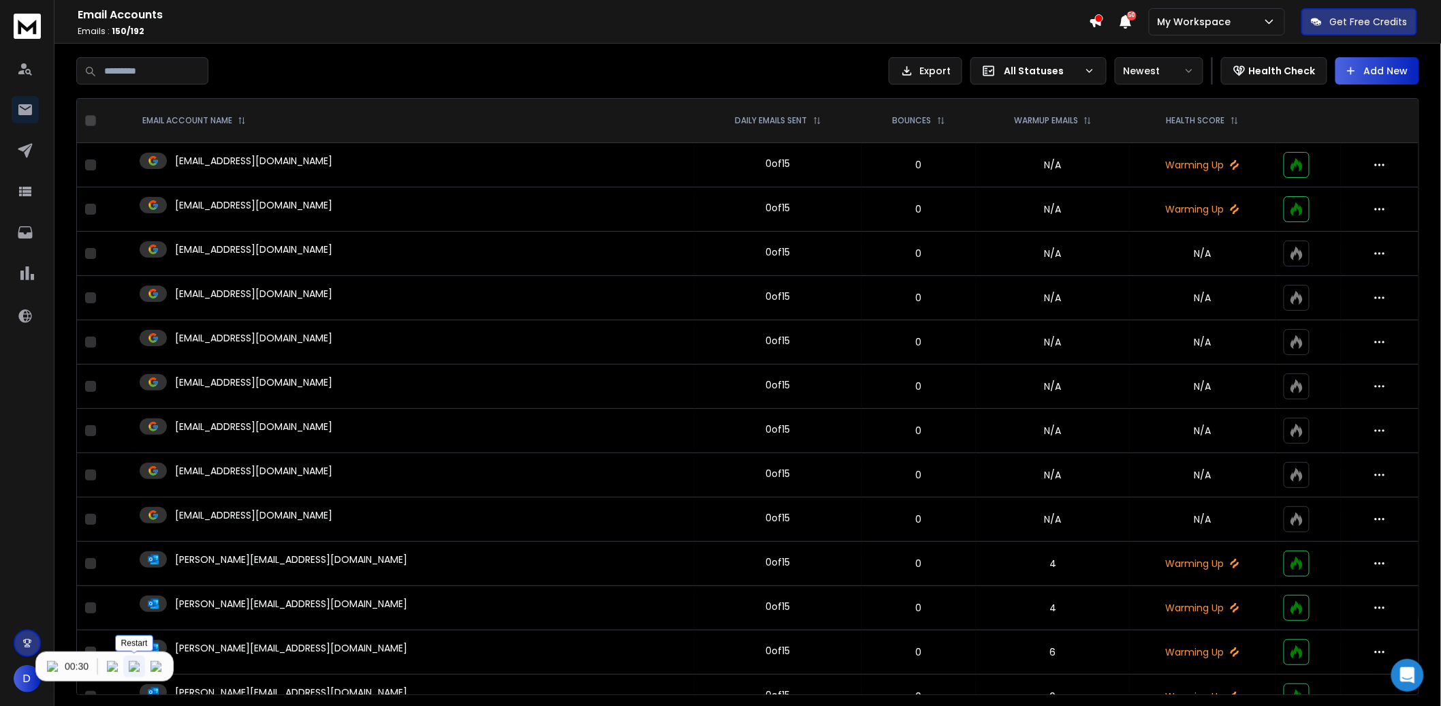
click at [133, 670] on img at bounding box center [134, 666] width 11 height 11
click at [274, 157] on p "[EMAIL_ADDRESS][DOMAIN_NAME]" at bounding box center [253, 161] width 157 height 14
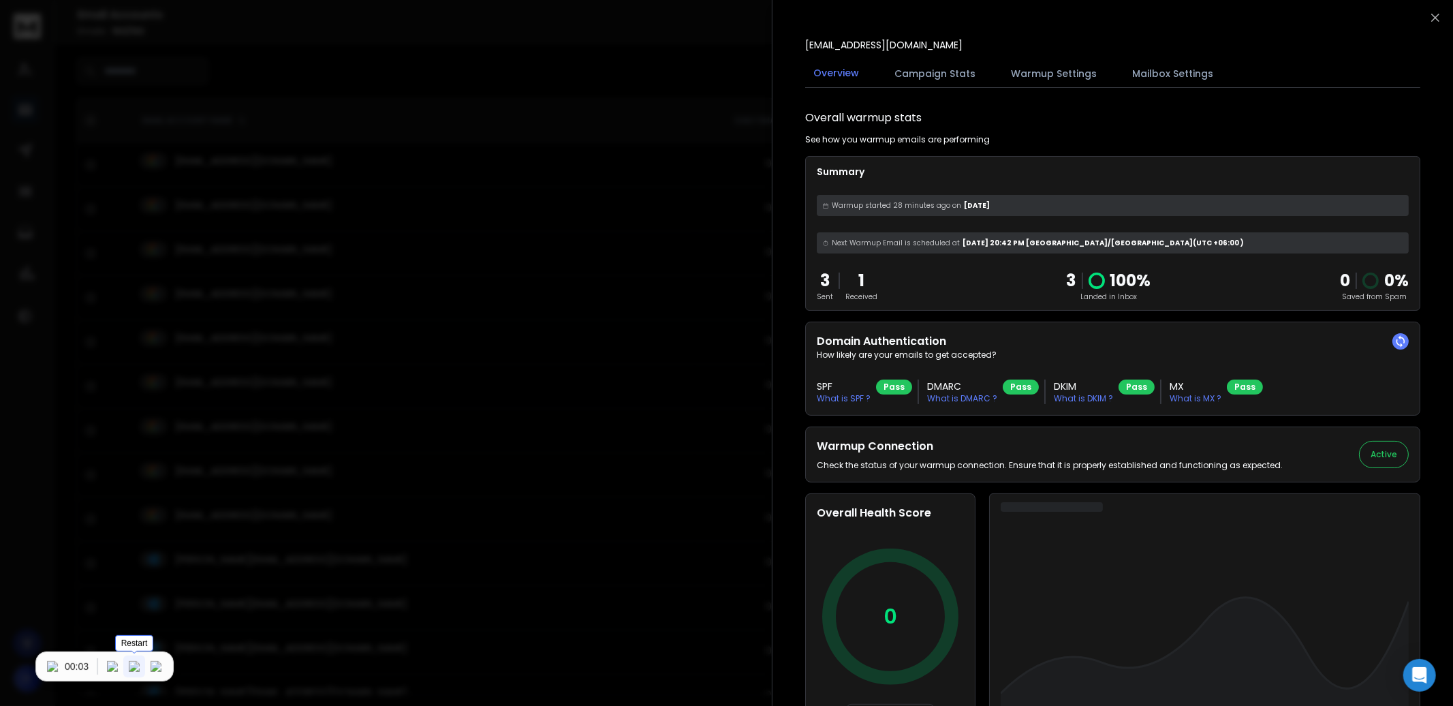
click at [1044, 58] on div "hmollison@workwelloutsourcingservice.com Overview Campaign Stats Warmup Setting…" at bounding box center [1113, 555] width 648 height 1078
click at [1050, 65] on button "Warmup Settings" at bounding box center [1054, 74] width 102 height 30
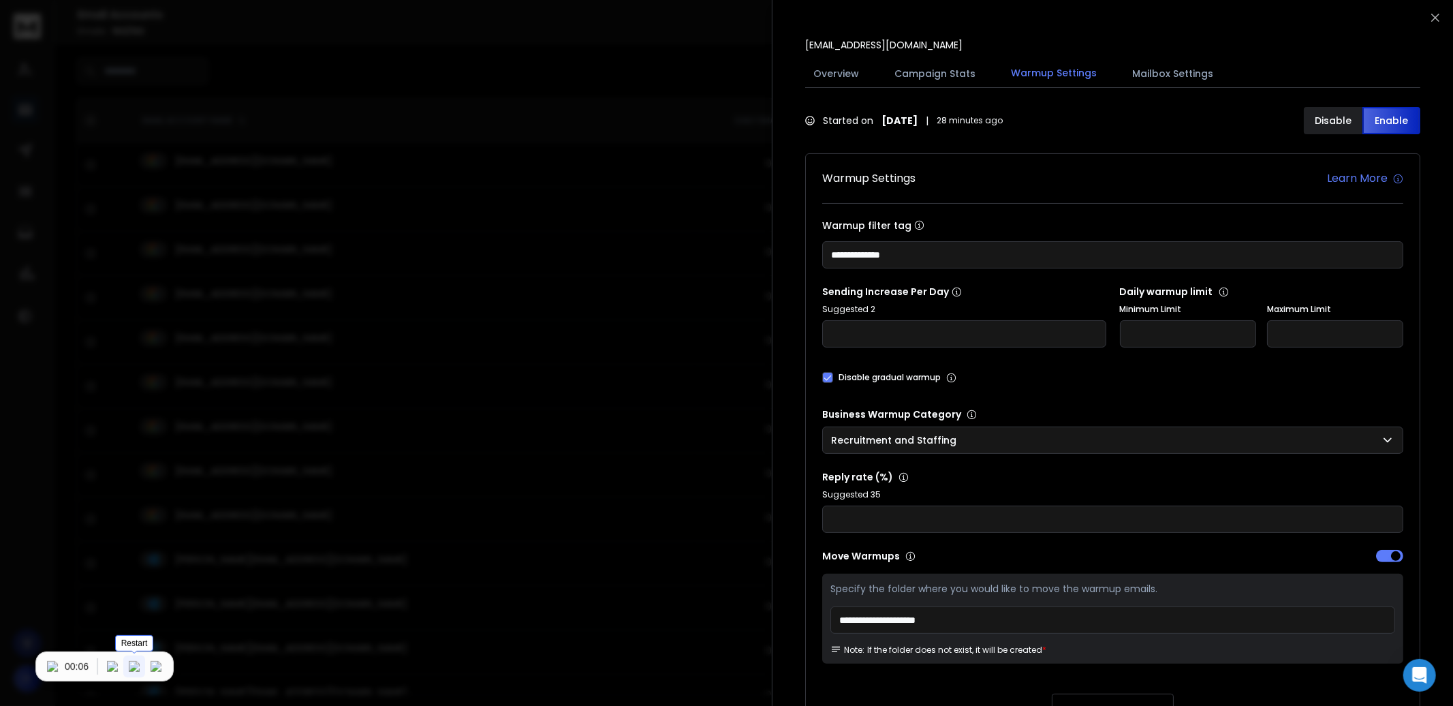
click at [797, 334] on div "**********" at bounding box center [1113, 422] width 648 height 812
type input "*"
click at [1022, 288] on p "Sending Increase Per Day" at bounding box center [964, 292] width 284 height 14
drag, startPoint x: 1115, startPoint y: 334, endPoint x: 1080, endPoint y: 334, distance: 34.7
click at [1080, 334] on div "Sending Increase Per Day Suggested 2 * Daily warmup limit Minimum Limit * Maxim…" at bounding box center [1112, 316] width 581 height 63
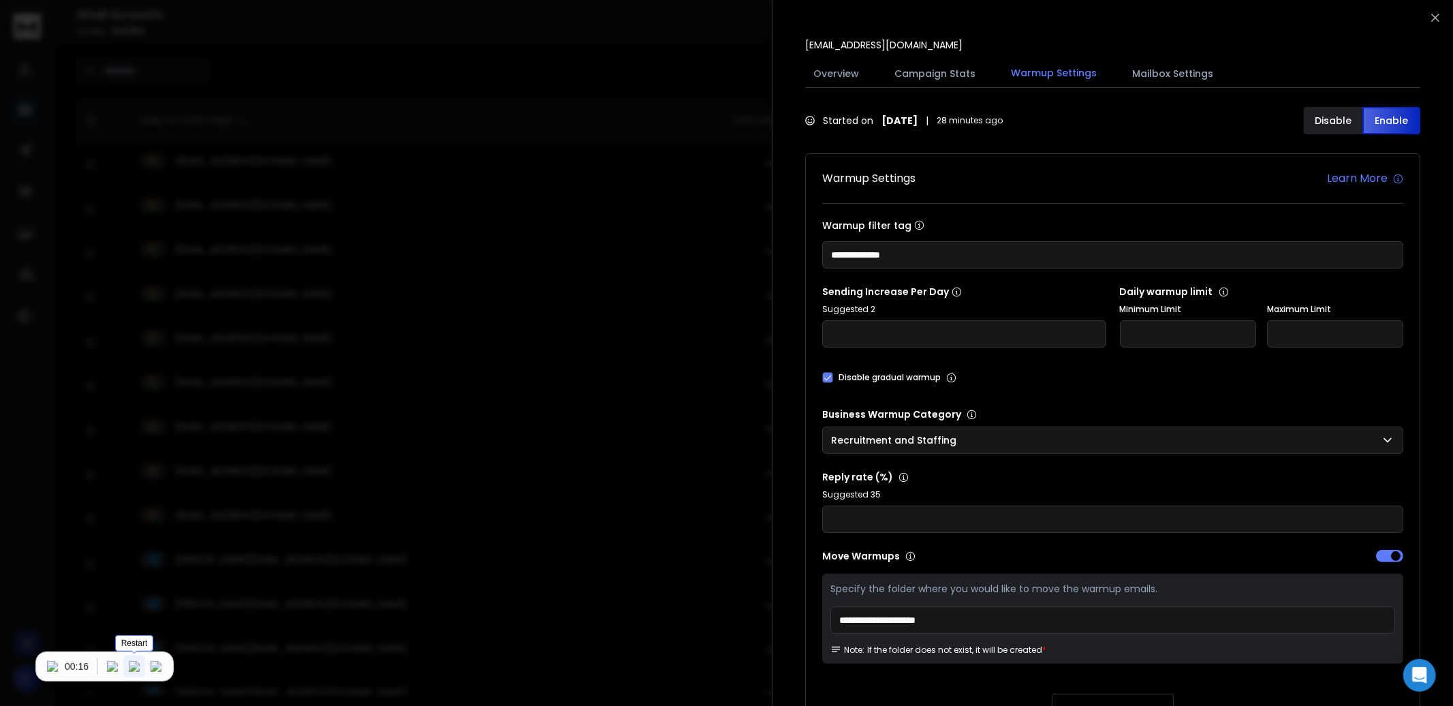
type input "**"
drag, startPoint x: 1295, startPoint y: 332, endPoint x: 1257, endPoint y: 332, distance: 38.1
click at [1257, 332] on div "Minimum Limit ** Maximum Limit **" at bounding box center [1262, 326] width 284 height 44
type input "**"
click at [1241, 264] on input "**********" at bounding box center [1112, 254] width 581 height 27
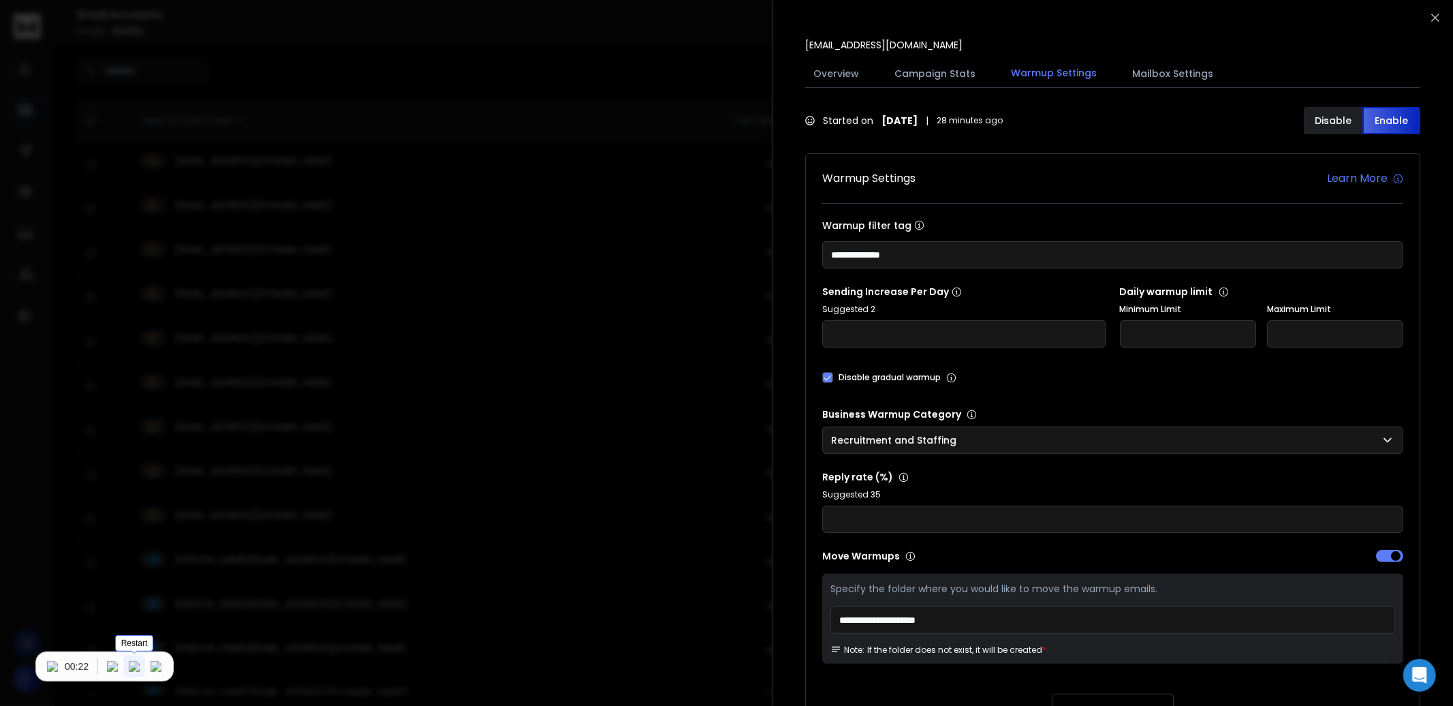
click at [1236, 296] on p "Daily warmup limit" at bounding box center [1262, 292] width 284 height 14
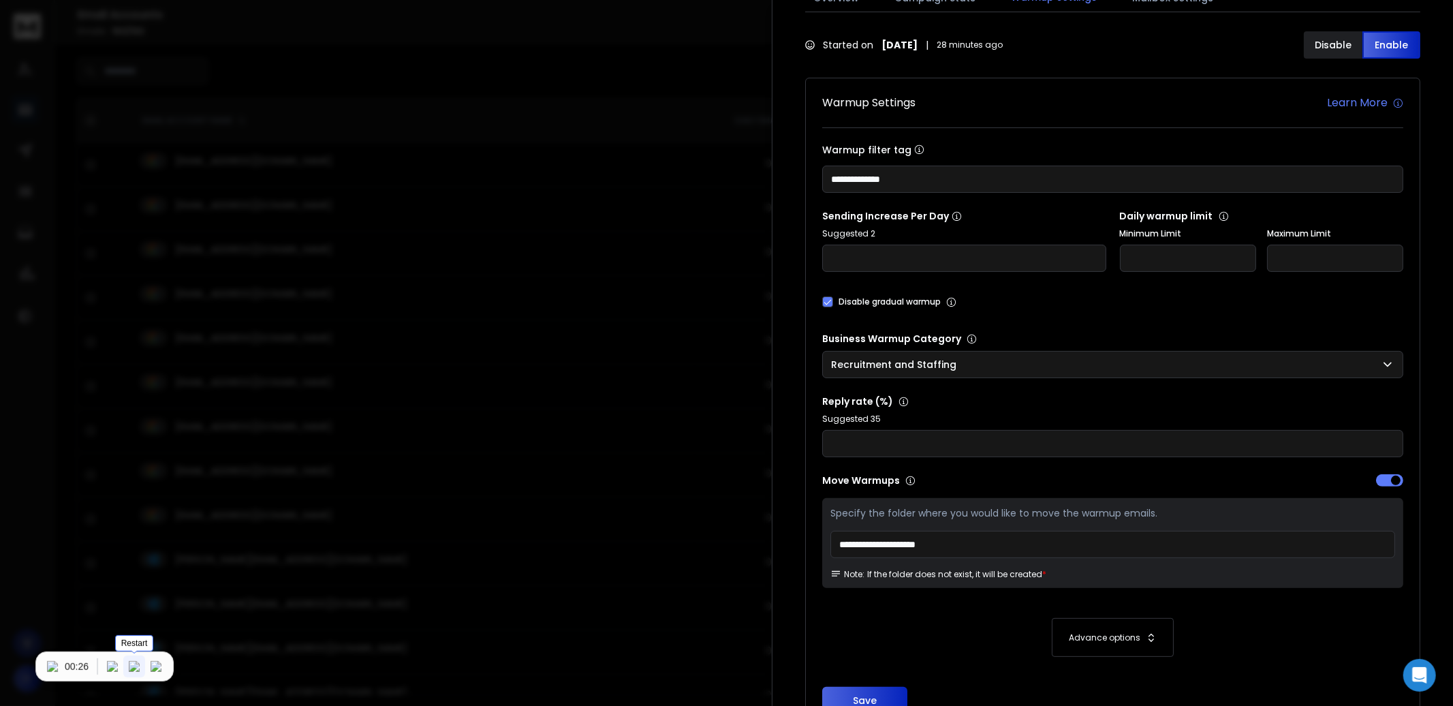
scroll to position [138, 0]
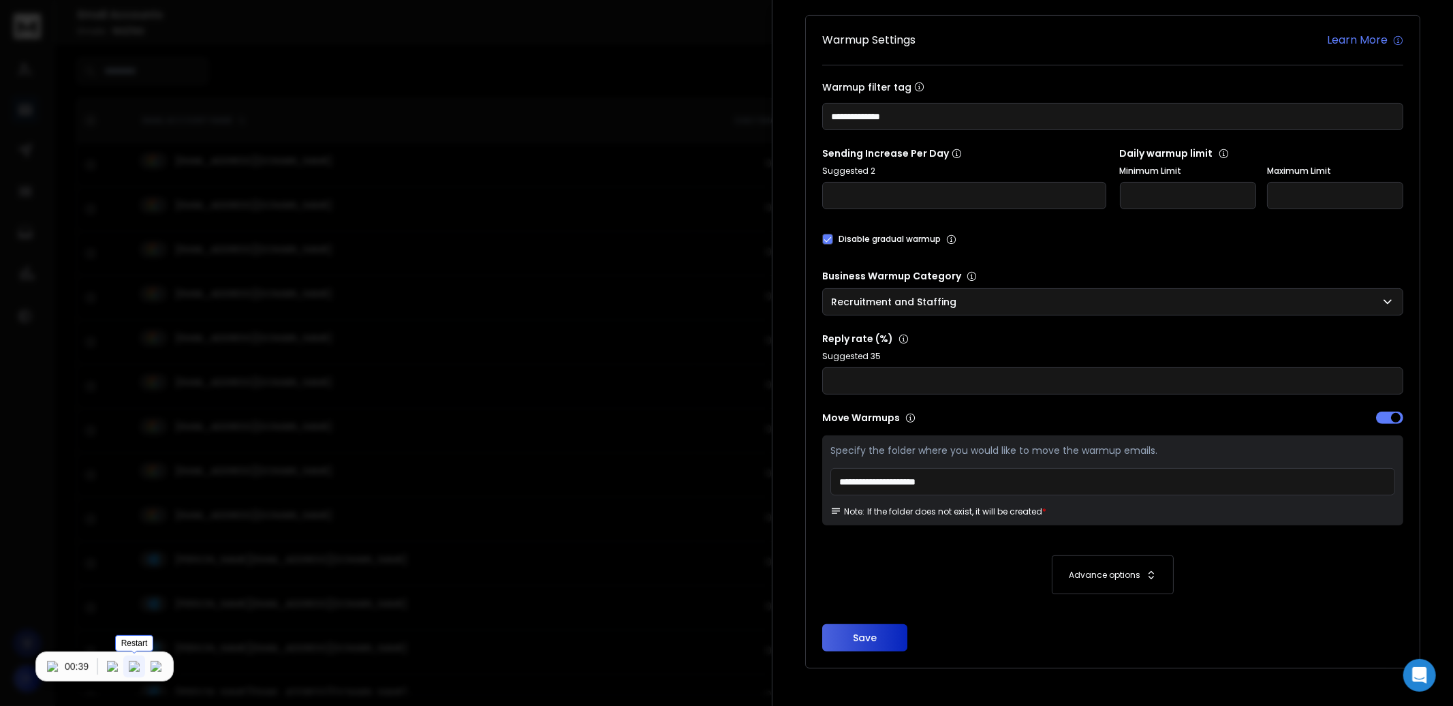
click at [825, 234] on button "Disable gradual warmup" at bounding box center [827, 239] width 11 height 11
click at [1231, 318] on form "**********" at bounding box center [1112, 341] width 581 height 619
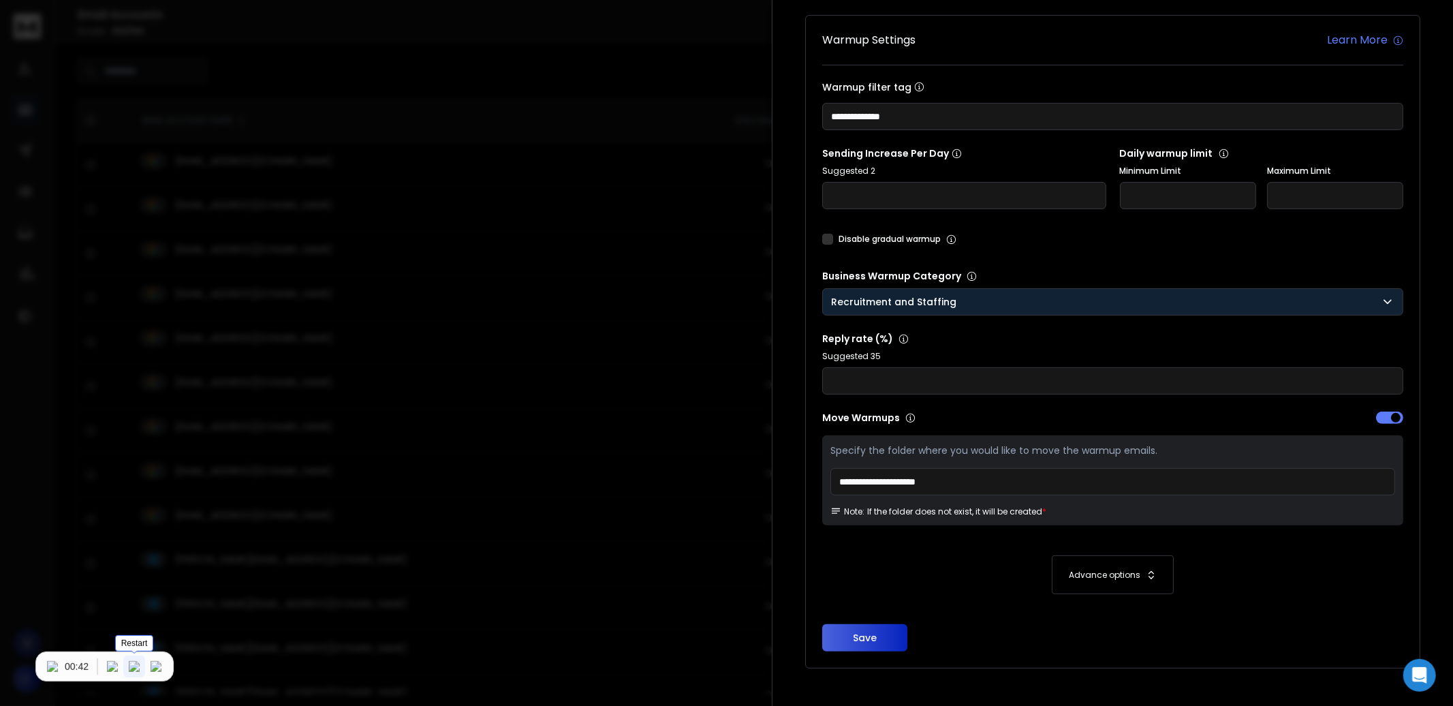
click at [1227, 311] on button "Recruitment and Staffing" at bounding box center [1112, 301] width 581 height 27
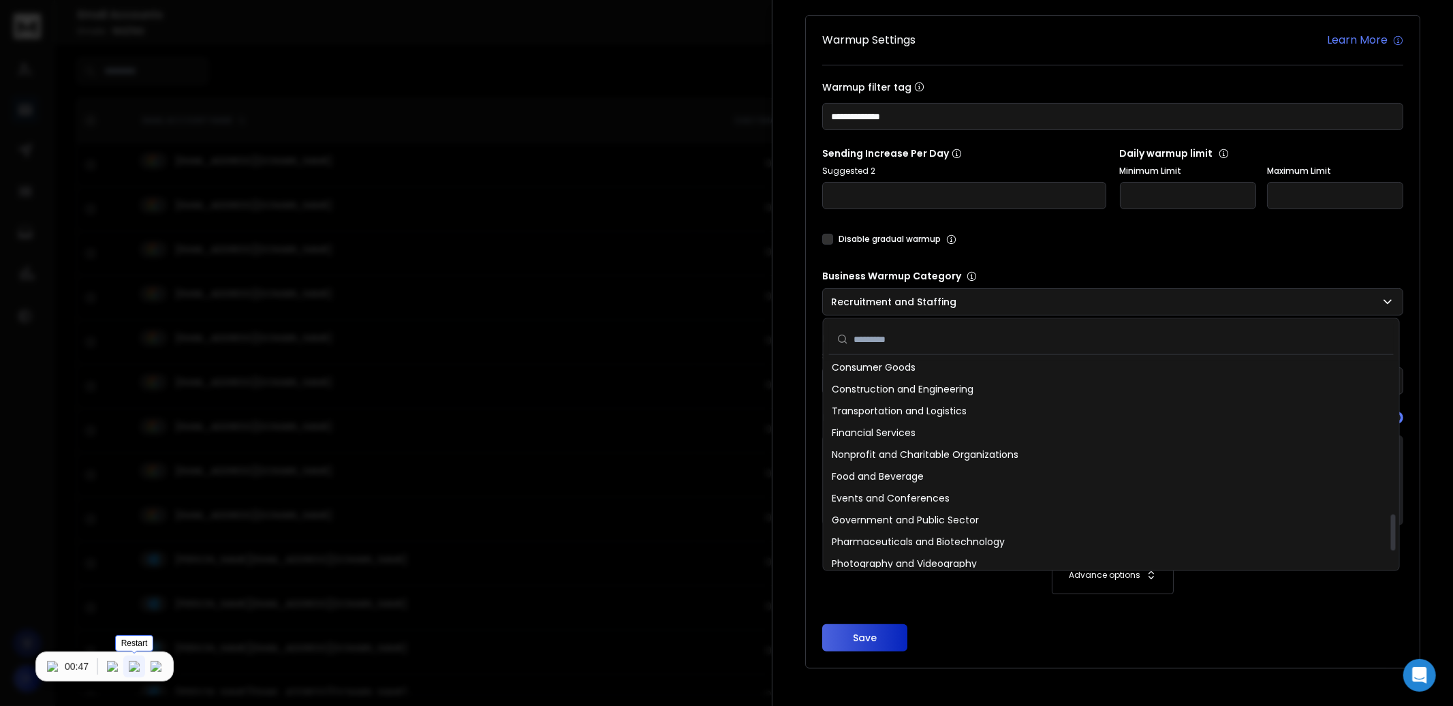
scroll to position [798, 0]
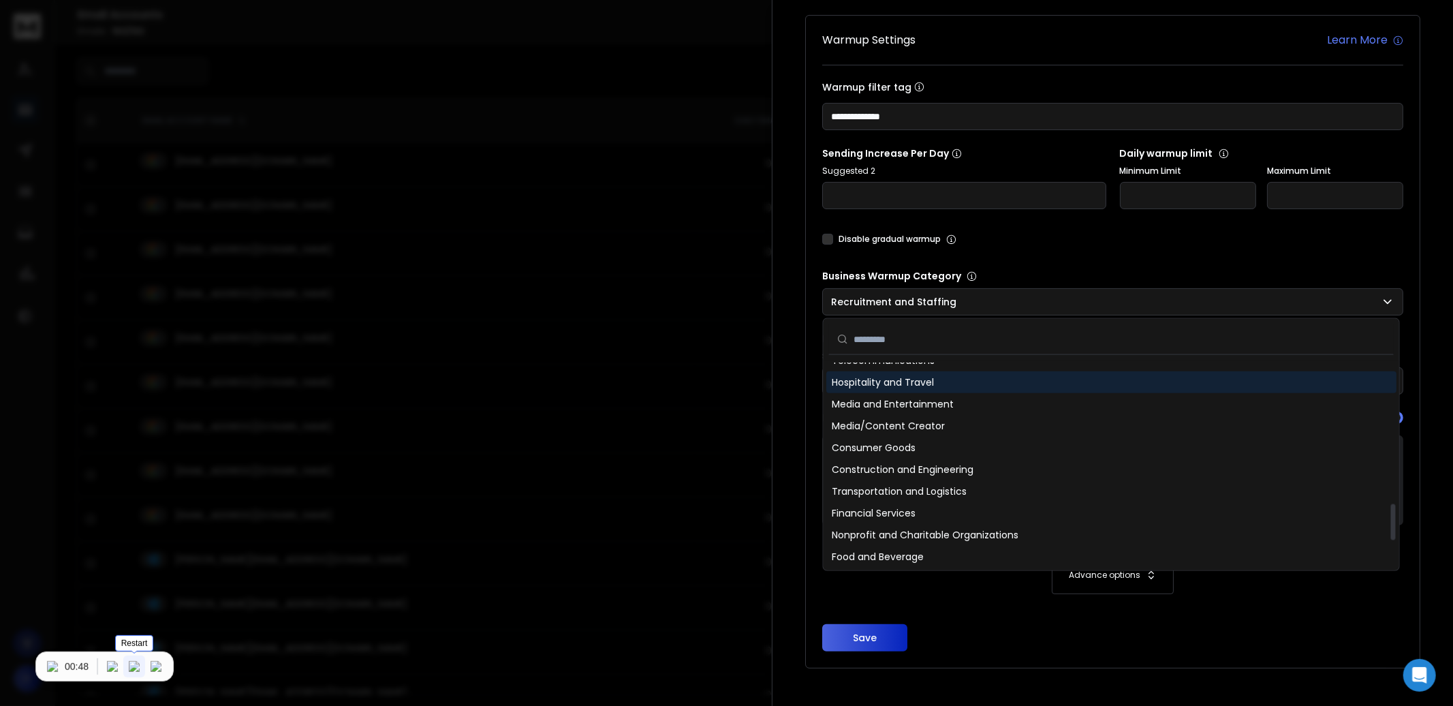
click at [1018, 272] on div at bounding box center [726, 353] width 1453 height 706
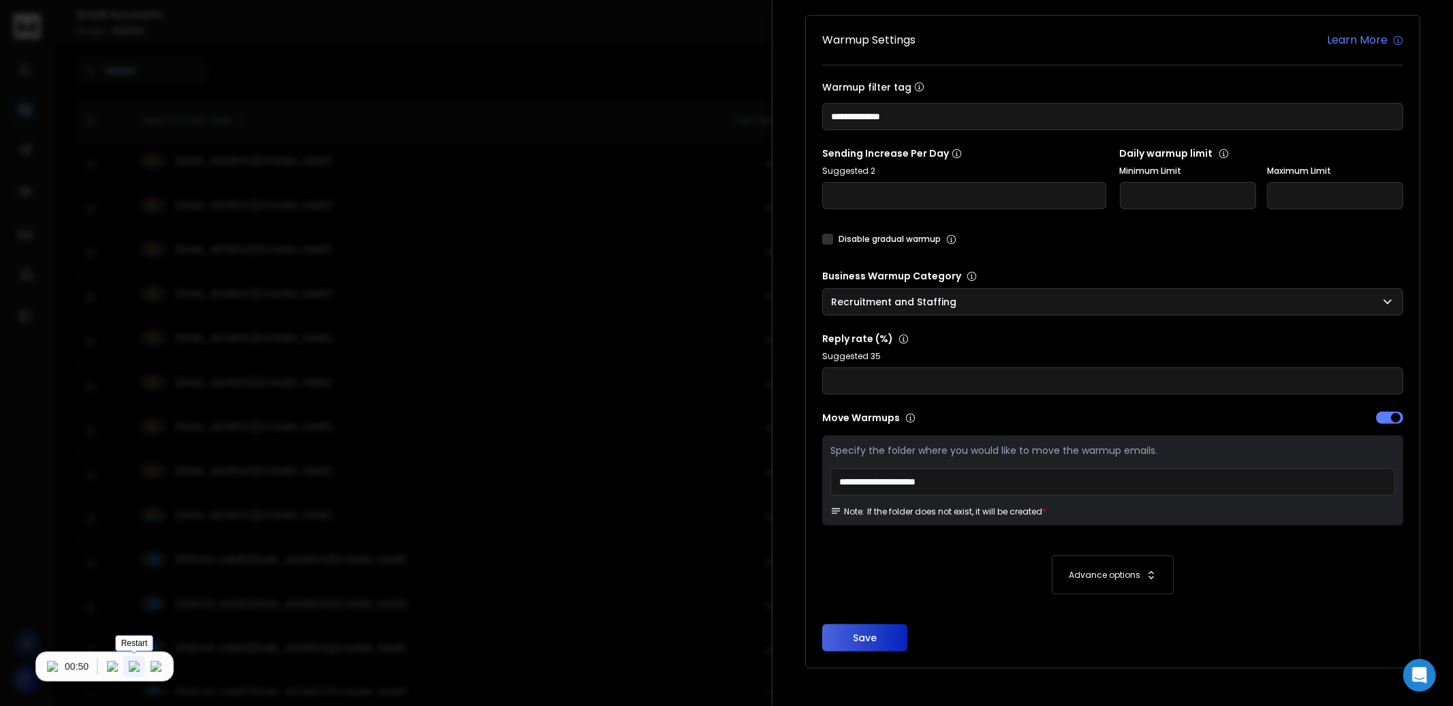
drag, startPoint x: 843, startPoint y: 392, endPoint x: 826, endPoint y: 392, distance: 17.0
click at [826, 392] on input "**" at bounding box center [1112, 380] width 581 height 27
click at [968, 343] on p "Reply rate (%)" at bounding box center [1112, 339] width 581 height 14
click at [1104, 580] on div "Advance options" at bounding box center [1113, 574] width 122 height 39
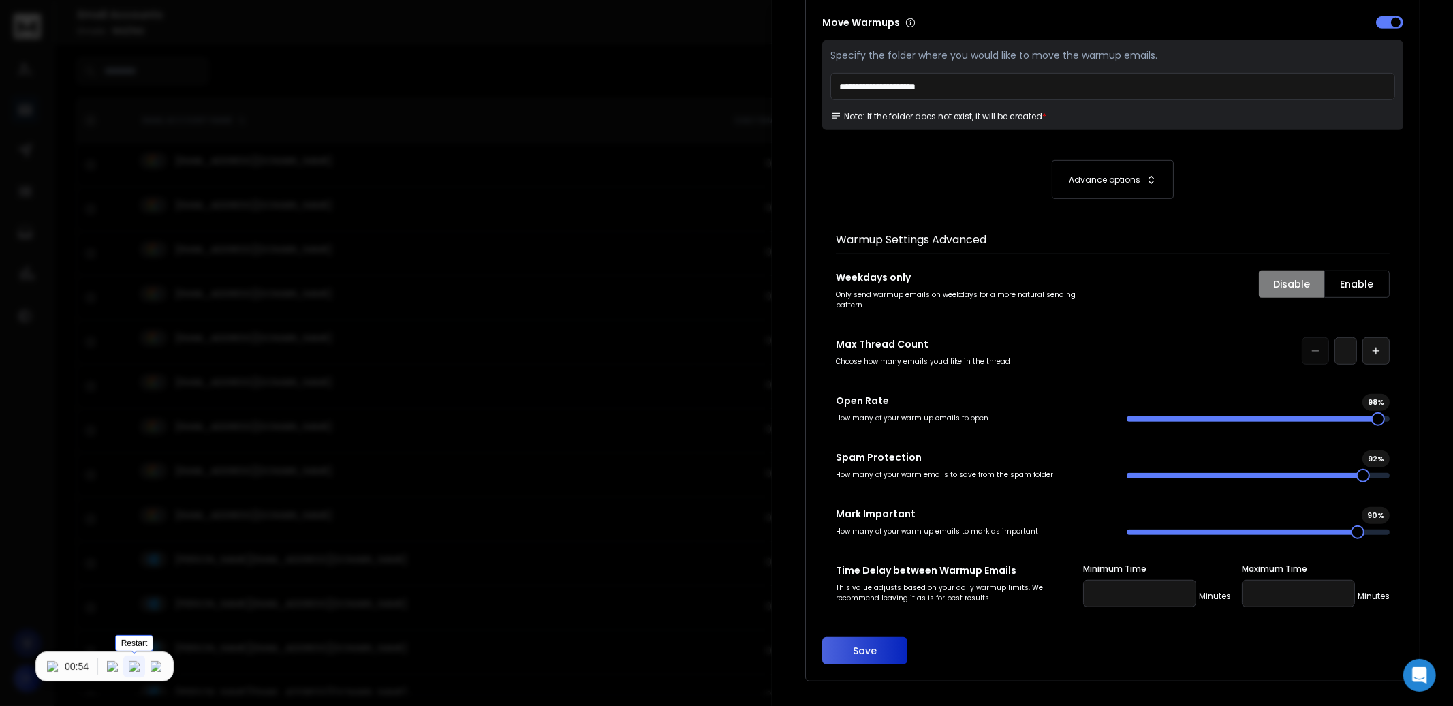
scroll to position [535, 0]
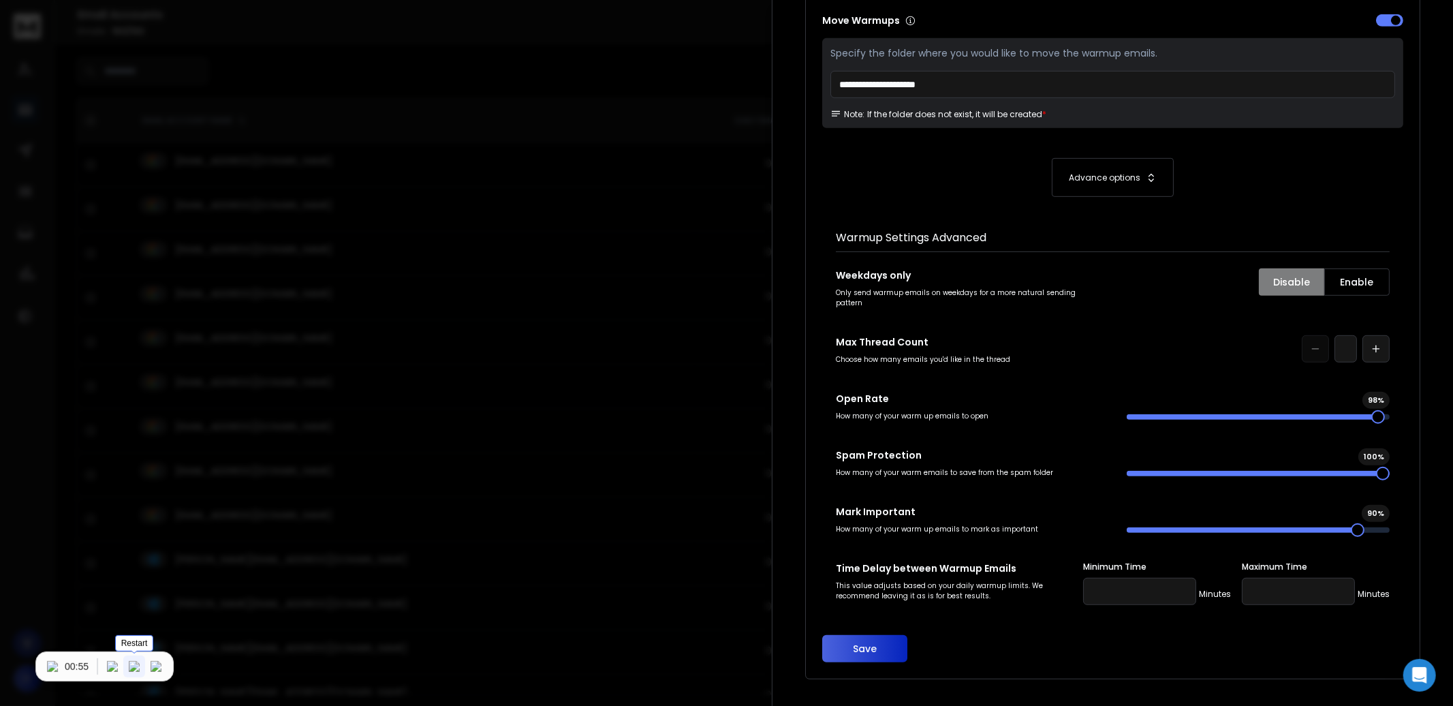
click at [1390, 467] on span at bounding box center [1383, 474] width 14 height 14
click at [1390, 523] on span at bounding box center [1383, 530] width 14 height 14
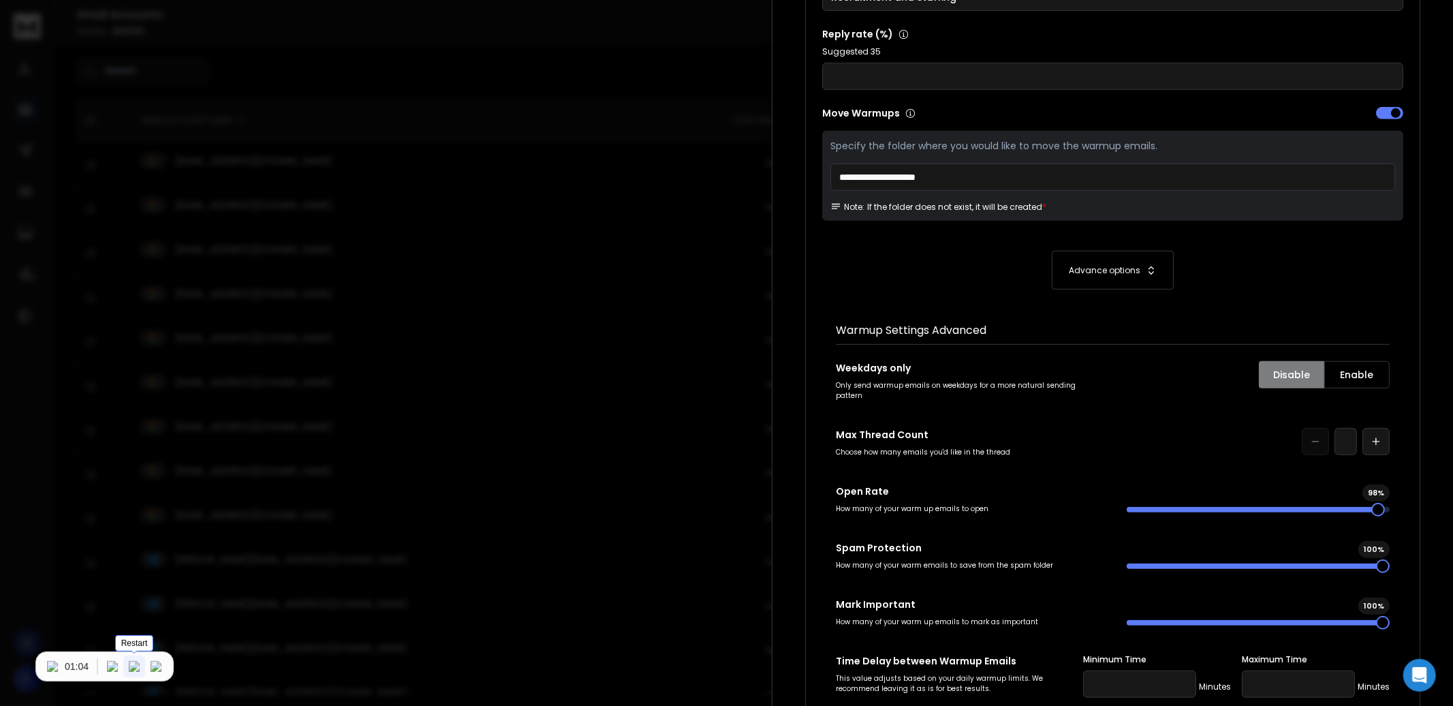
scroll to position [233, 0]
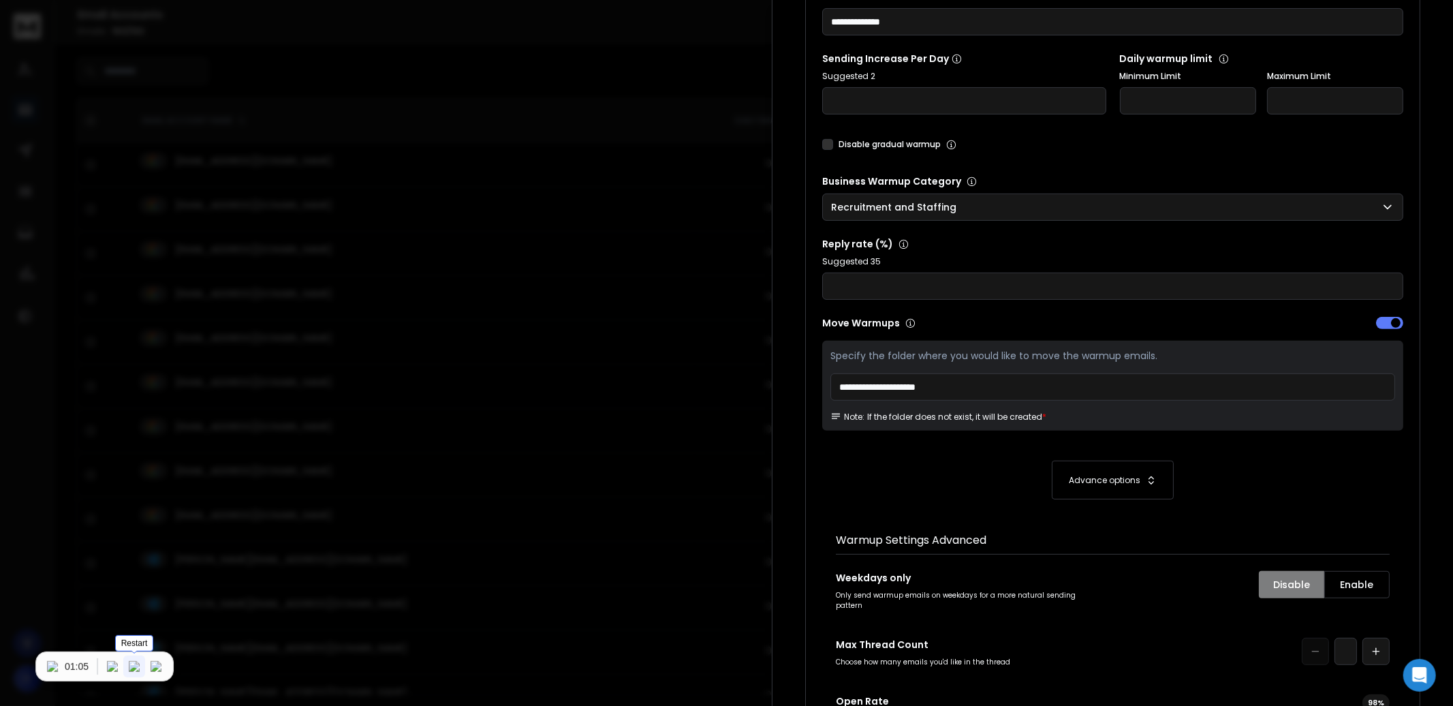
click at [1091, 481] on p "Advance options" at bounding box center [1105, 480] width 72 height 11
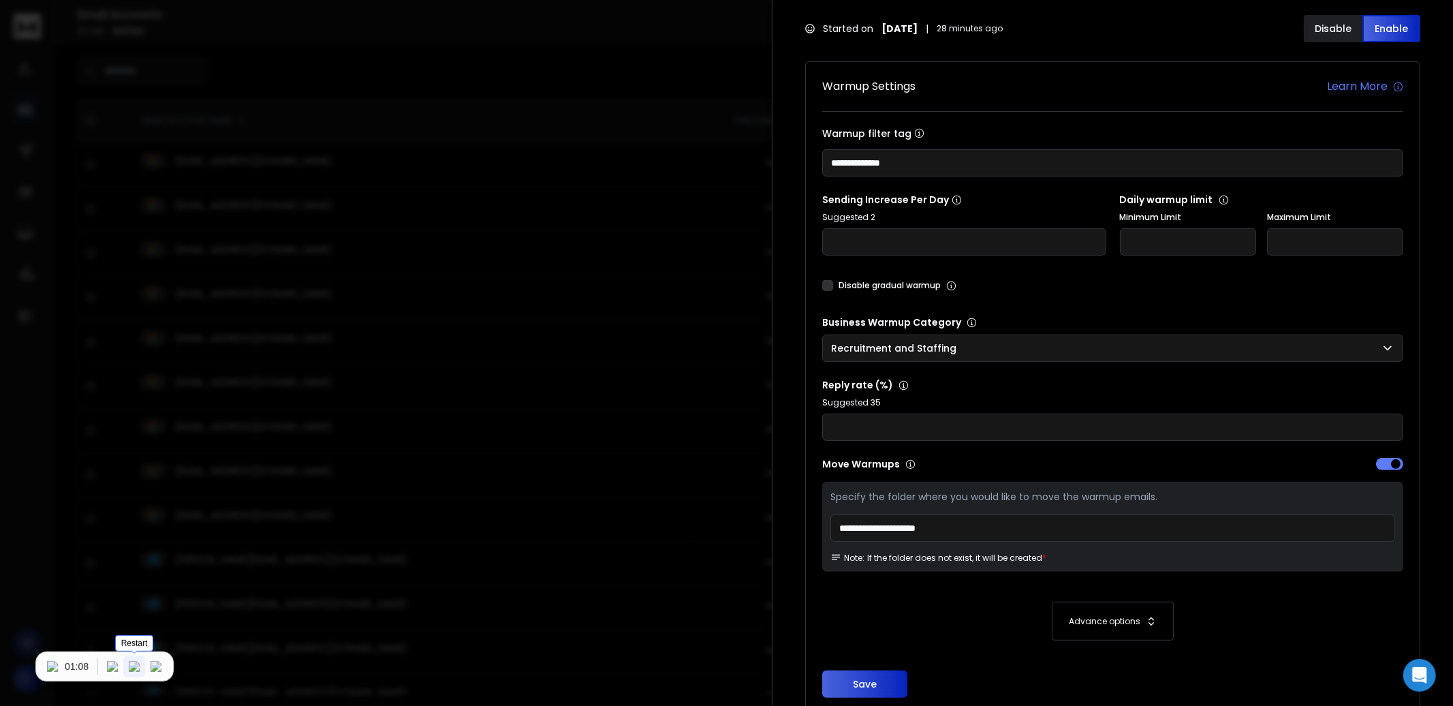
scroll to position [138, 0]
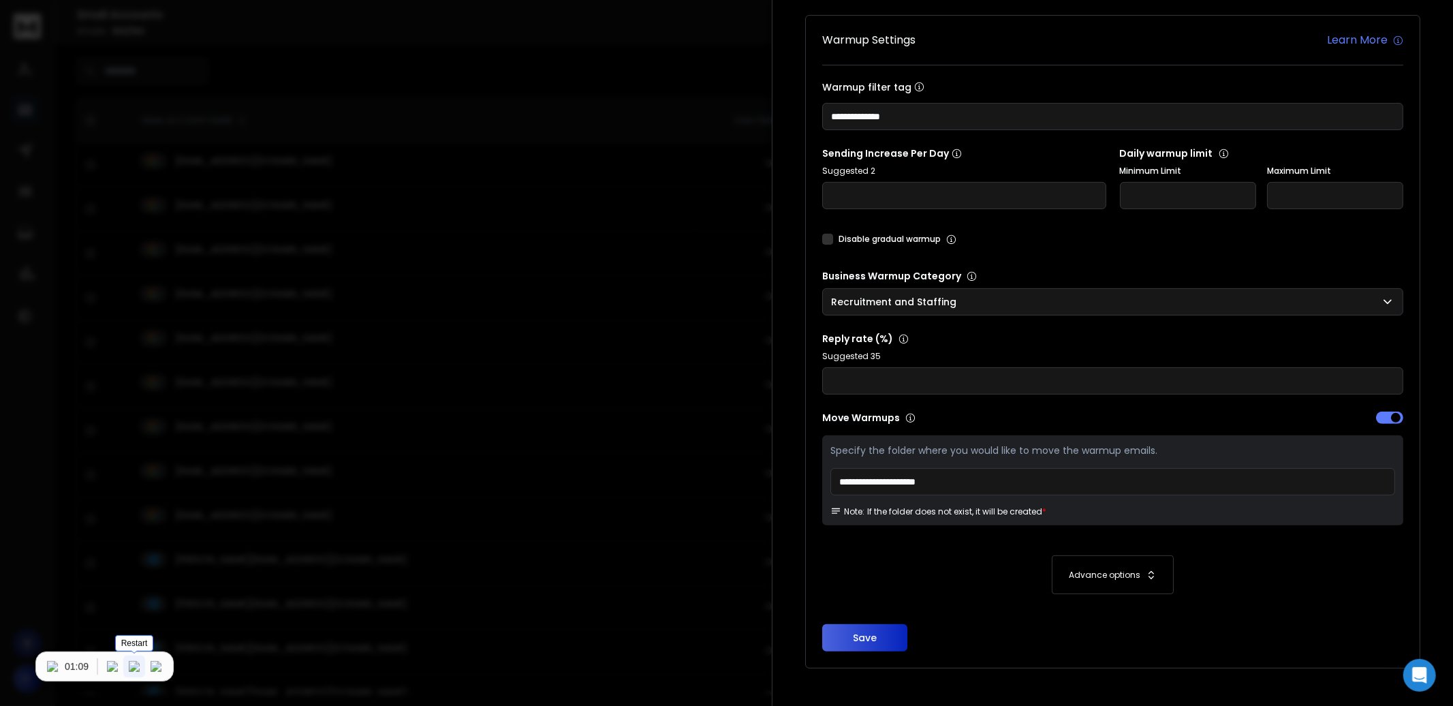
click at [874, 636] on button "Save" at bounding box center [864, 637] width 85 height 27
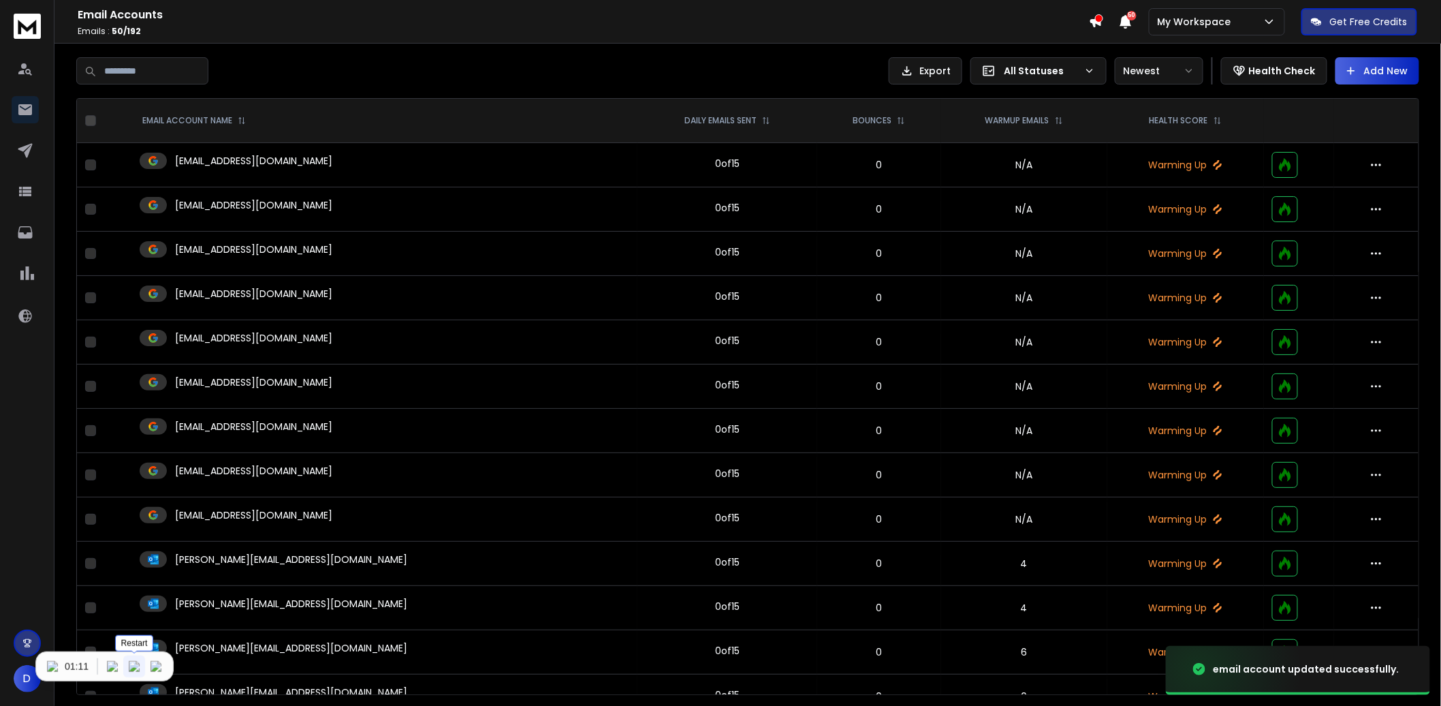
click at [287, 157] on p "[EMAIL_ADDRESS][DOMAIN_NAME]" at bounding box center [253, 161] width 157 height 14
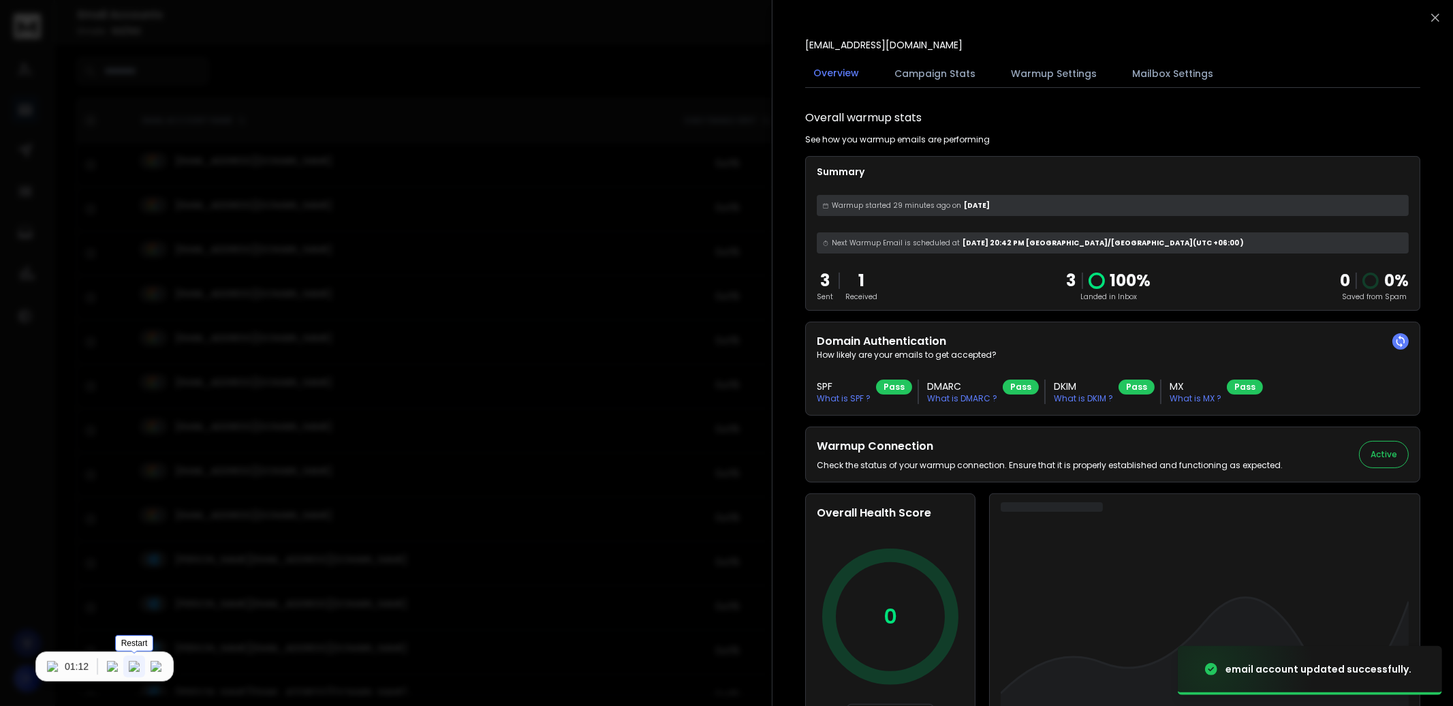
click at [1176, 73] on button "Mailbox Settings" at bounding box center [1172, 74] width 97 height 30
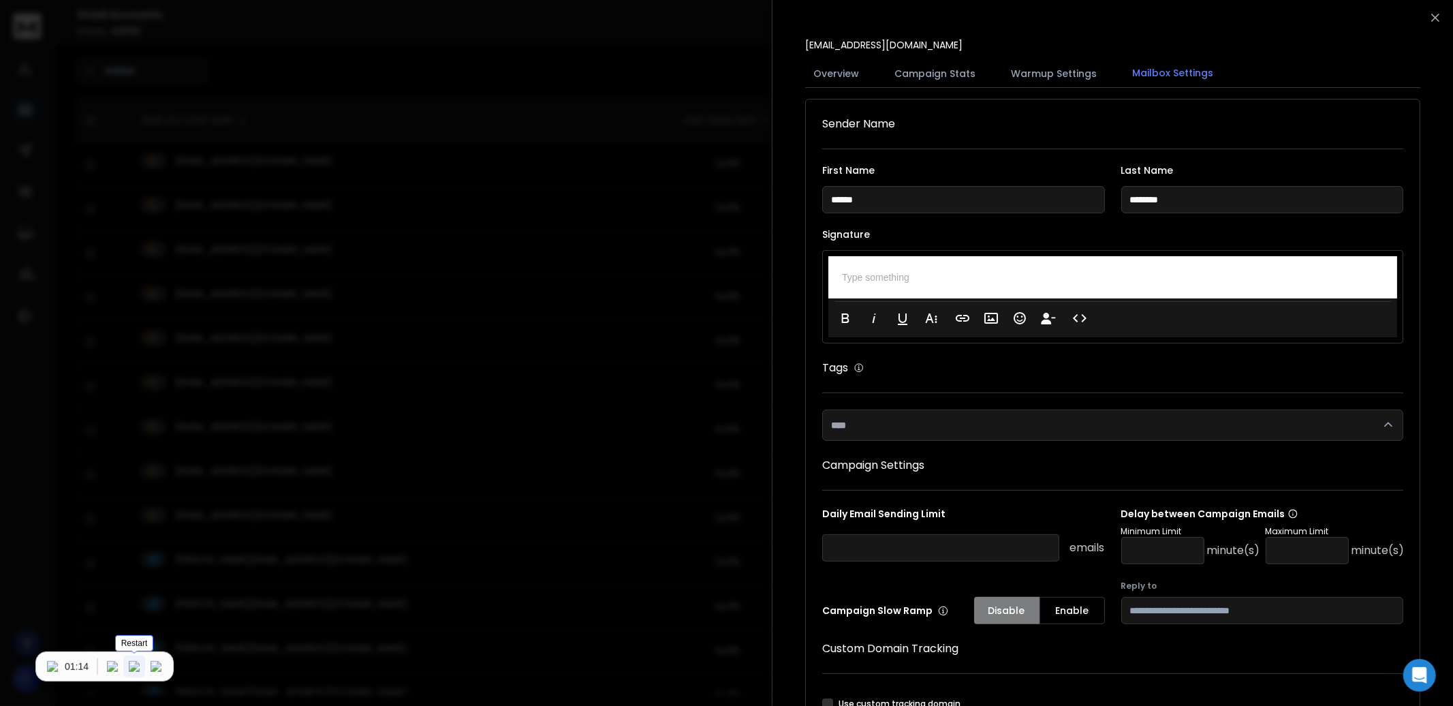
click at [883, 205] on input "******" at bounding box center [963, 199] width 283 height 27
click at [1183, 206] on input "********" at bounding box center [1262, 199] width 283 height 27
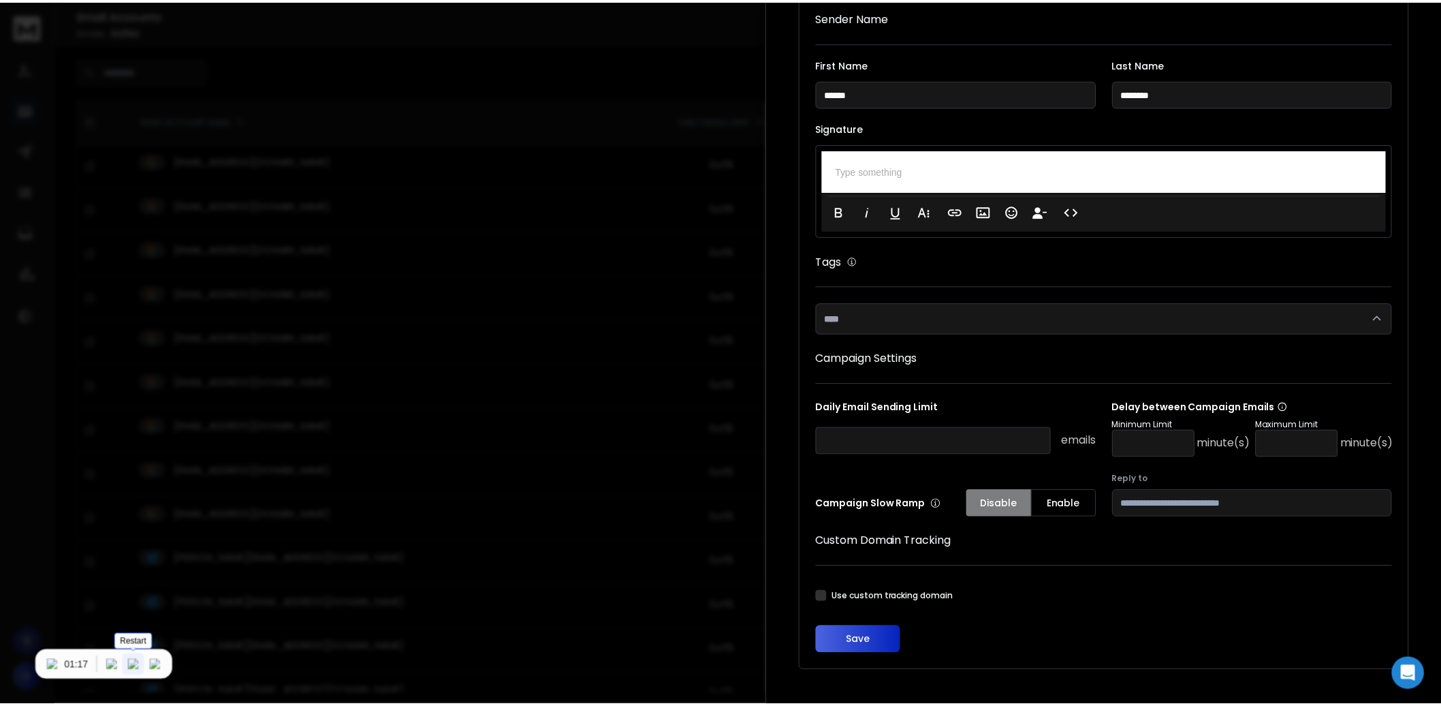
scroll to position [110, 0]
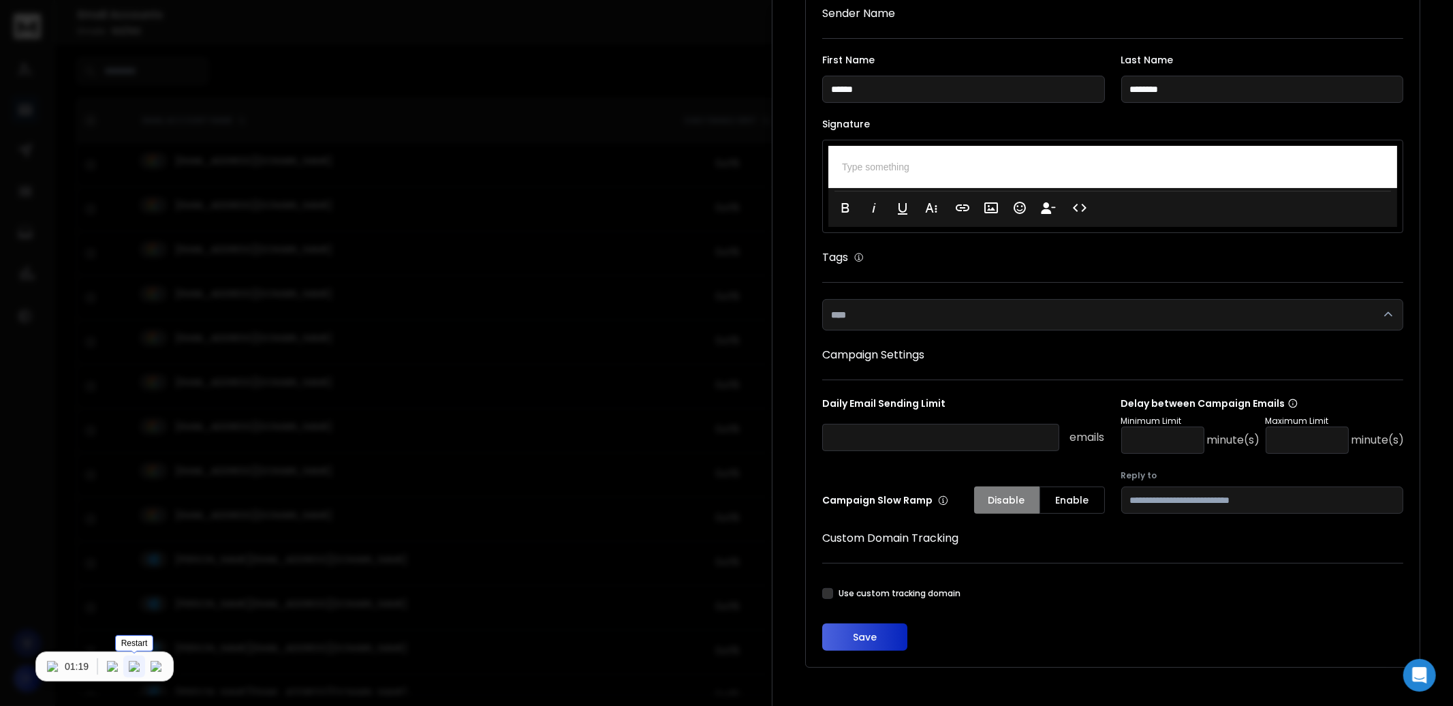
click at [823, 434] on input "**" at bounding box center [940, 437] width 237 height 27
type input "**"
click at [882, 657] on div "Sender Name First Name ****** Last Name ******** Signature Type something Clear…" at bounding box center [1112, 327] width 615 height 679
click at [879, 636] on button "Save" at bounding box center [864, 636] width 85 height 27
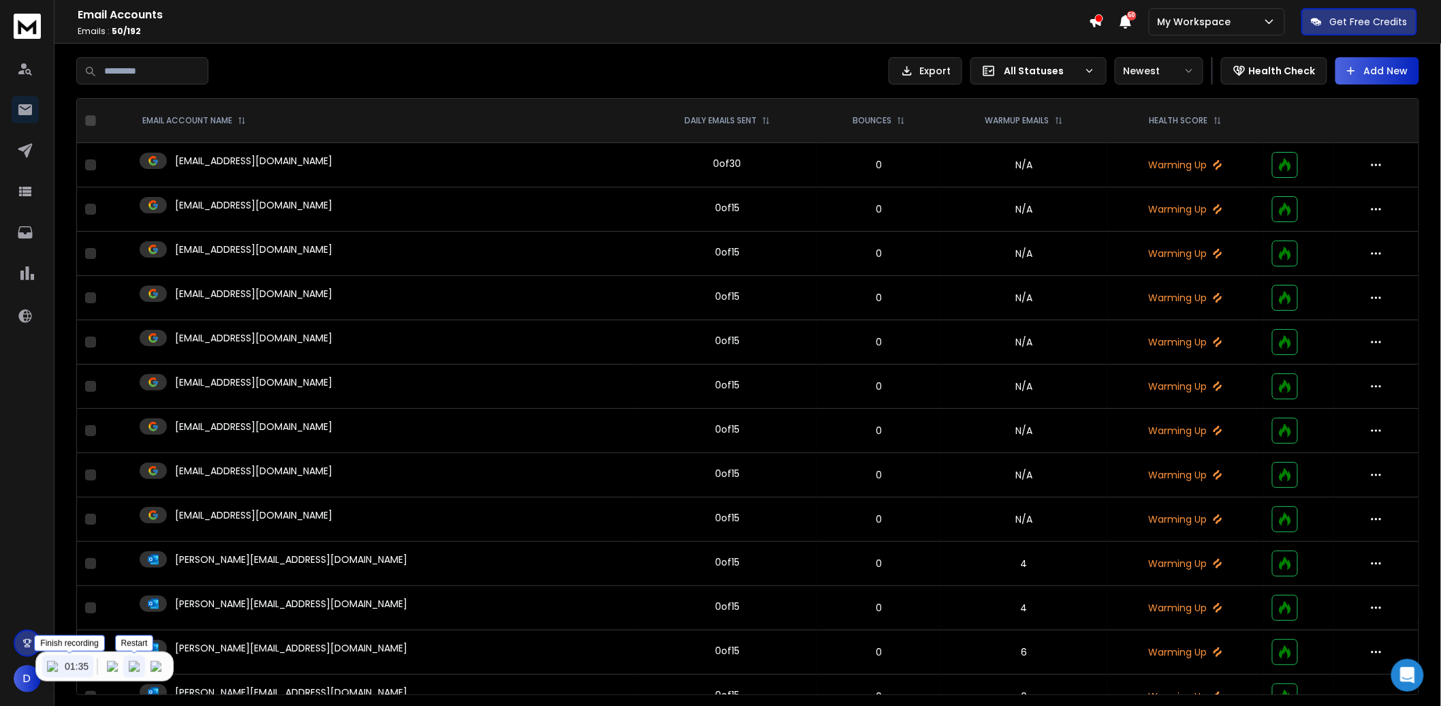
click at [45, 670] on div "01:35" at bounding box center [67, 666] width 51 height 22
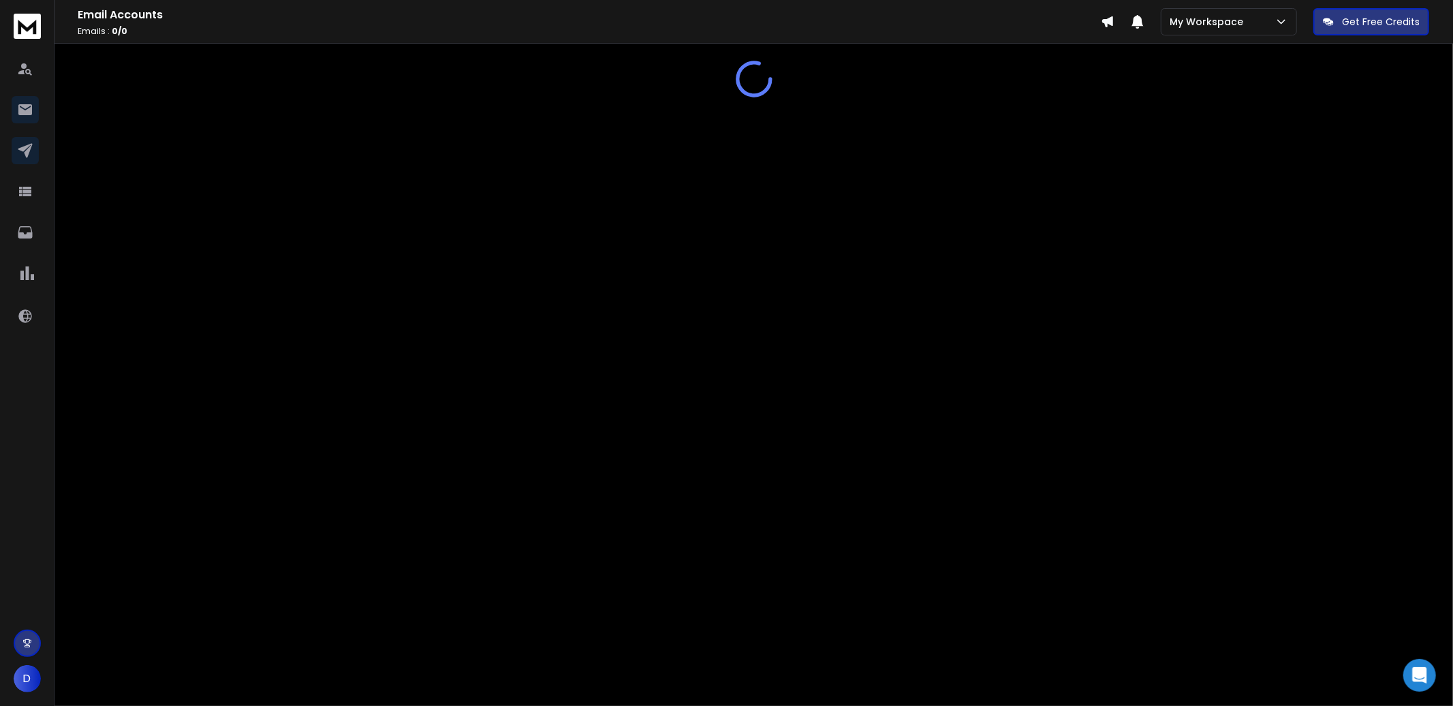
click at [37, 163] on link at bounding box center [25, 150] width 27 height 27
click at [29, 154] on icon at bounding box center [25, 150] width 16 height 16
click at [34, 106] on link at bounding box center [25, 109] width 27 height 27
